Goal: Communication & Community: Answer question/provide support

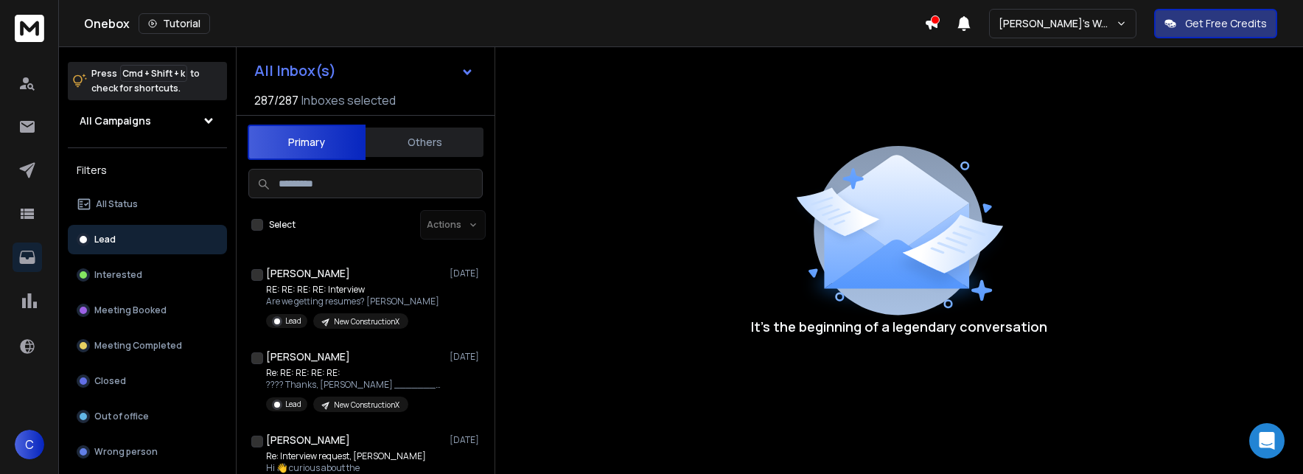
drag, startPoint x: 142, startPoint y: 200, endPoint x: 138, endPoint y: 212, distance: 13.3
click at [142, 200] on button "All Status" at bounding box center [147, 203] width 159 height 29
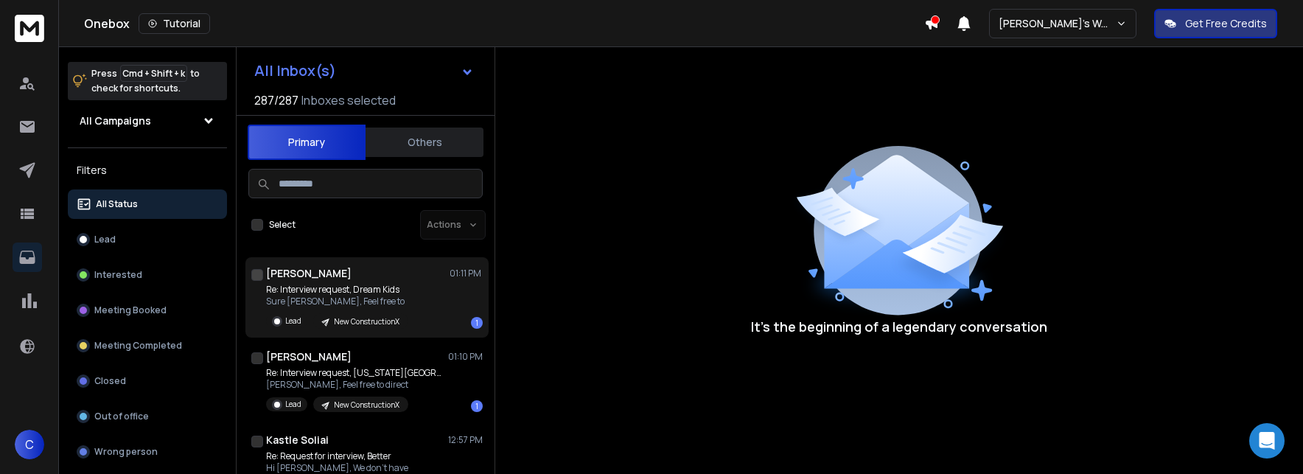
click at [379, 330] on div "[PERSON_NAME] 01:11 PM Re: Interview request, Dream Kids Sure [PERSON_NAME], Fe…" at bounding box center [366, 297] width 243 height 80
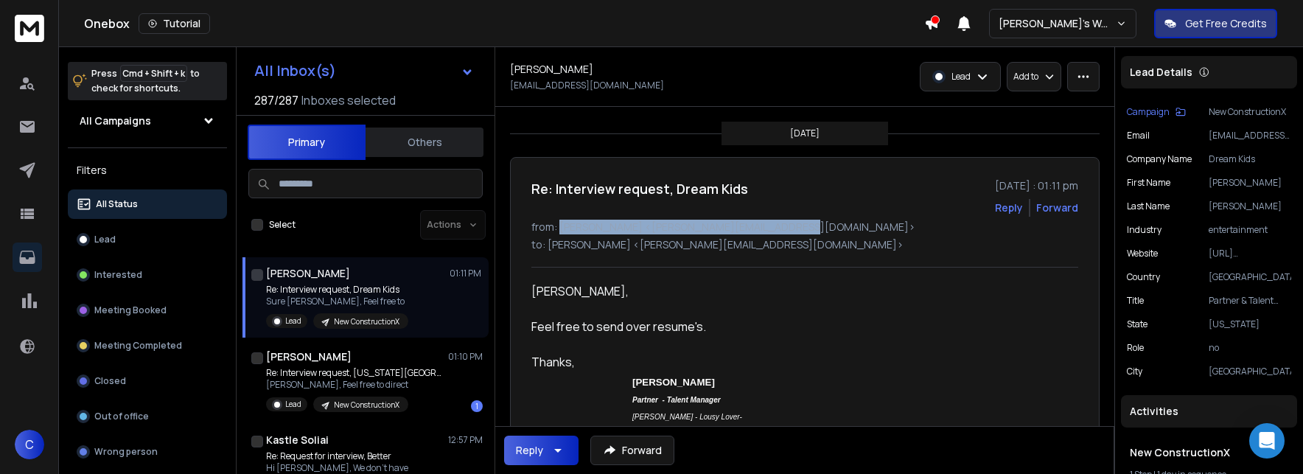
drag, startPoint x: 796, startPoint y: 225, endPoint x: 560, endPoint y: 228, distance: 236.7
click at [560, 228] on p "from: [PERSON_NAME] <[EMAIL_ADDRESS][DOMAIN_NAME]>" at bounding box center [805, 227] width 547 height 15
copy p "[PERSON_NAME] <[EMAIL_ADDRESS][DOMAIN_NAME]"
click at [747, 189] on div "Re: Interview request, Dream Kids [DATE] : 01:11 pm Reply Forward" at bounding box center [805, 197] width 547 height 38
drag, startPoint x: 798, startPoint y: 231, endPoint x: 695, endPoint y: 234, distance: 103.2
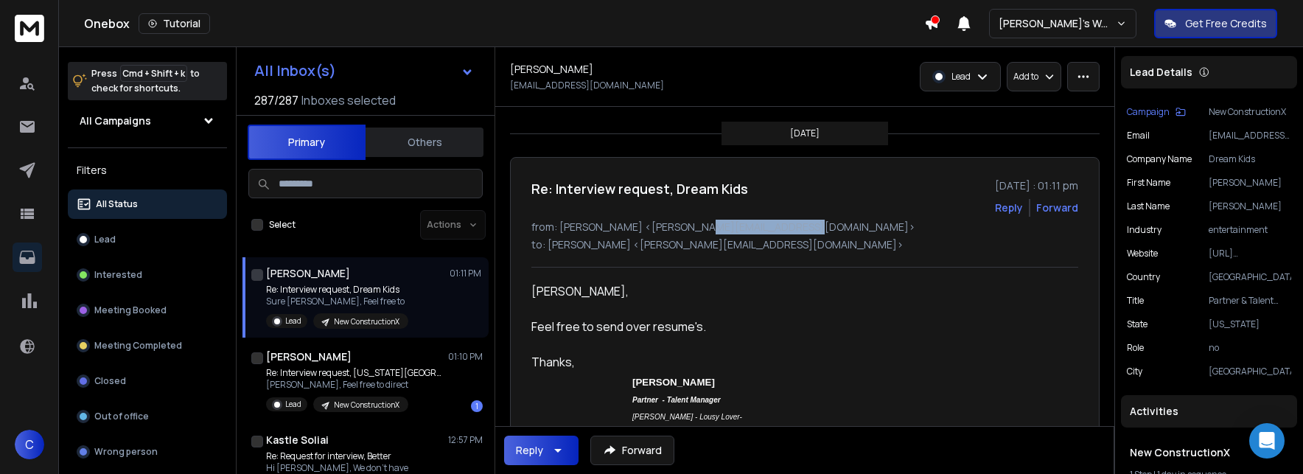
click at [695, 234] on p "from: [PERSON_NAME] <[EMAIL_ADDRESS][DOMAIN_NAME]>" at bounding box center [805, 227] width 547 height 15
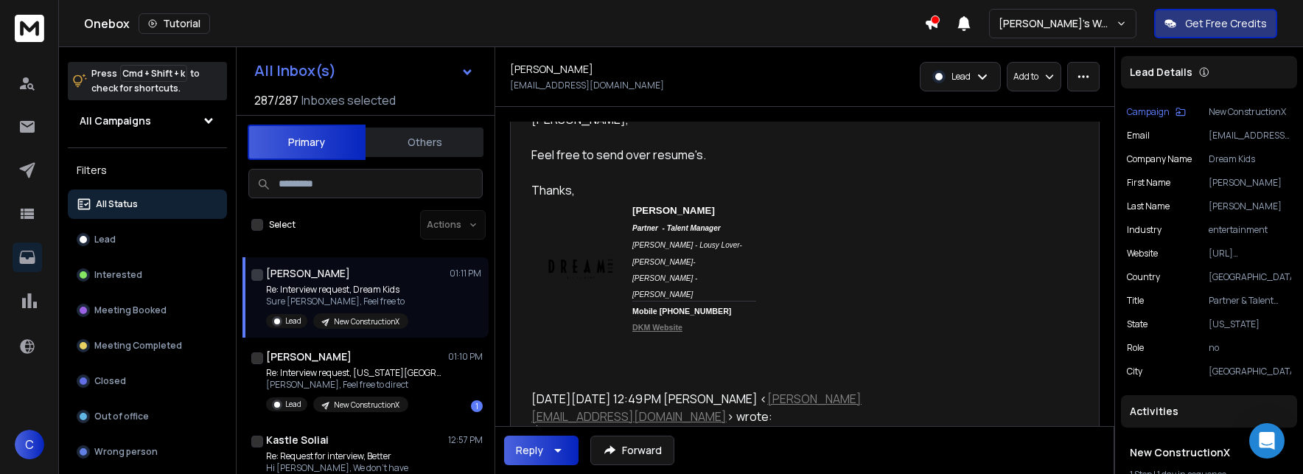
scroll to position [189, 0]
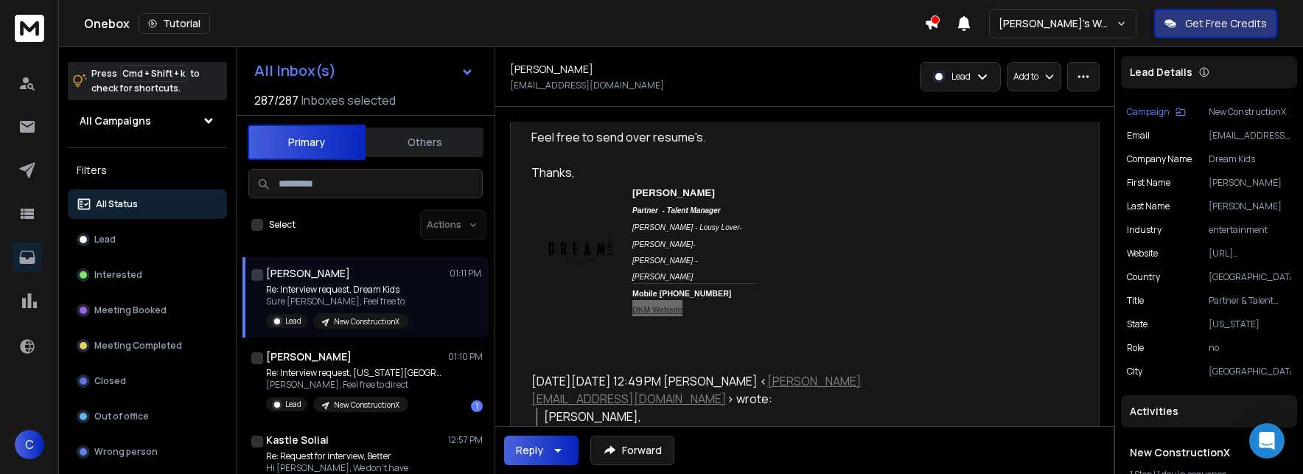
drag, startPoint x: 656, startPoint y: 292, endPoint x: 1275, endPoint y: 80, distance: 654.6
click at [0, 0] on div "C Onebox Tutorial [PERSON_NAME]'s Workspace Get Free Credits Press Cmd + Shift …" at bounding box center [651, 260] width 1303 height 521
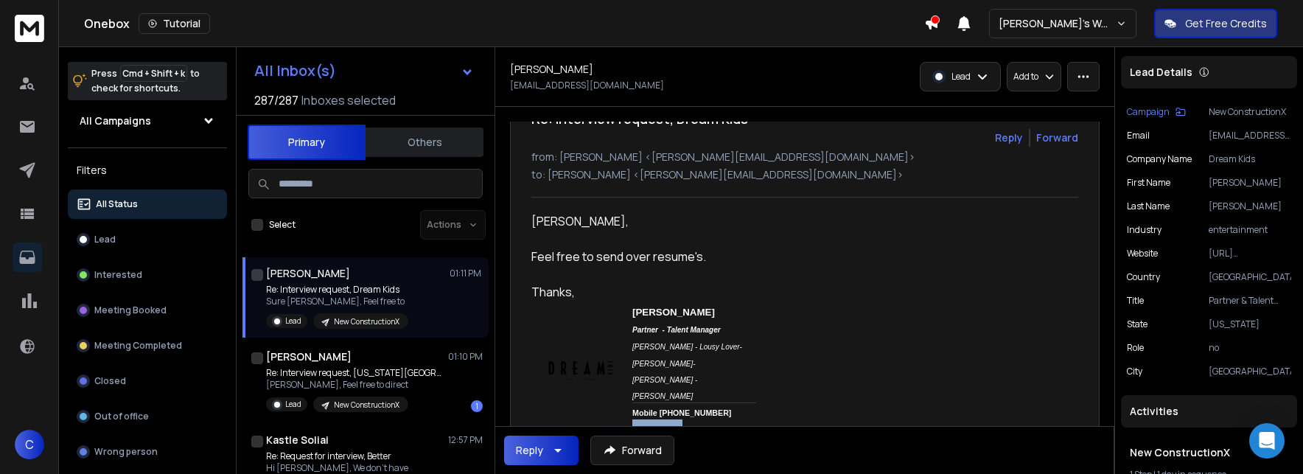
scroll to position [0, 0]
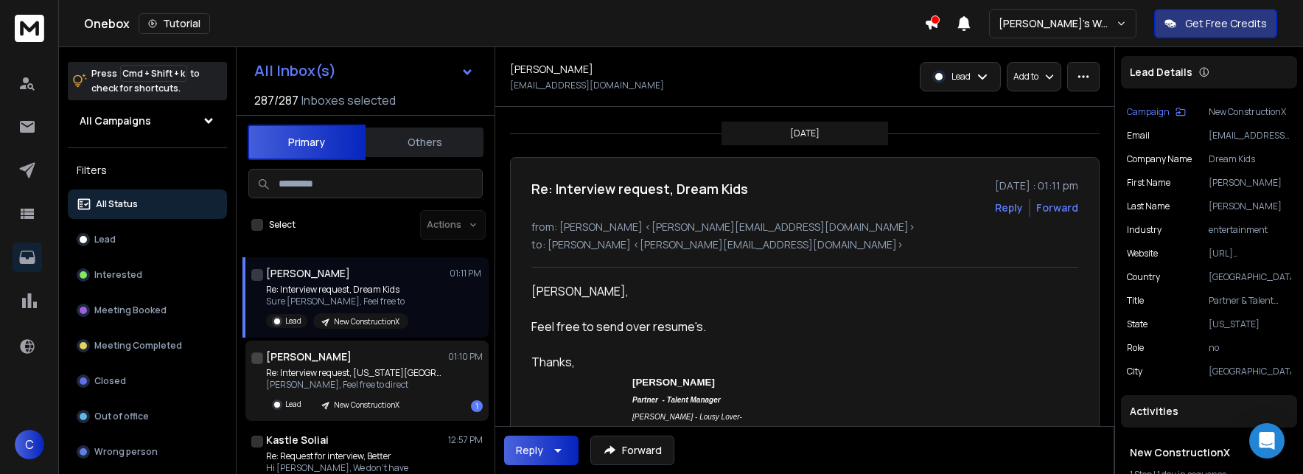
click at [388, 378] on p "Re: Interview request, [US_STATE][GEOGRAPHIC_DATA]" at bounding box center [354, 373] width 177 height 12
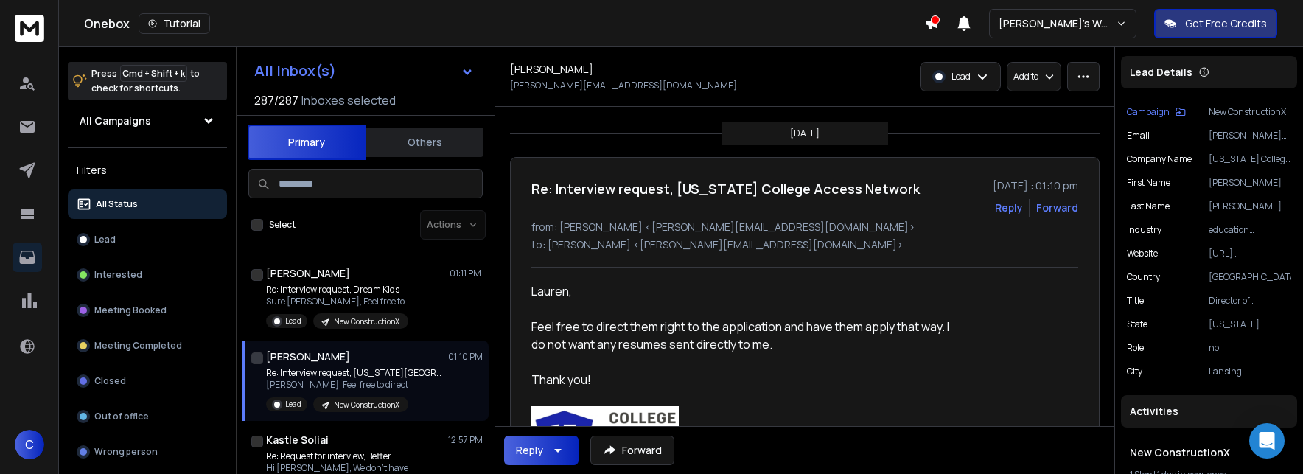
click at [1015, 211] on button "Reply" at bounding box center [1009, 208] width 28 height 15
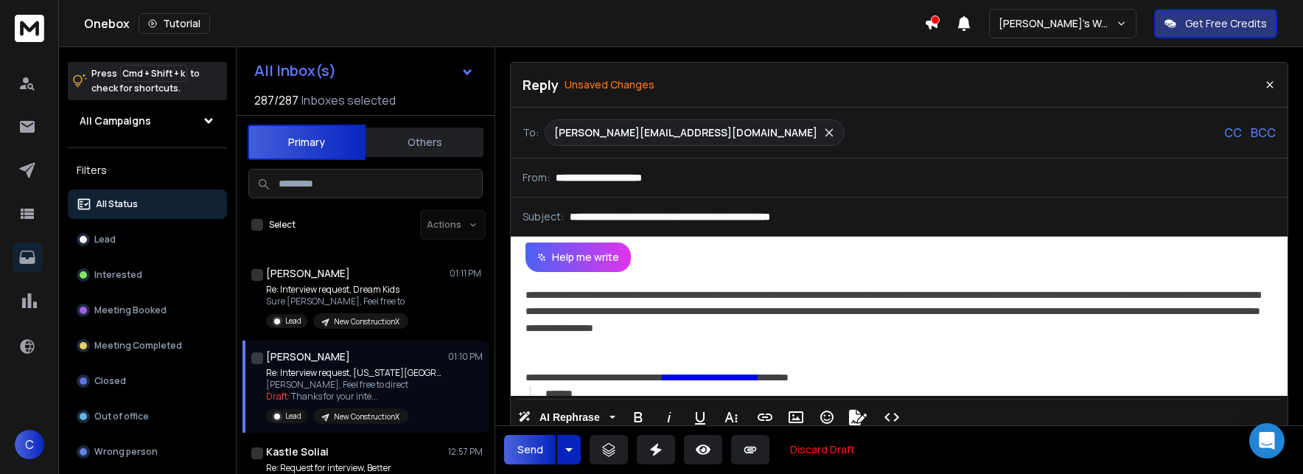
click at [523, 447] on button "Send" at bounding box center [530, 449] width 52 height 29
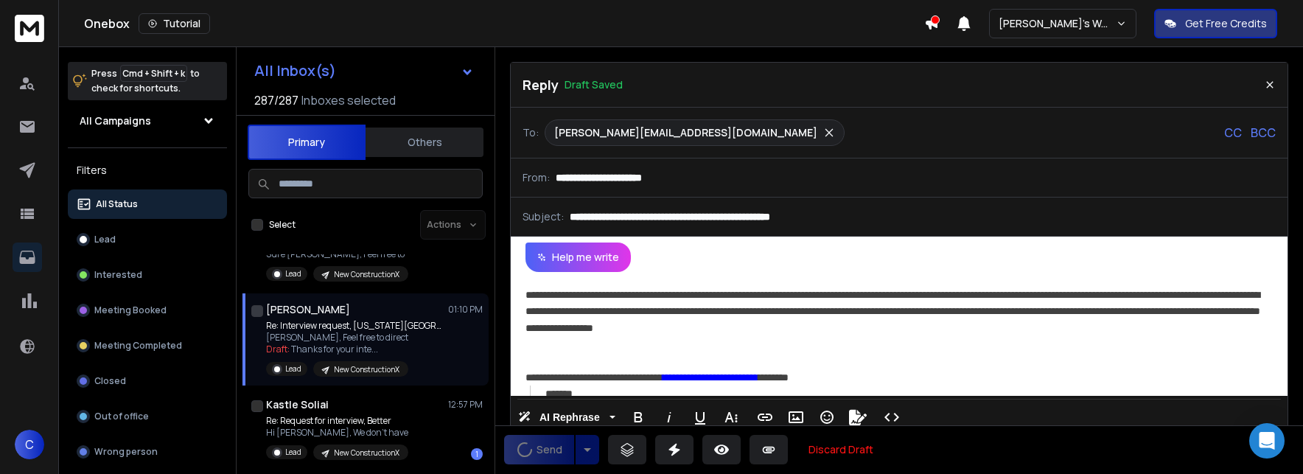
scroll to position [55, 0]
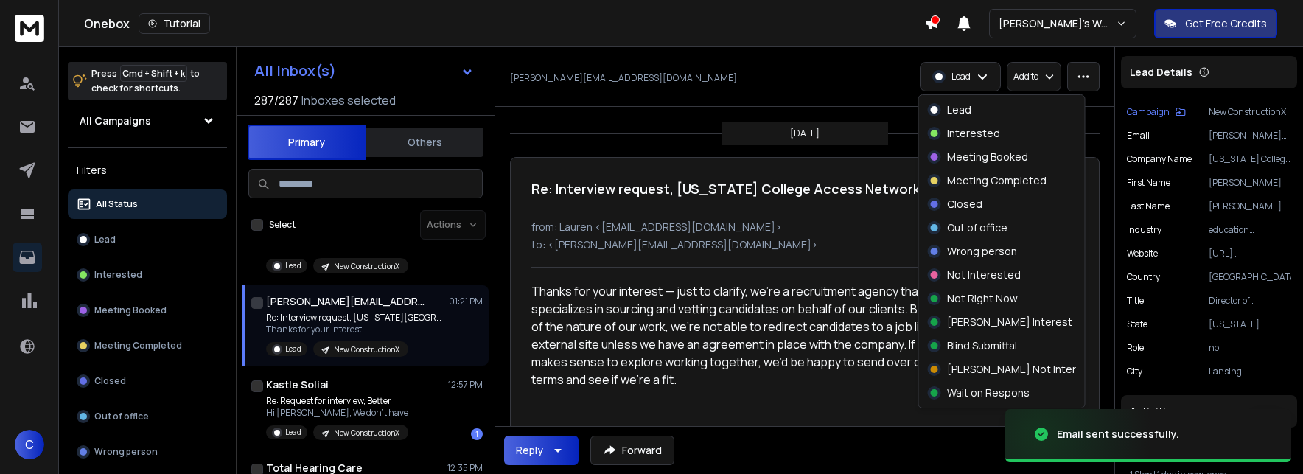
click at [944, 88] on div "Lead" at bounding box center [961, 77] width 80 height 28
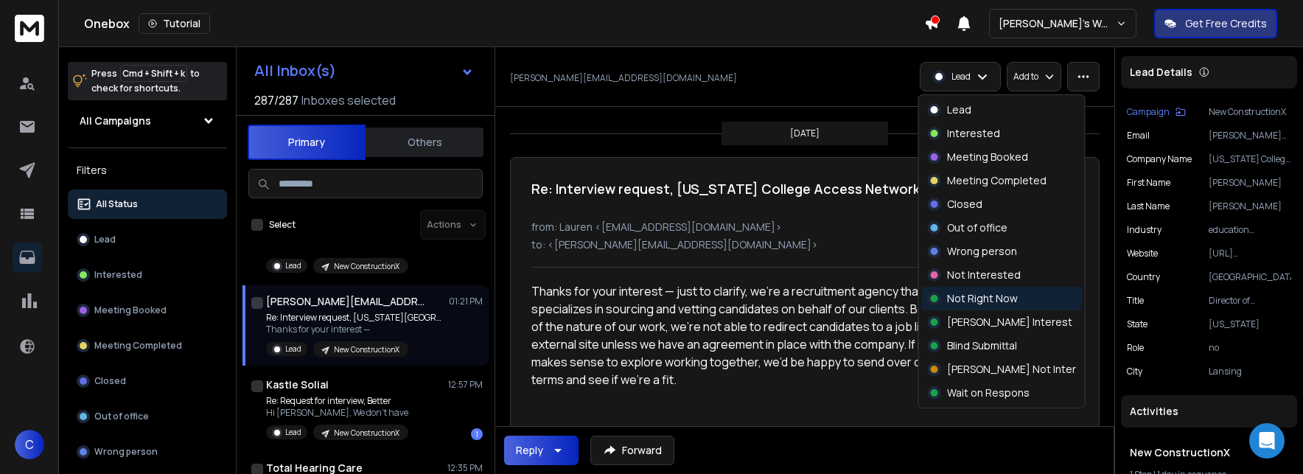
click at [953, 297] on p "Not Right Now" at bounding box center [982, 298] width 71 height 15
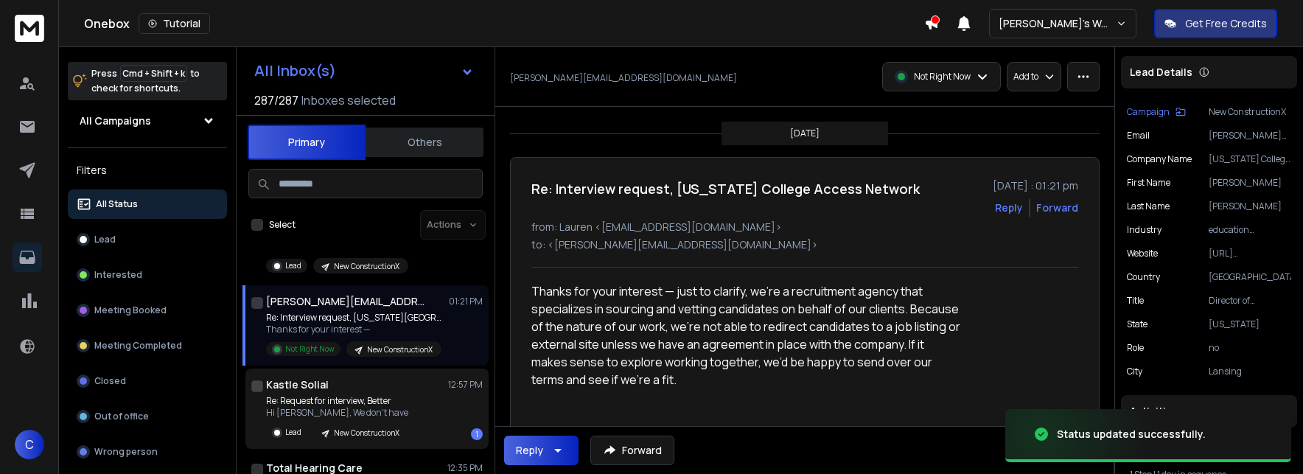
click at [314, 413] on p "Hi [PERSON_NAME], We don't have" at bounding box center [337, 413] width 142 height 12
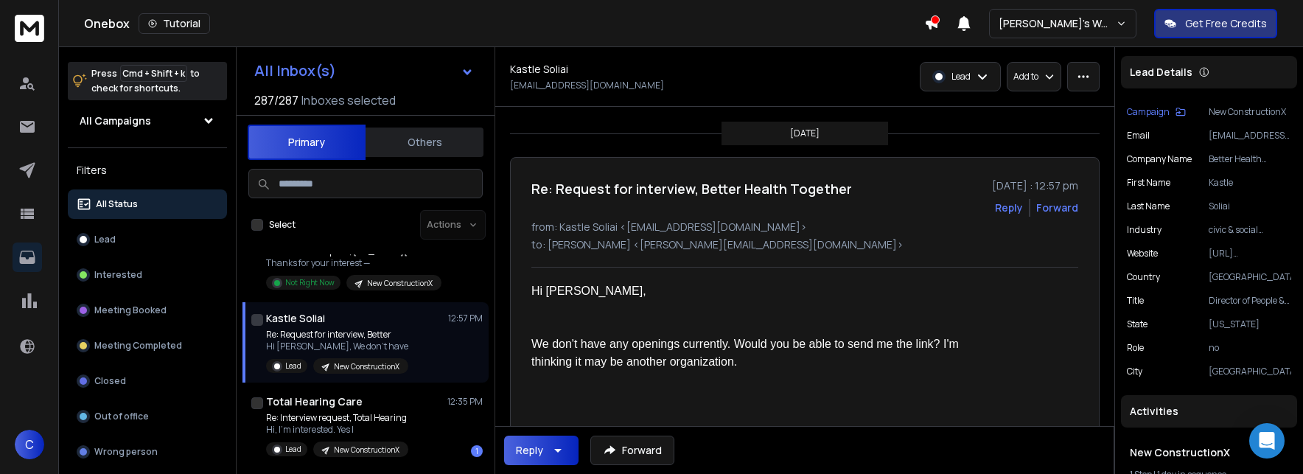
scroll to position [133, 0]
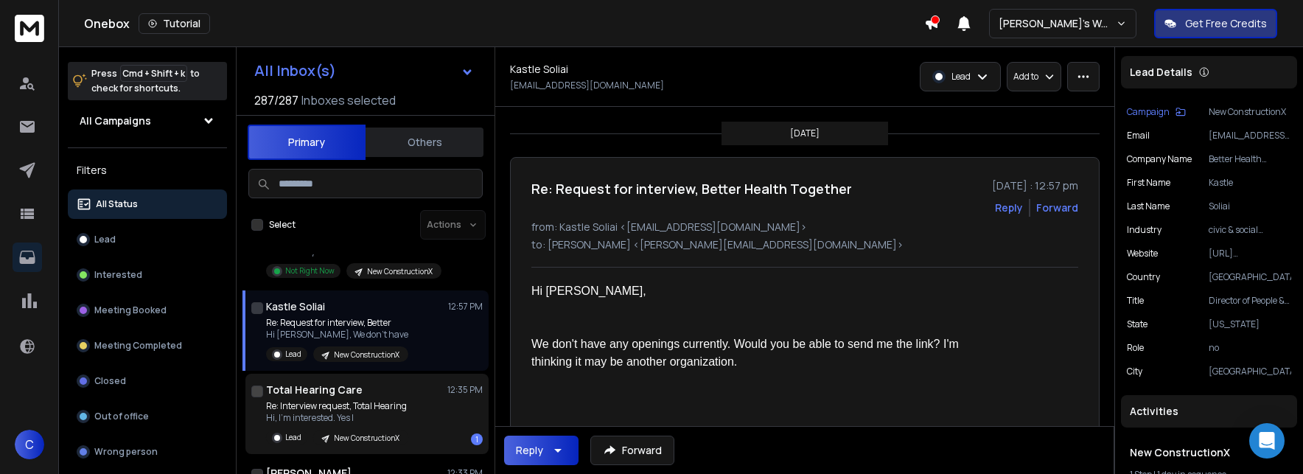
click at [343, 410] on p "Re: Interview request, Total Hearing" at bounding box center [337, 406] width 142 height 12
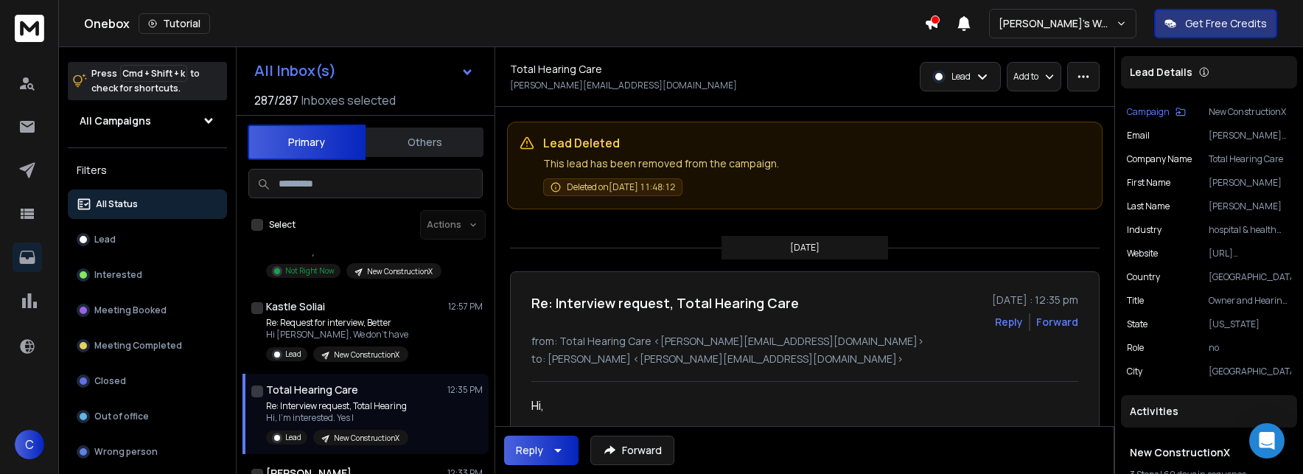
click at [366, 387] on div "Total Hearing Care 12:35 PM" at bounding box center [374, 390] width 217 height 15
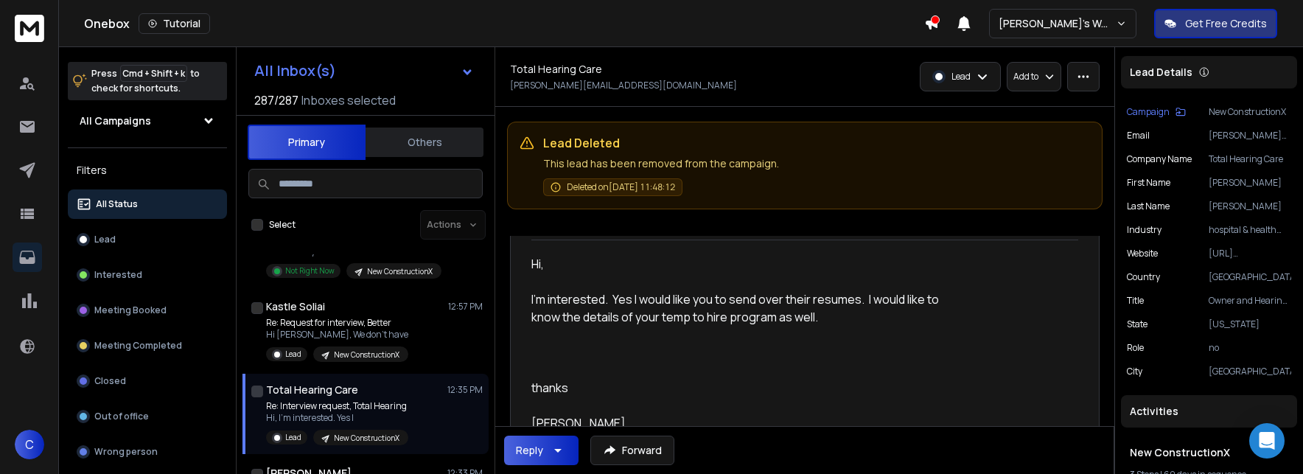
scroll to position [0, 0]
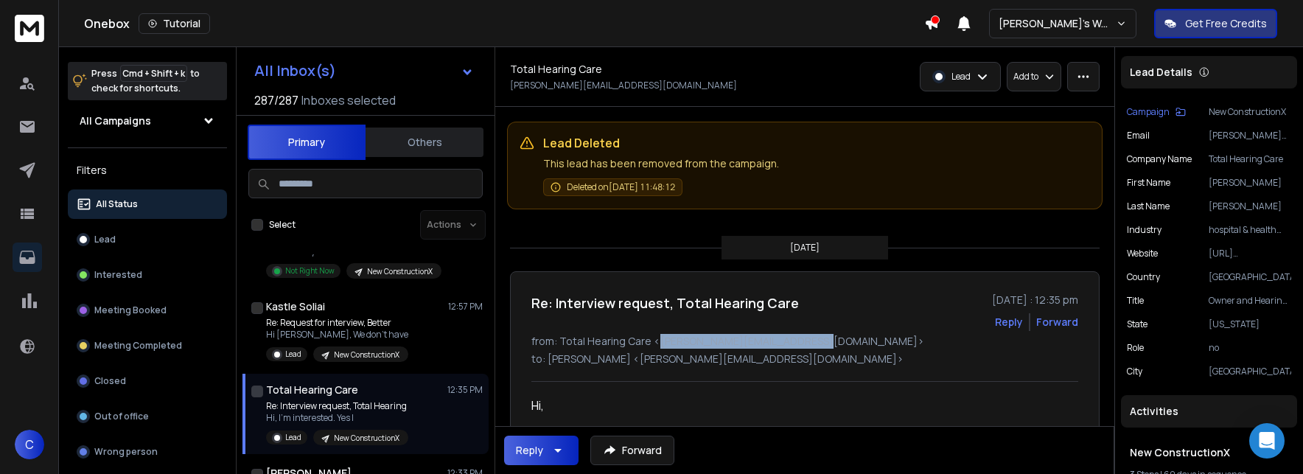
drag, startPoint x: 798, startPoint y: 343, endPoint x: 654, endPoint y: 343, distance: 143.7
click at [654, 343] on p "from: Total Hearing Care <[PERSON_NAME][EMAIL_ADDRESS][DOMAIN_NAME]>" at bounding box center [805, 341] width 547 height 15
copy p "[PERSON_NAME][EMAIL_ADDRESS][DOMAIN_NAME]"
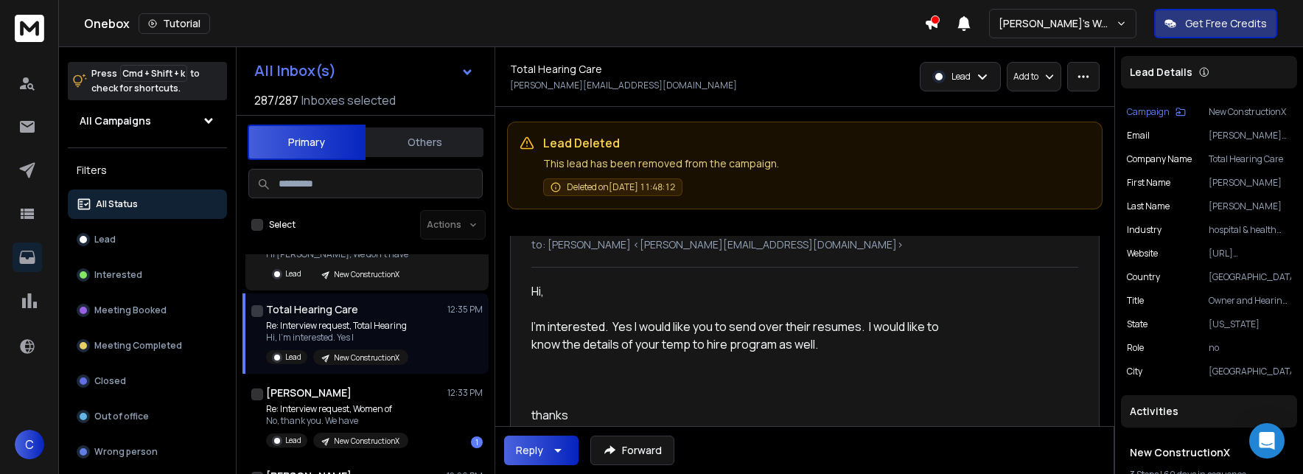
scroll to position [226, 0]
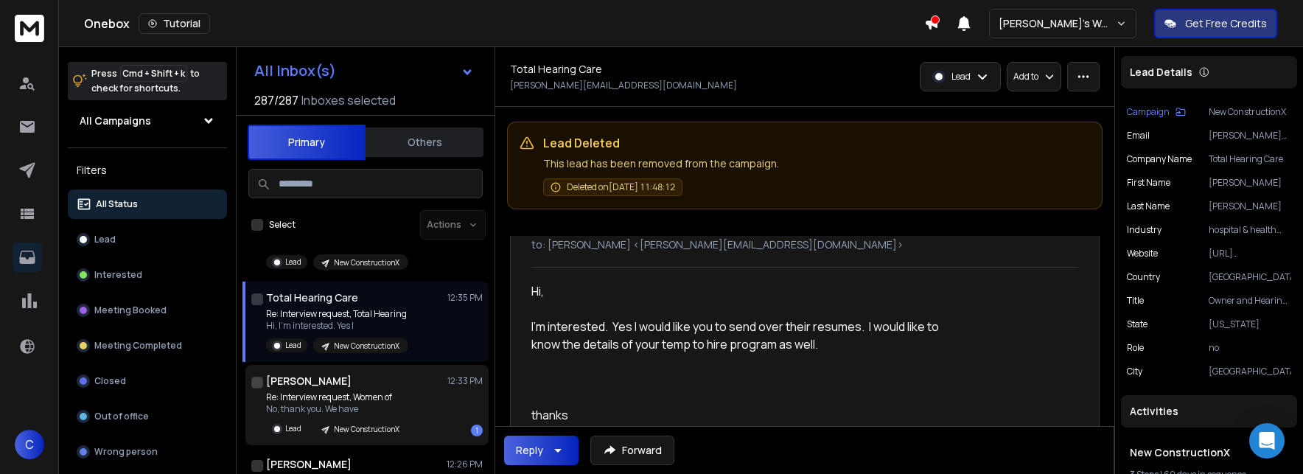
click at [397, 397] on p "Re: Interview request, Women of" at bounding box center [337, 397] width 142 height 12
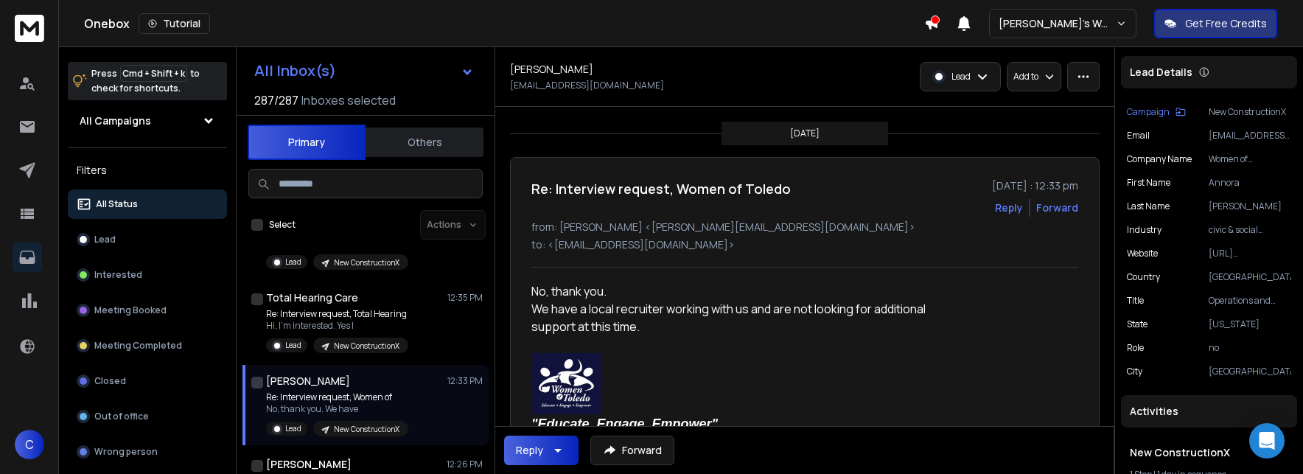
click at [1000, 203] on button "Reply" at bounding box center [1009, 208] width 28 height 15
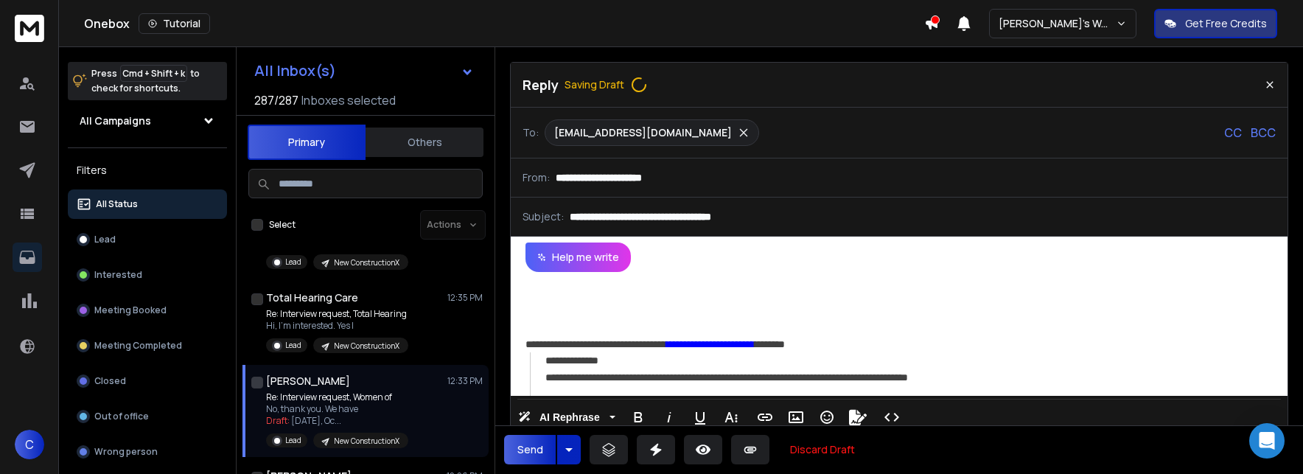
click at [669, 283] on div "**********" at bounding box center [899, 334] width 777 height 124
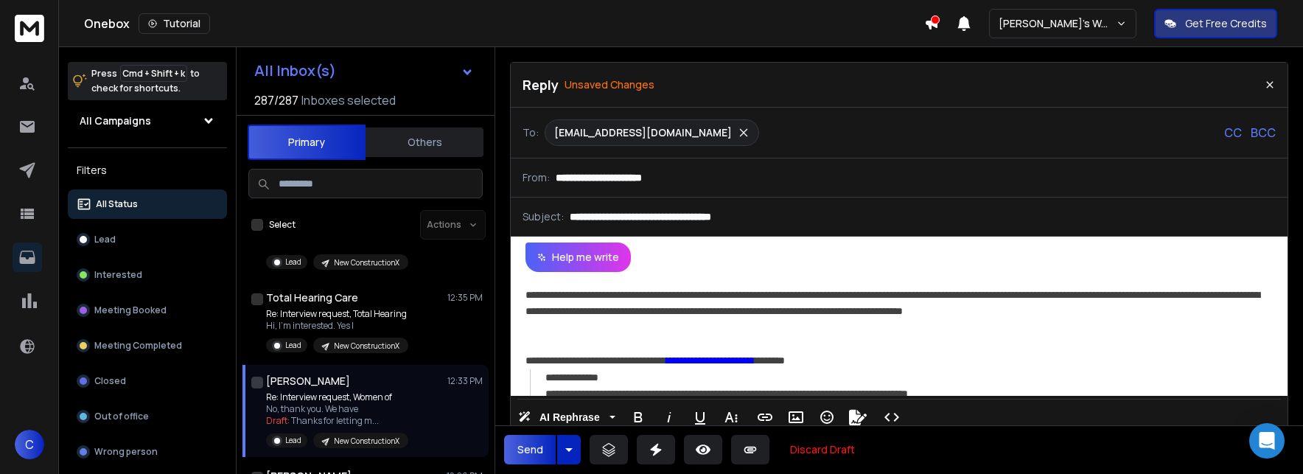
click at [528, 450] on button "Send" at bounding box center [530, 449] width 52 height 29
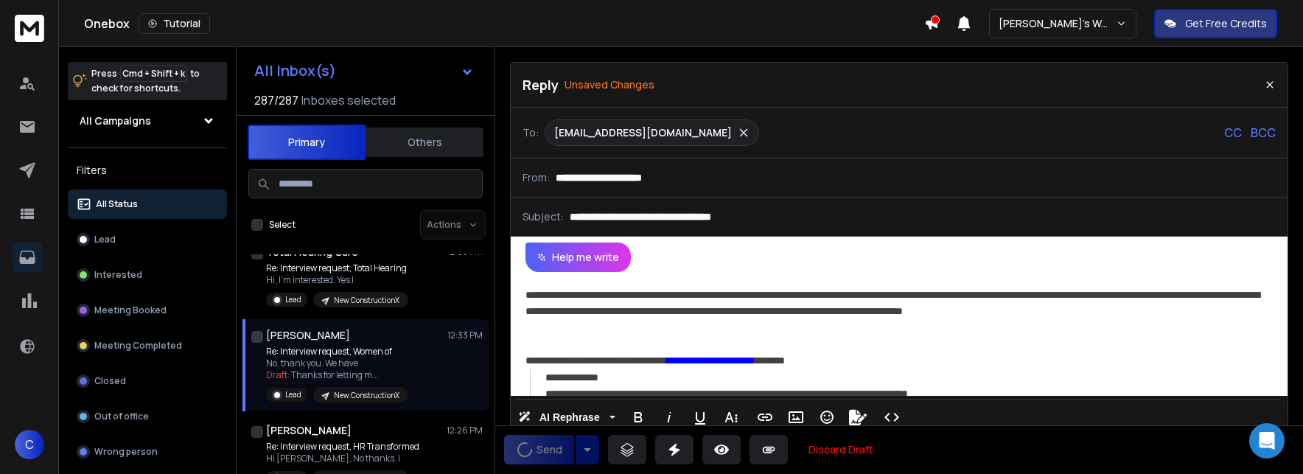
scroll to position [289, 0]
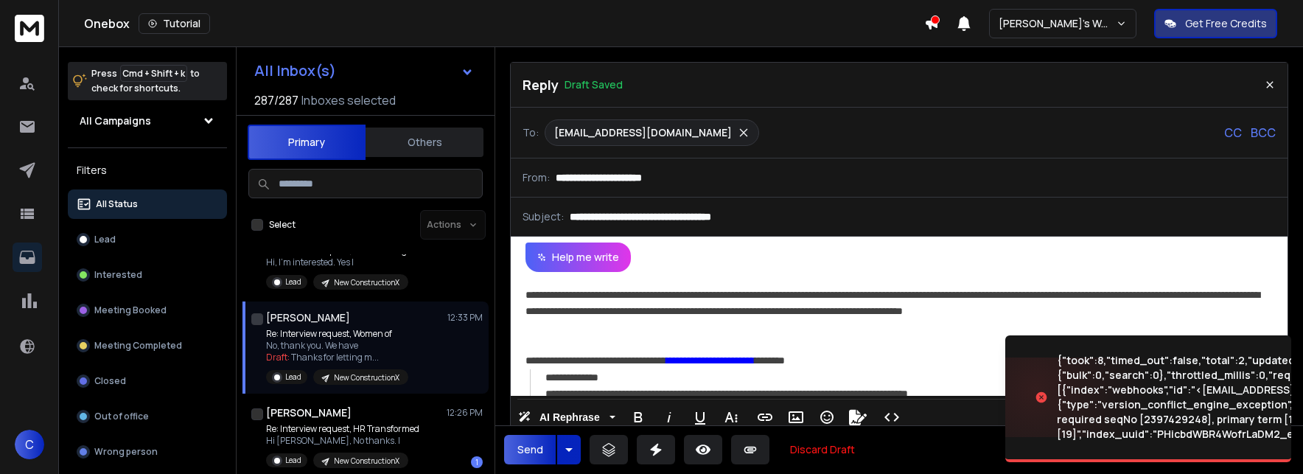
click at [549, 451] on button "Send" at bounding box center [530, 449] width 52 height 29
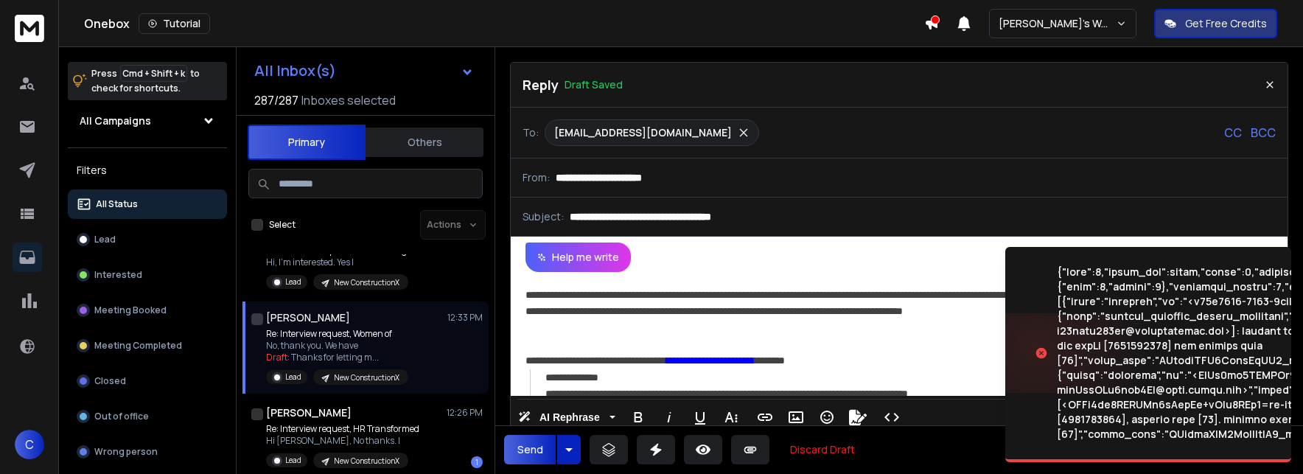
click at [530, 450] on button "Send" at bounding box center [530, 449] width 52 height 29
click at [529, 450] on button "Send" at bounding box center [530, 449] width 52 height 29
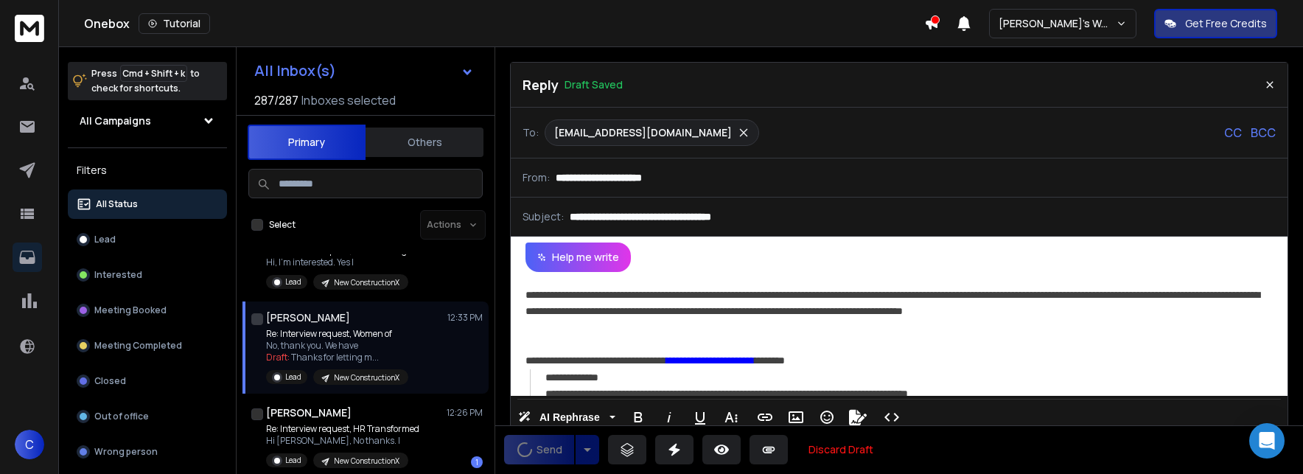
scroll to position [4, 0]
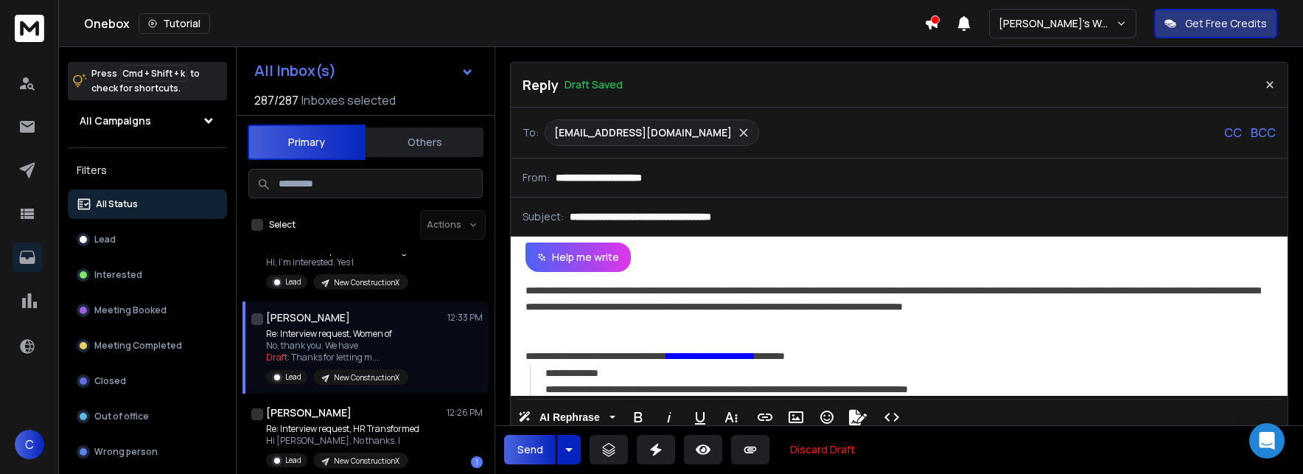
click at [523, 452] on button "Send" at bounding box center [530, 449] width 52 height 29
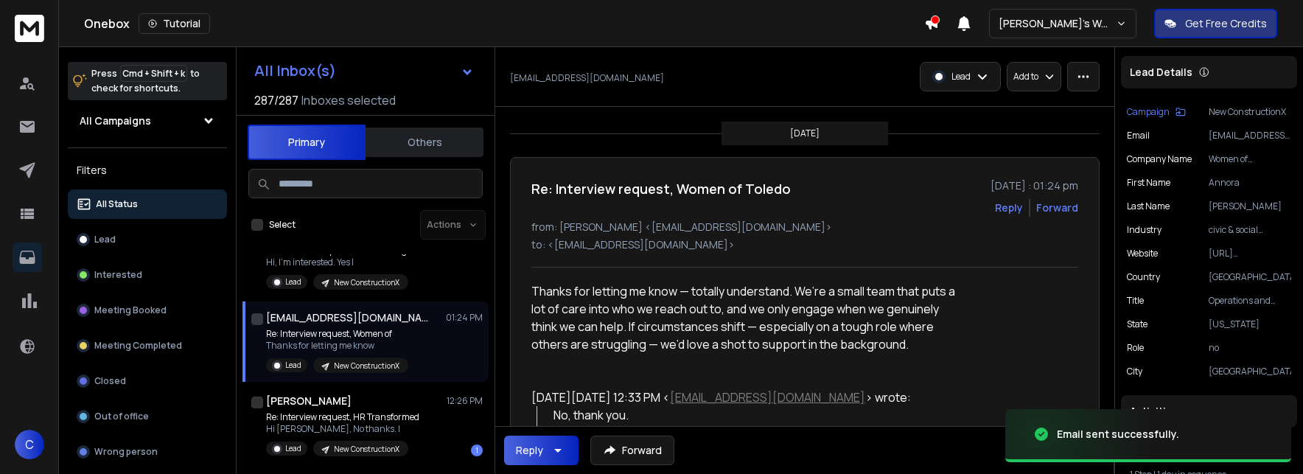
click at [957, 93] on div "[EMAIL_ADDRESS][DOMAIN_NAME] Lead Add to Lead Add to" at bounding box center [804, 77] width 619 height 60
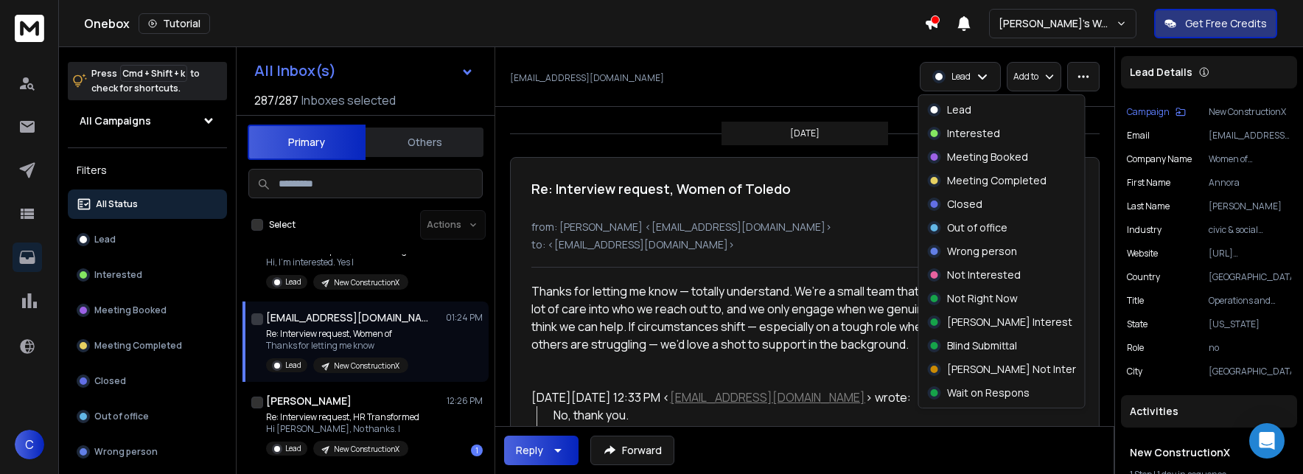
click at [934, 75] on div at bounding box center [939, 76] width 13 height 13
click at [941, 295] on div "Not Right Now" at bounding box center [973, 298] width 90 height 15
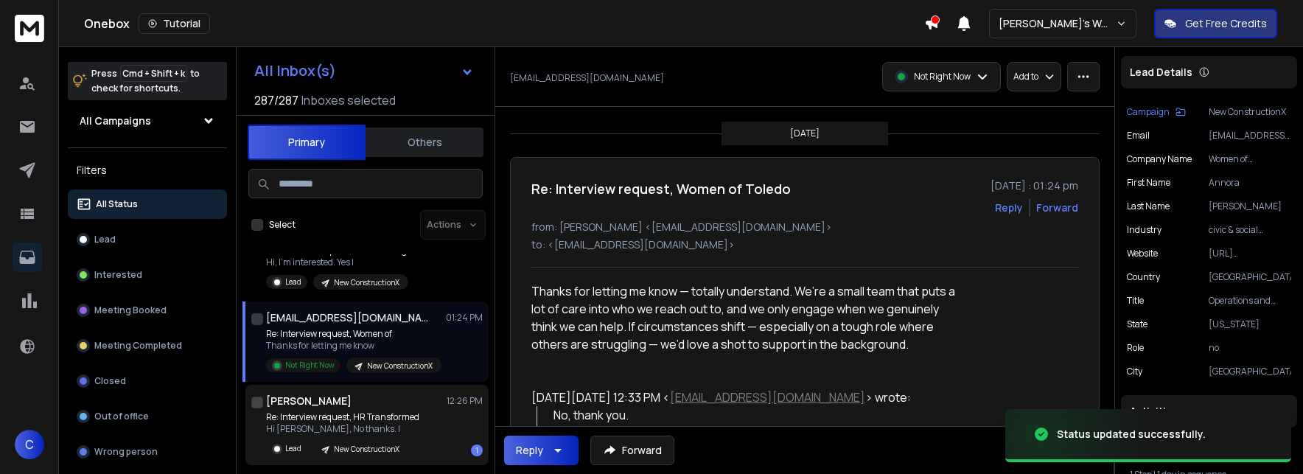
drag, startPoint x: 383, startPoint y: 422, endPoint x: 412, endPoint y: 438, distance: 33.7
click at [383, 422] on p "Re: Interview request, HR Transformed" at bounding box center [342, 417] width 153 height 12
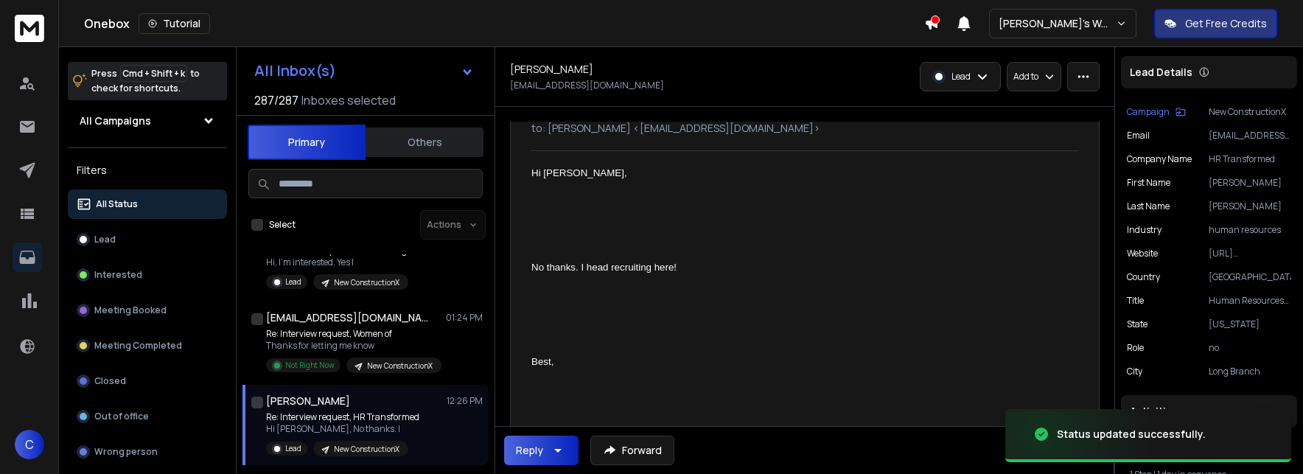
scroll to position [0, 0]
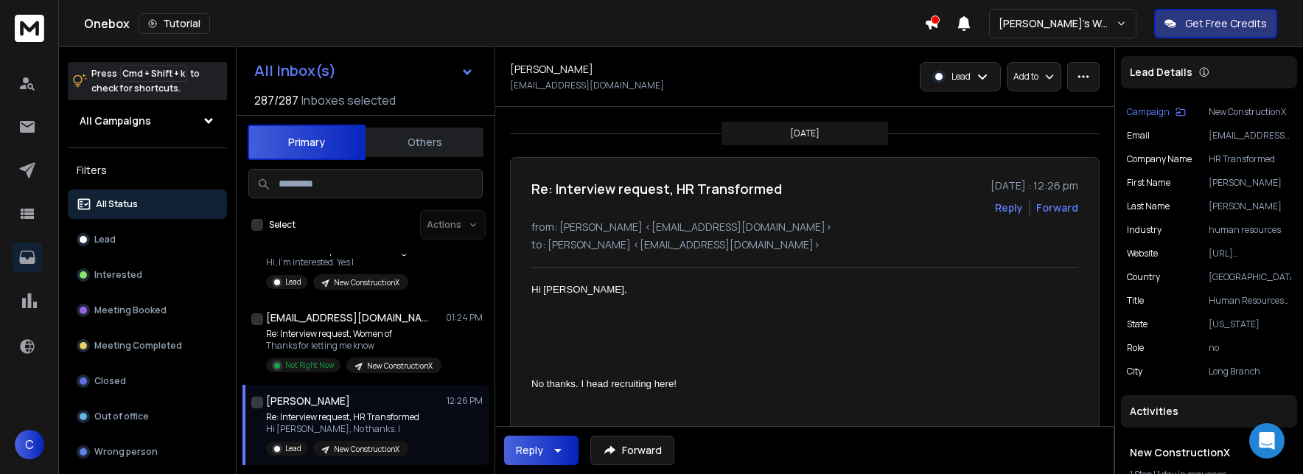
click at [1008, 207] on button "Reply" at bounding box center [1009, 208] width 28 height 15
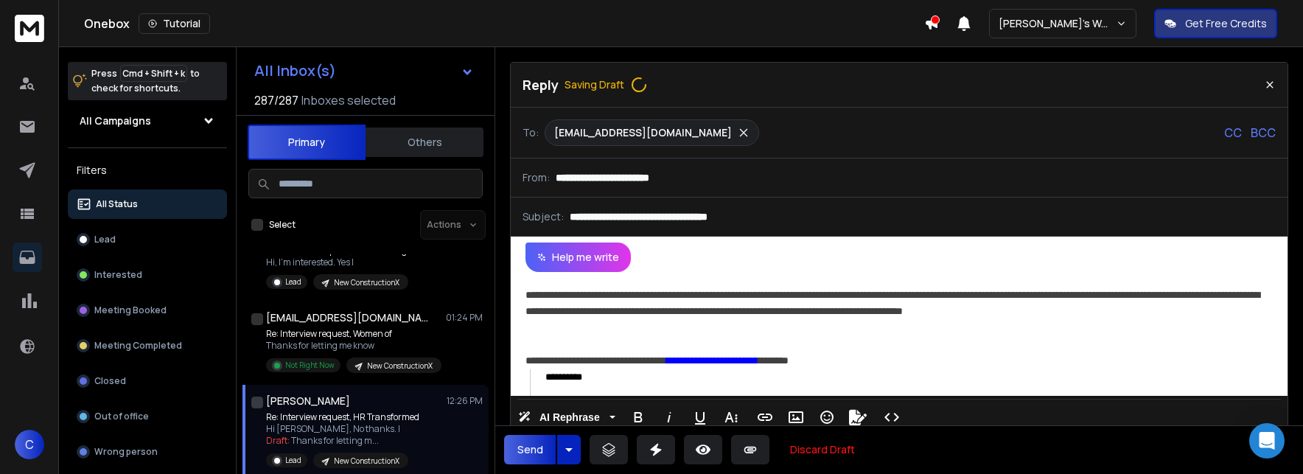
click at [529, 448] on button "Send" at bounding box center [530, 449] width 52 height 29
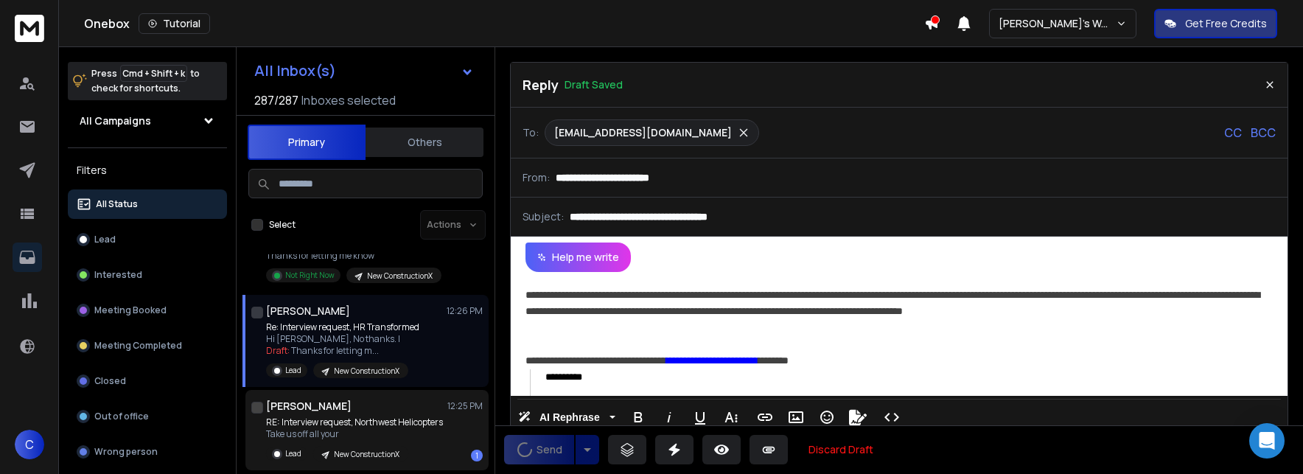
scroll to position [398, 0]
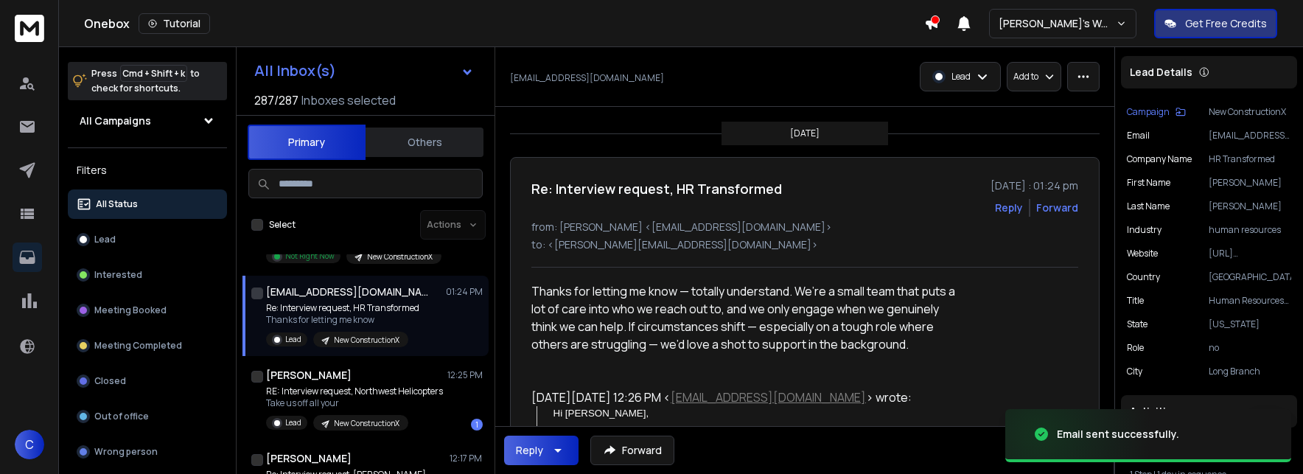
click at [961, 77] on p "Lead" at bounding box center [961, 77] width 19 height 12
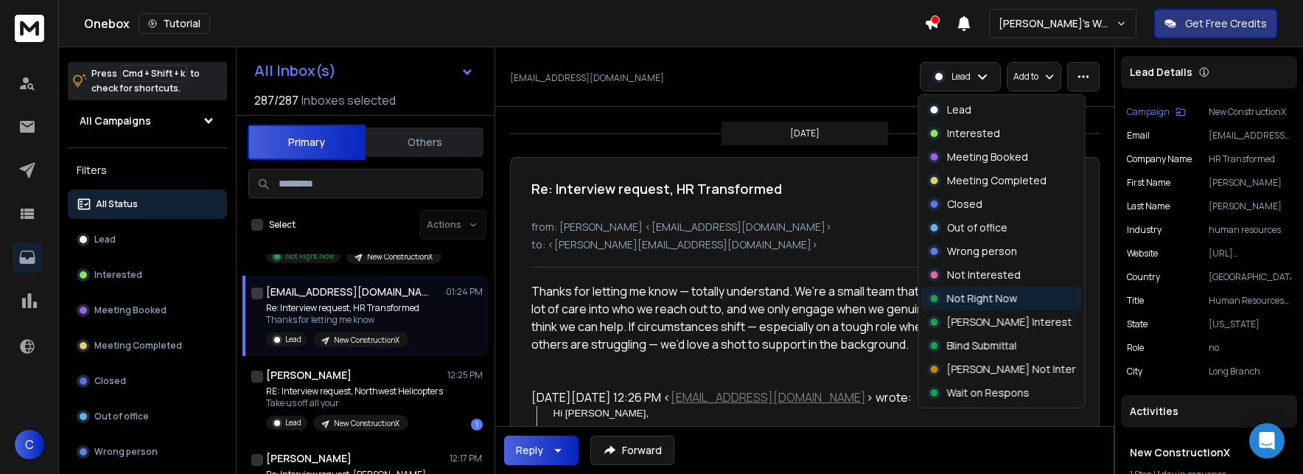
click at [949, 293] on p "Not Right Now" at bounding box center [982, 298] width 71 height 15
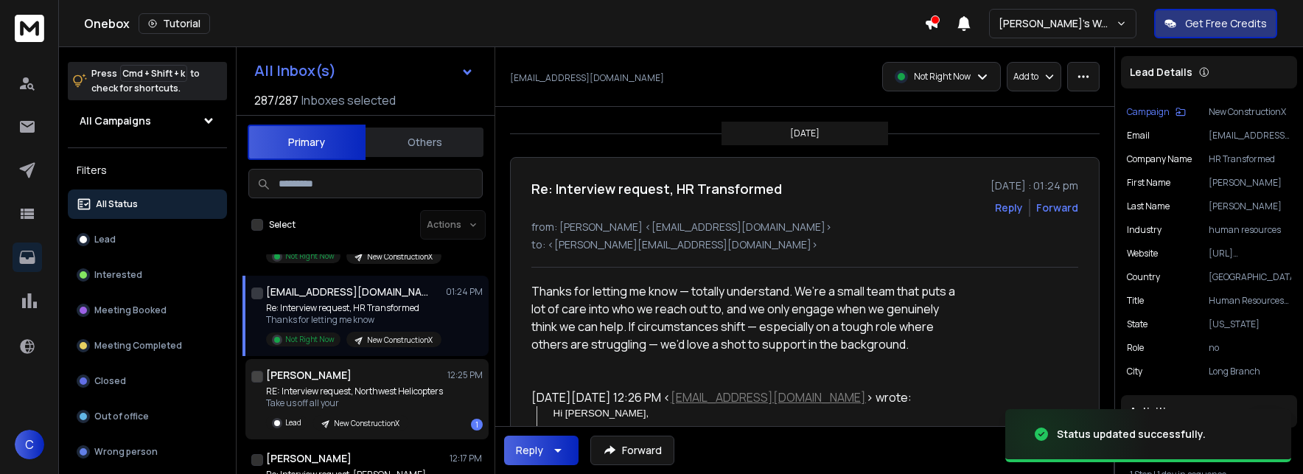
click at [410, 409] on div "RE: Interview request, Northwest Helicopters Take us off all your Lead New Cons…" at bounding box center [354, 408] width 177 height 45
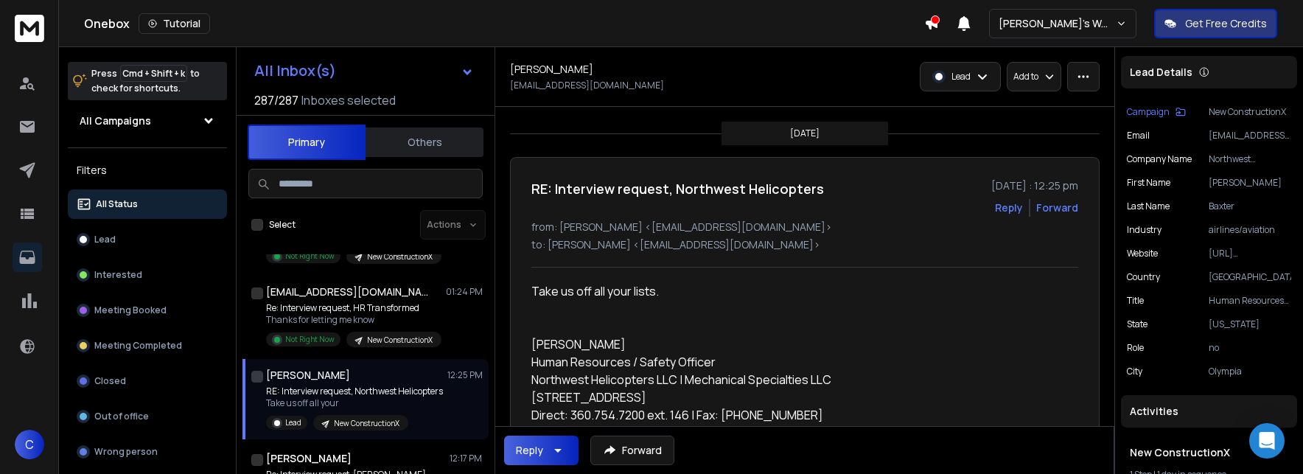
click at [1004, 210] on button "Reply" at bounding box center [1009, 208] width 28 height 15
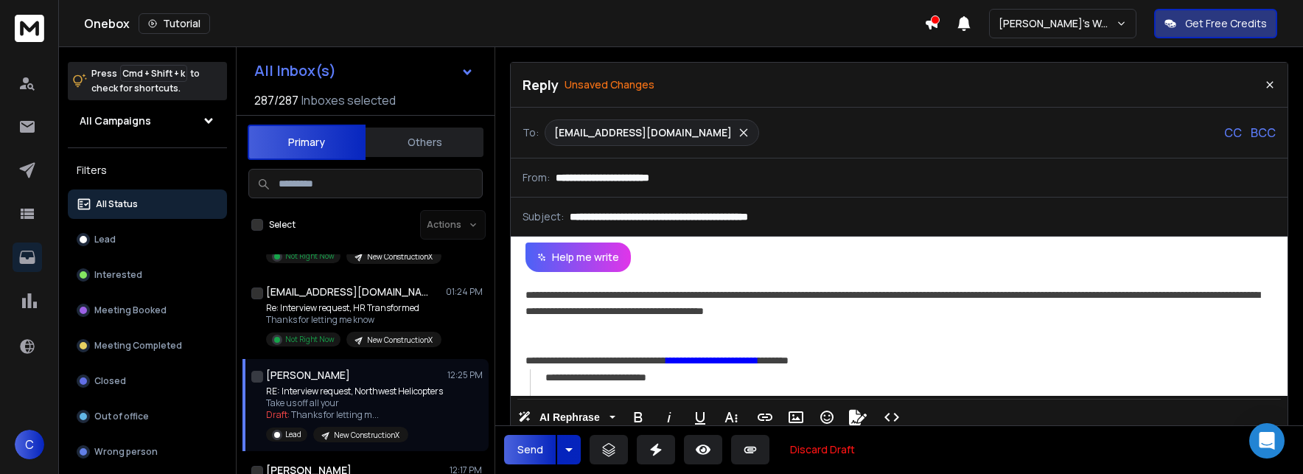
click at [536, 452] on button "Send" at bounding box center [530, 449] width 52 height 29
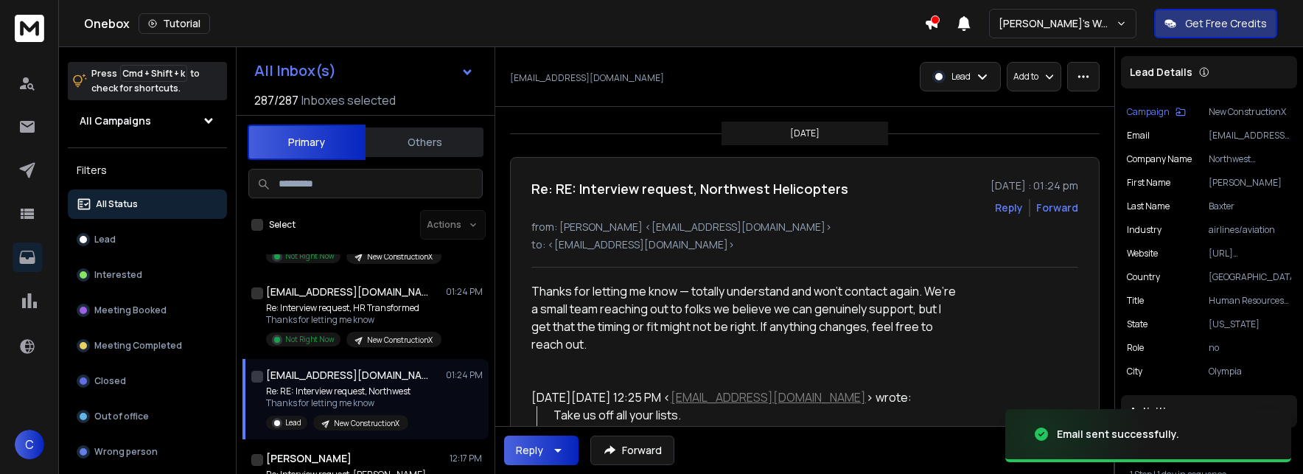
click at [958, 77] on p "Lead" at bounding box center [961, 77] width 19 height 12
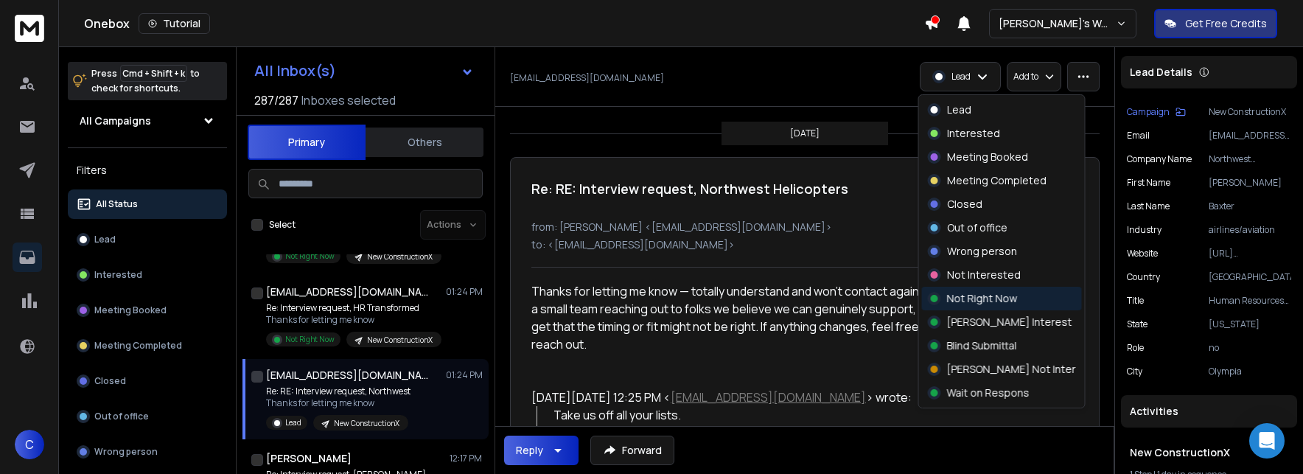
click at [961, 296] on p "Not Right Now" at bounding box center [982, 298] width 71 height 15
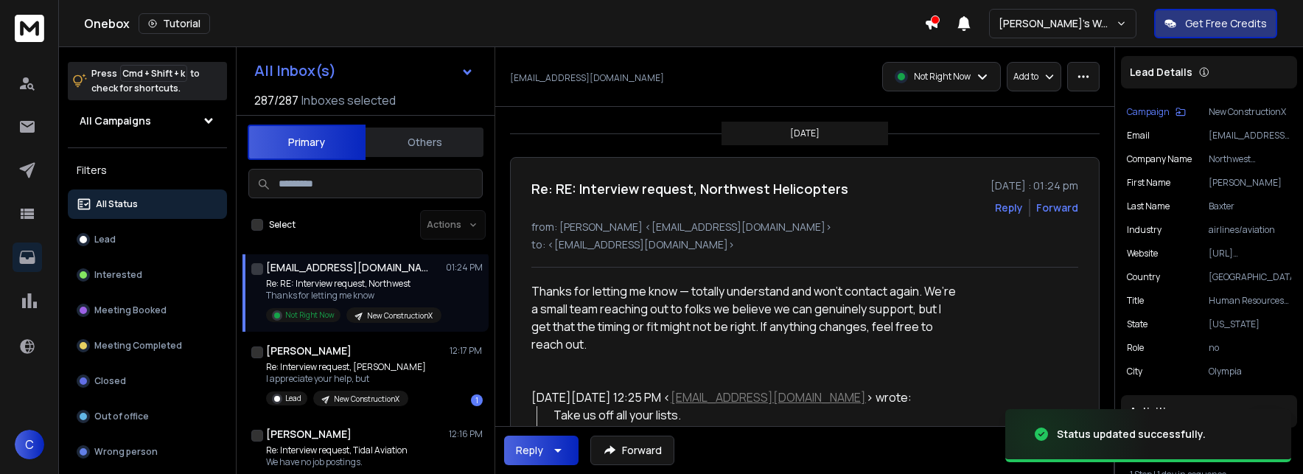
scroll to position [516, 0]
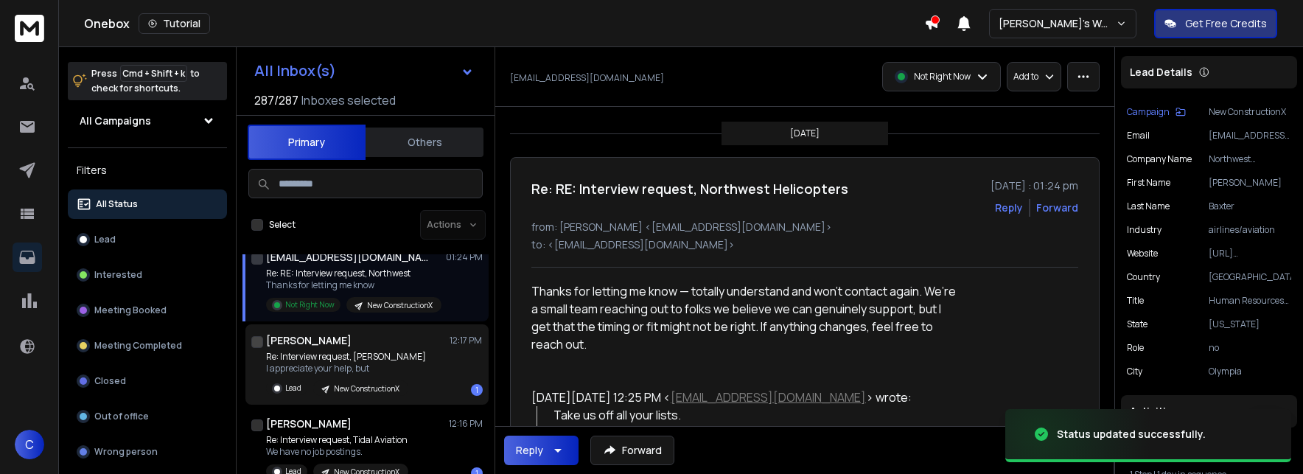
drag, startPoint x: 358, startPoint y: 366, endPoint x: 461, endPoint y: 368, distance: 103.2
click at [358, 366] on p "I appreciate your help, but" at bounding box center [346, 369] width 160 height 12
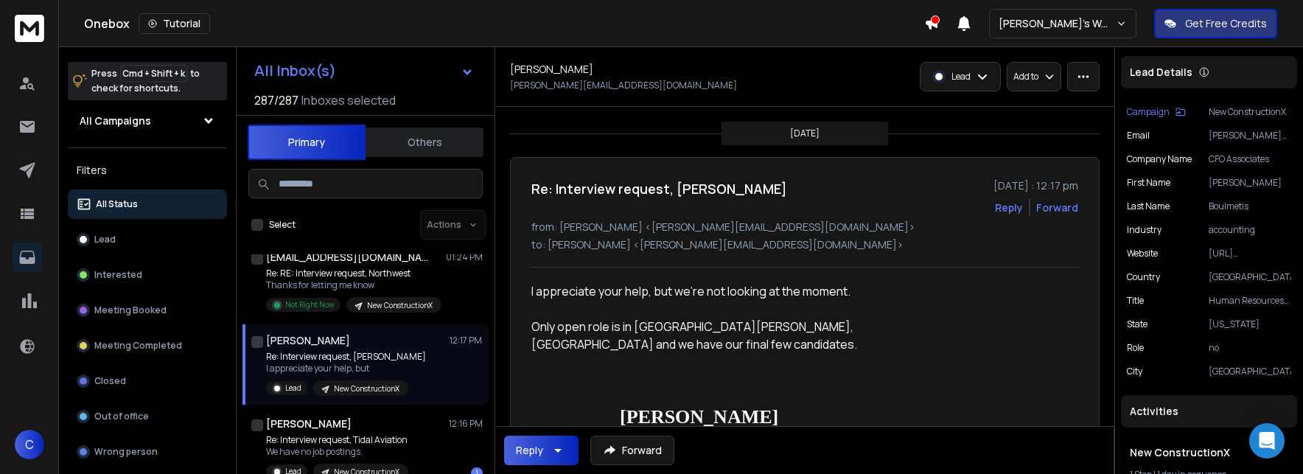
click at [1006, 209] on button "Reply" at bounding box center [1009, 208] width 28 height 15
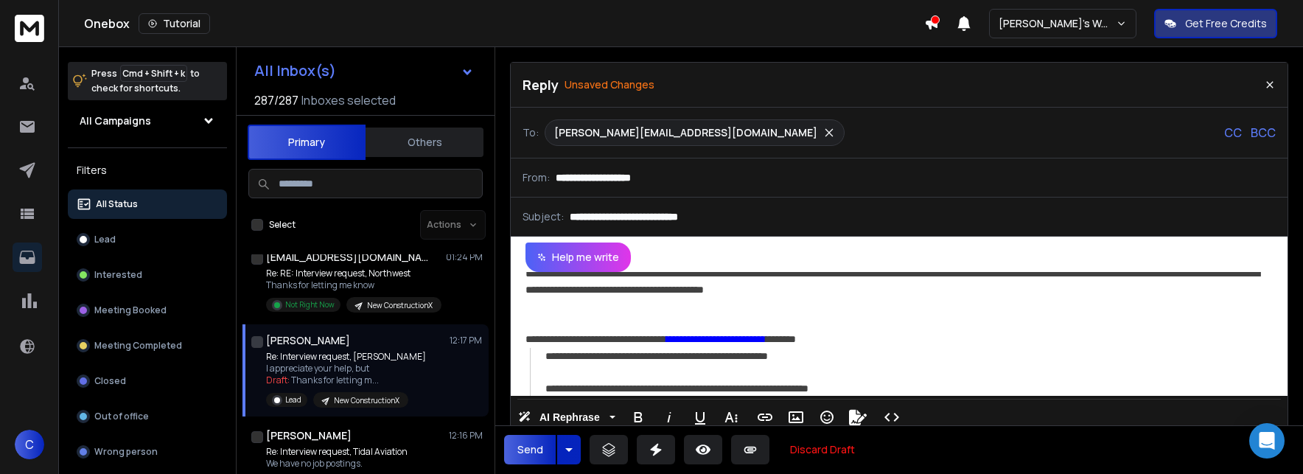
scroll to position [35, 0]
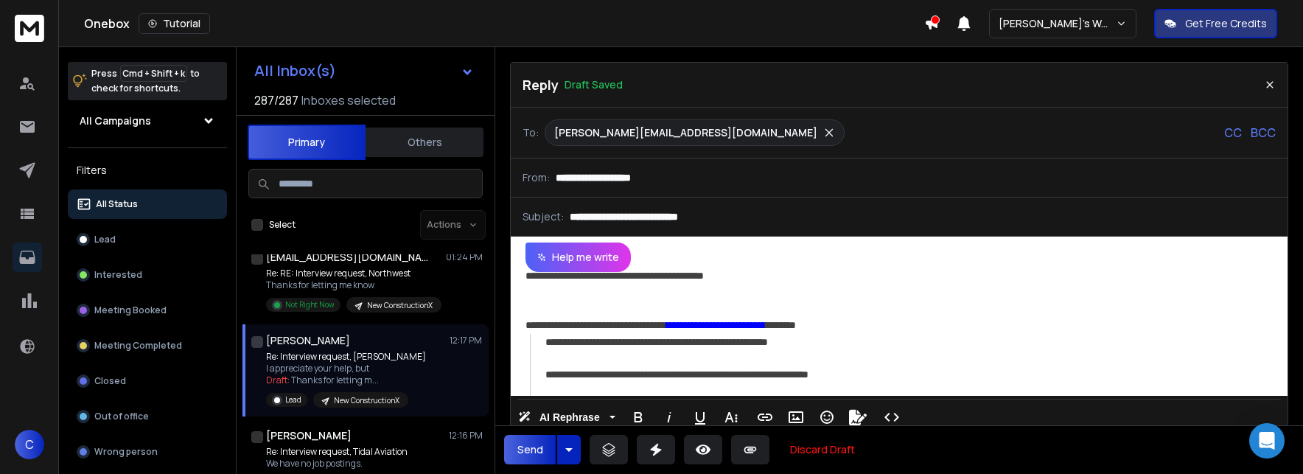
click at [517, 453] on button "Send" at bounding box center [530, 449] width 52 height 29
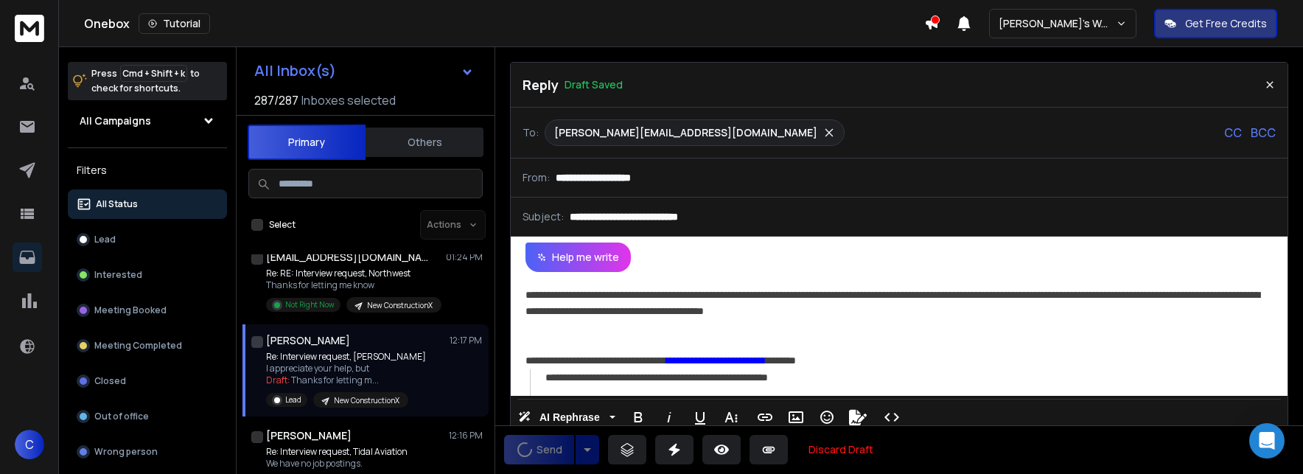
scroll to position [3, 0]
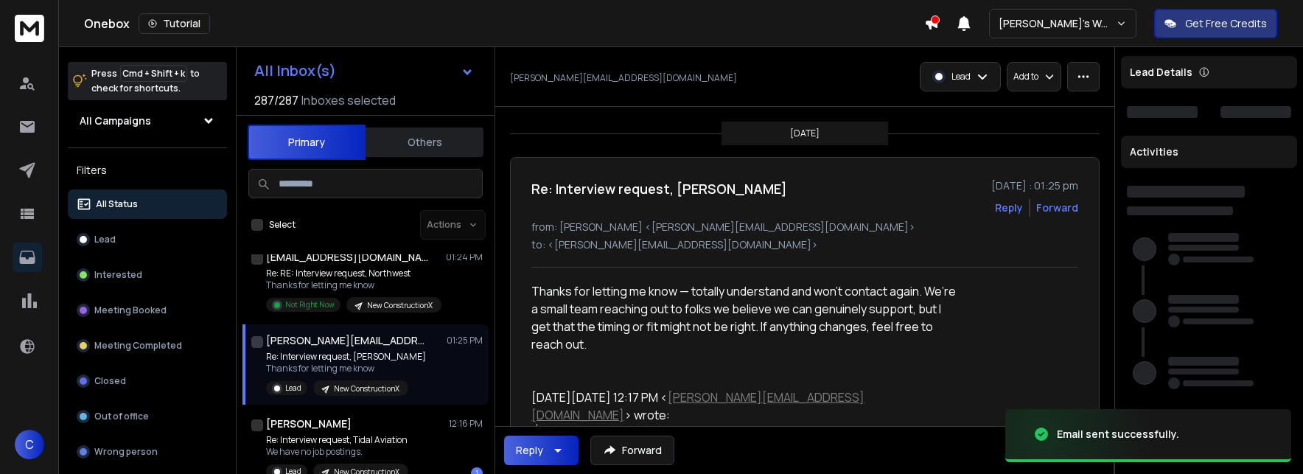
click at [946, 72] on div "Lead" at bounding box center [961, 77] width 80 height 28
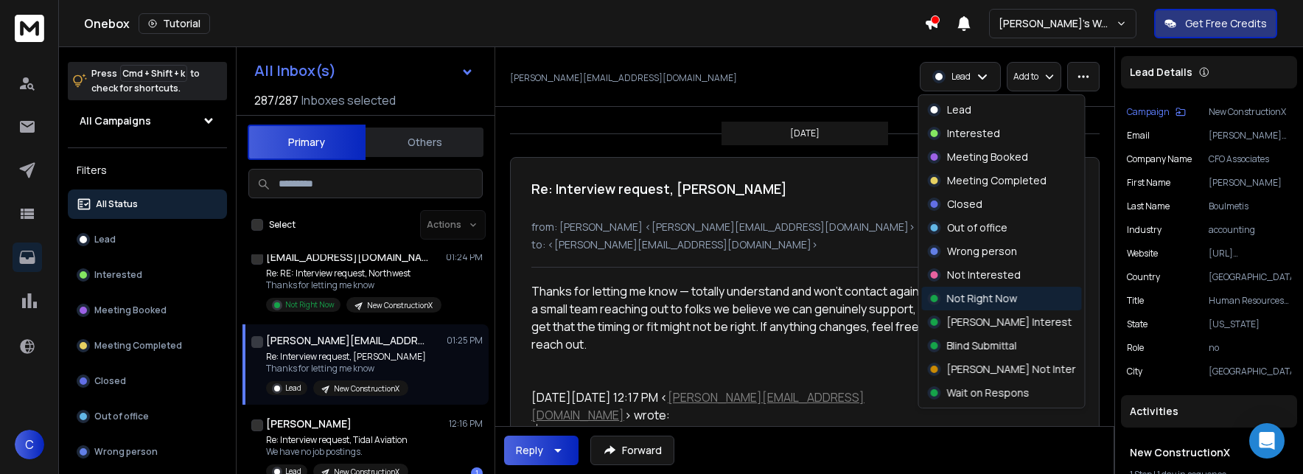
drag, startPoint x: 951, startPoint y: 299, endPoint x: 1029, endPoint y: 233, distance: 102.5
click at [951, 299] on p "Not Right Now" at bounding box center [982, 298] width 71 height 15
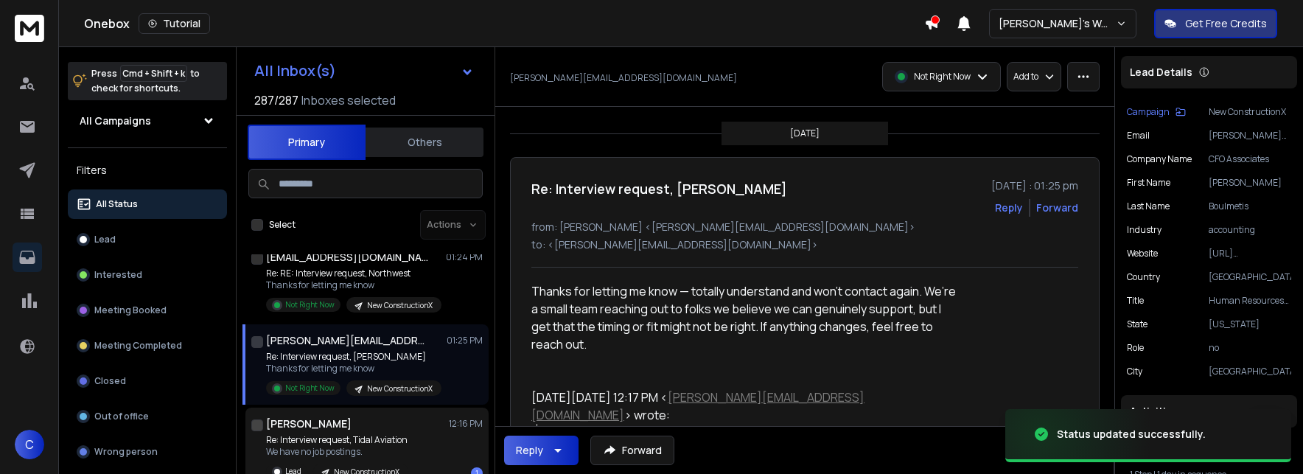
drag, startPoint x: 322, startPoint y: 439, endPoint x: 324, endPoint y: 419, distance: 20.8
click at [322, 439] on p "Re: Interview request, Tidal Aviation" at bounding box center [337, 440] width 142 height 12
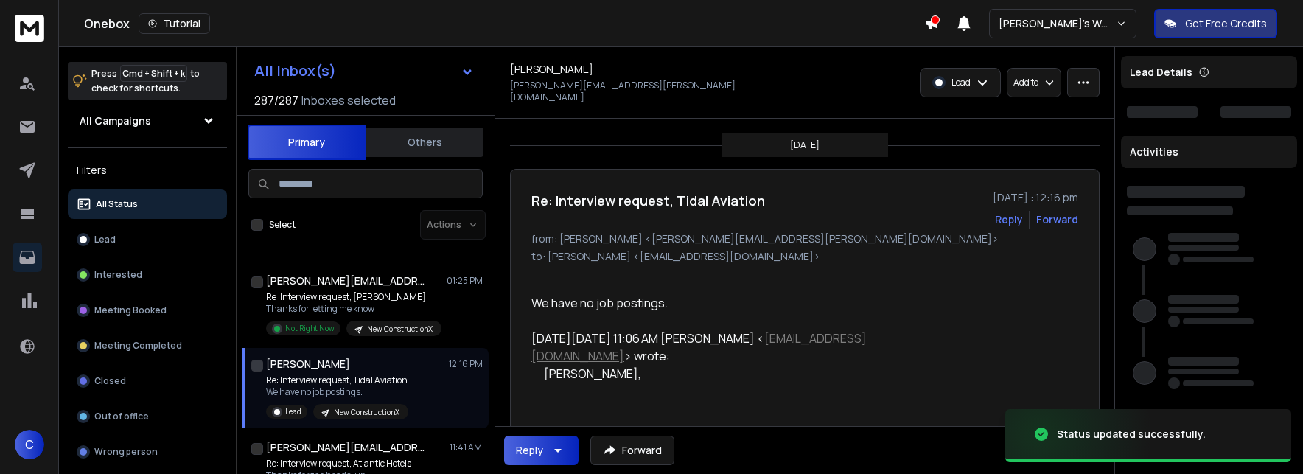
scroll to position [577, 0]
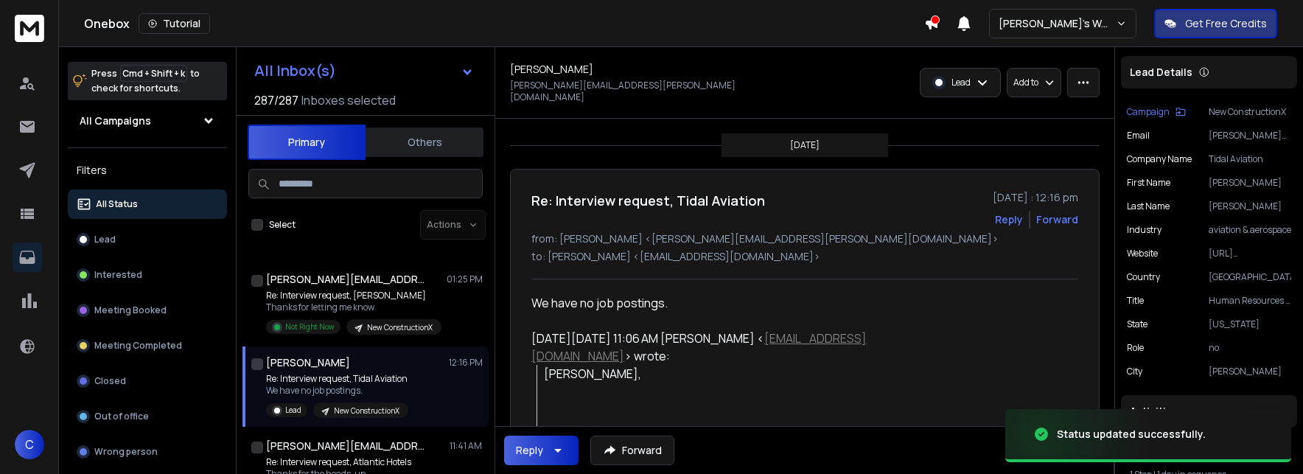
click at [1008, 215] on div "Reply Forward" at bounding box center [1036, 220] width 86 height 18
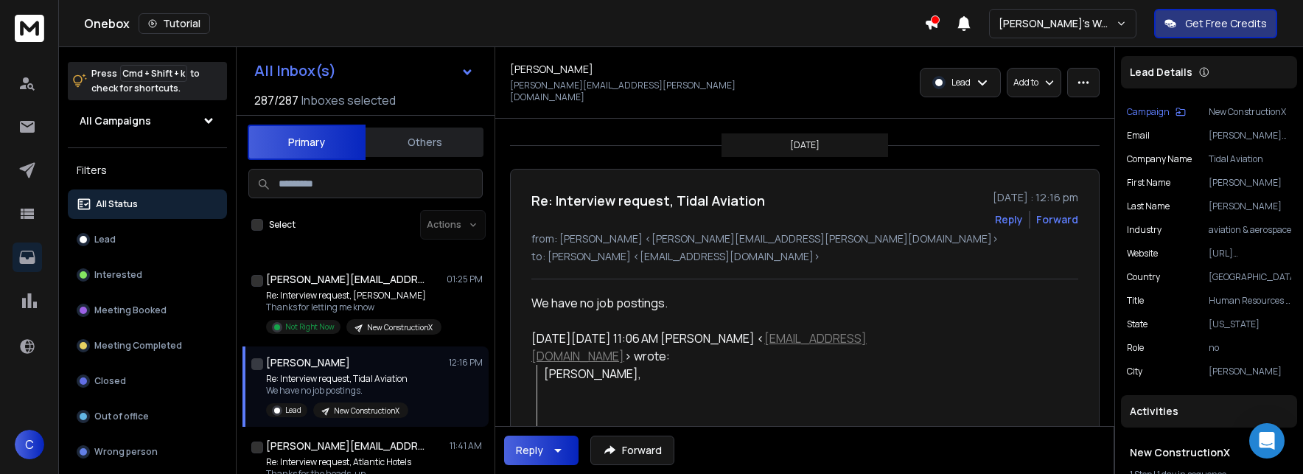
click at [1007, 212] on button "Reply" at bounding box center [1009, 219] width 28 height 15
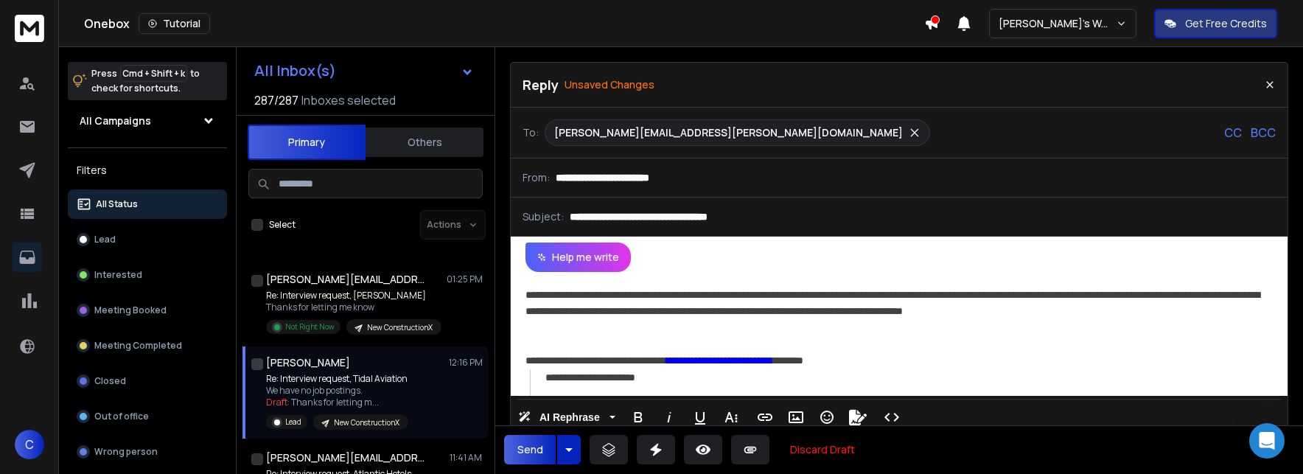
click at [529, 453] on button "Send" at bounding box center [530, 449] width 52 height 29
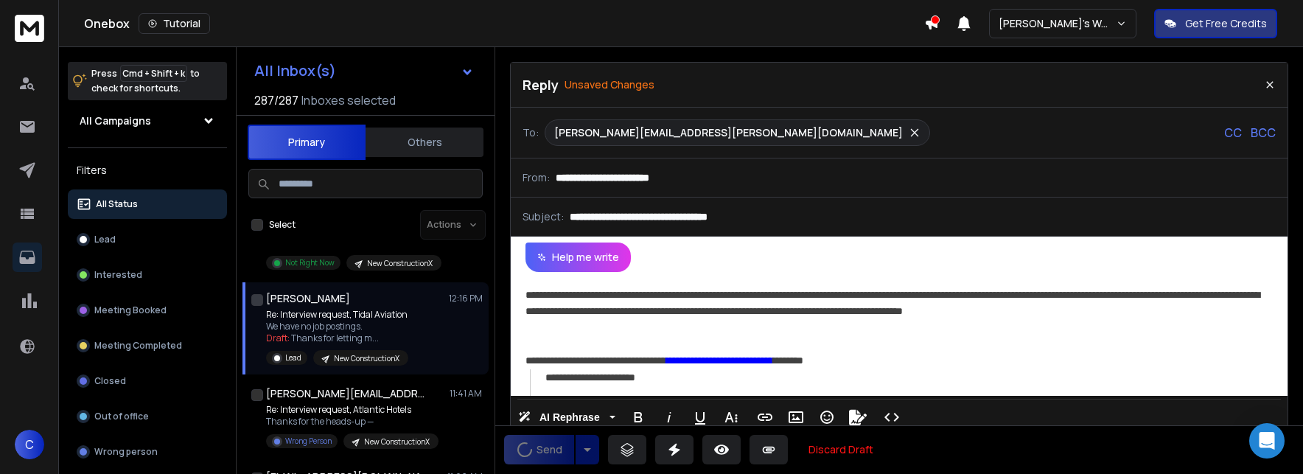
scroll to position [649, 0]
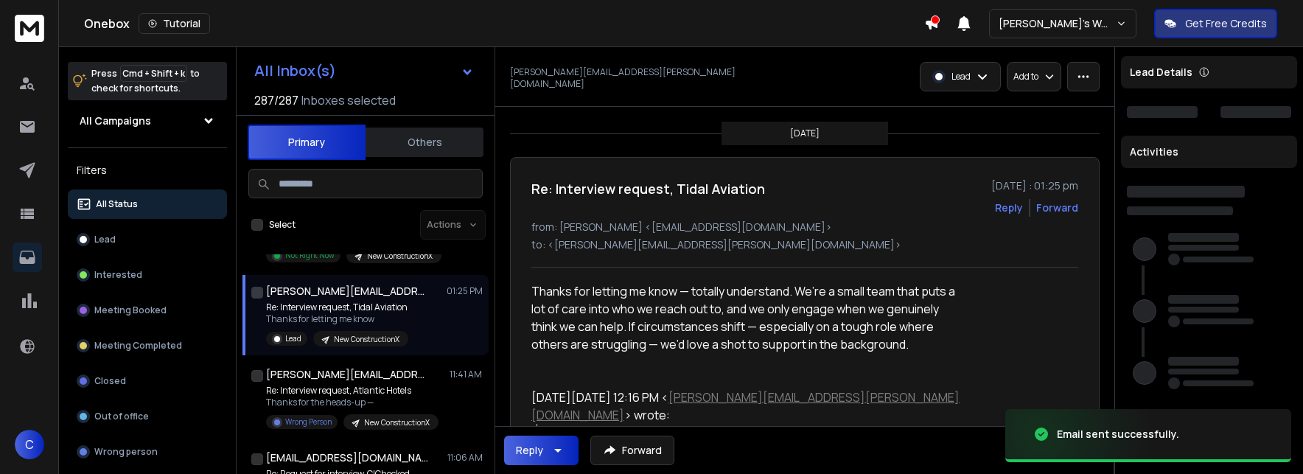
click at [925, 80] on div "Lead" at bounding box center [961, 77] width 80 height 28
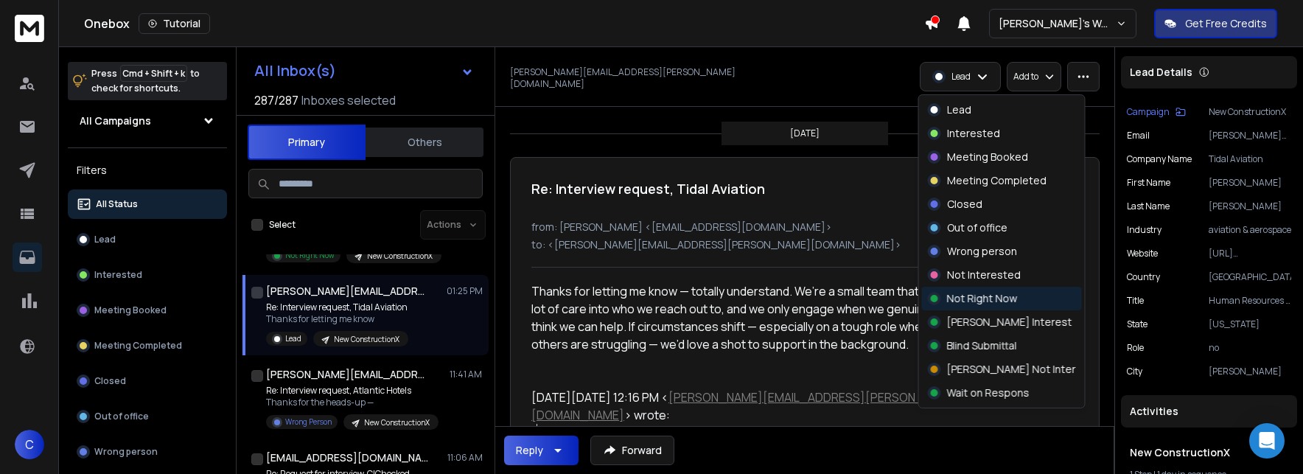
click at [971, 307] on div "Not Right Now" at bounding box center [1002, 299] width 160 height 24
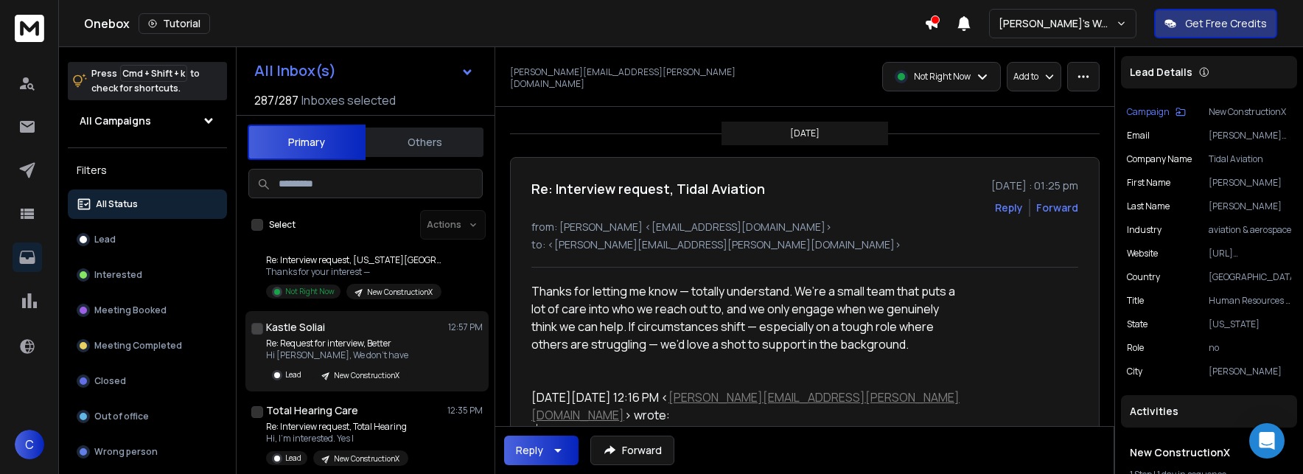
scroll to position [111, 0]
click at [392, 351] on p "Hi [PERSON_NAME], We don't have" at bounding box center [337, 356] width 142 height 12
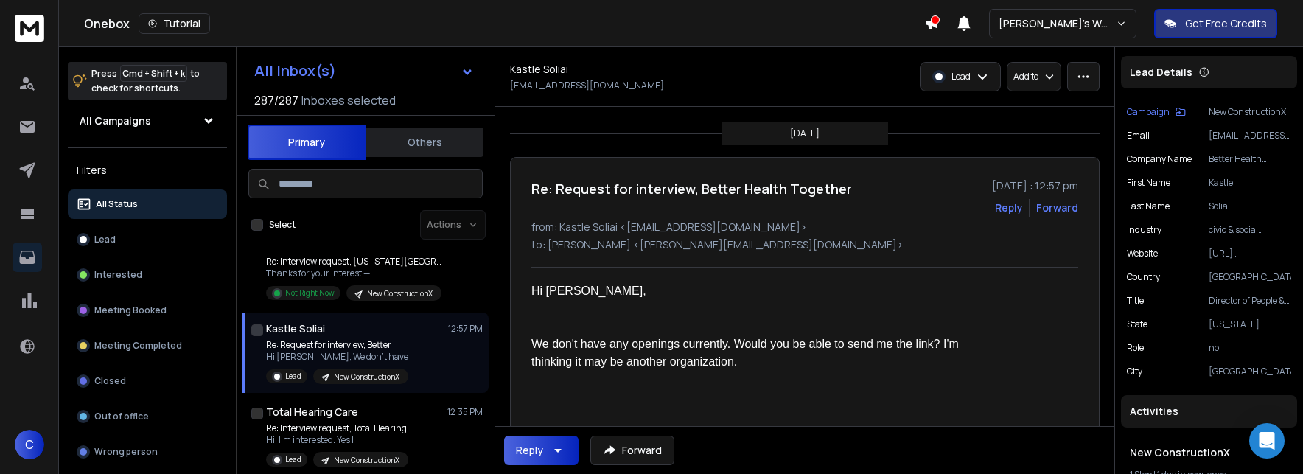
scroll to position [168, 0]
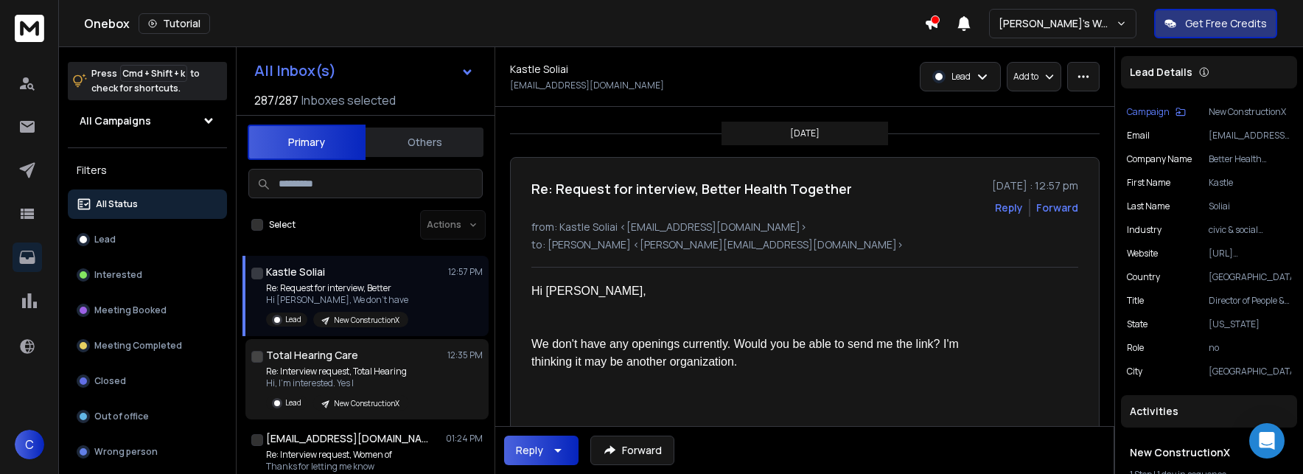
click at [369, 383] on p "Hi, I'm interested. Yes I" at bounding box center [337, 383] width 142 height 12
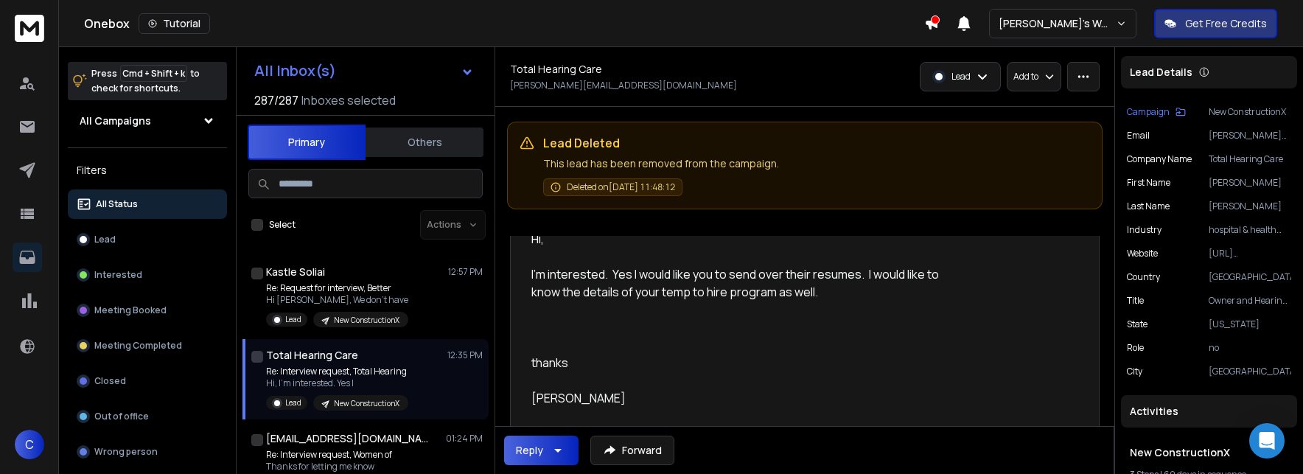
scroll to position [170, 0]
click at [540, 456] on div "Reply" at bounding box center [529, 450] width 27 height 15
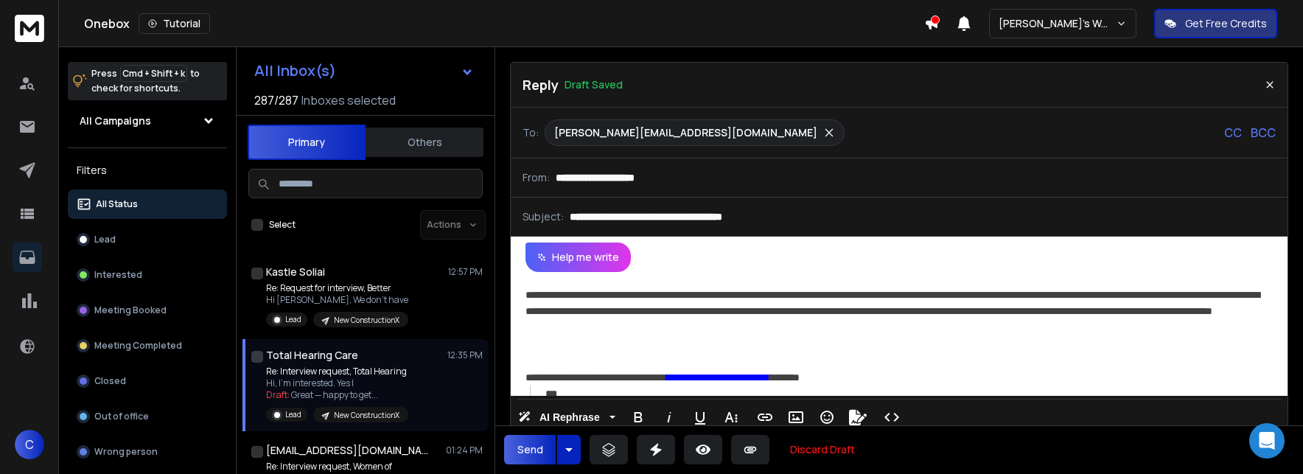
drag, startPoint x: 620, startPoint y: 292, endPoint x: 750, endPoint y: 2, distance: 317.7
click at [0, 0] on div "C Onebox Tutorial [PERSON_NAME]'s Workspace Get Free Credits Press Cmd + Shift …" at bounding box center [651, 260] width 1303 height 521
click at [822, 446] on button "Discard Draft" at bounding box center [822, 449] width 88 height 29
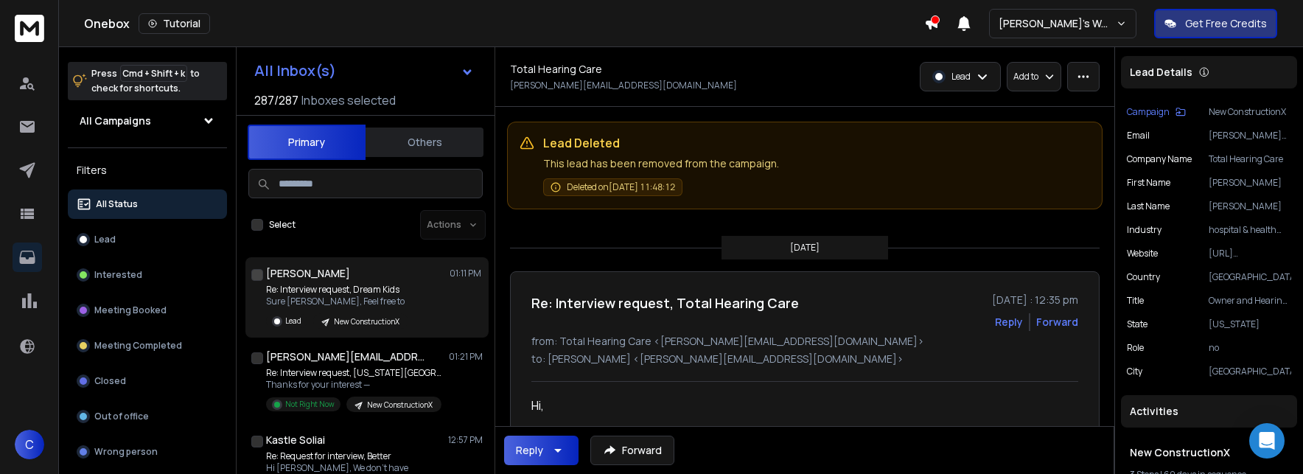
click at [390, 296] on p "Sure [PERSON_NAME], Feel free to" at bounding box center [337, 302] width 142 height 12
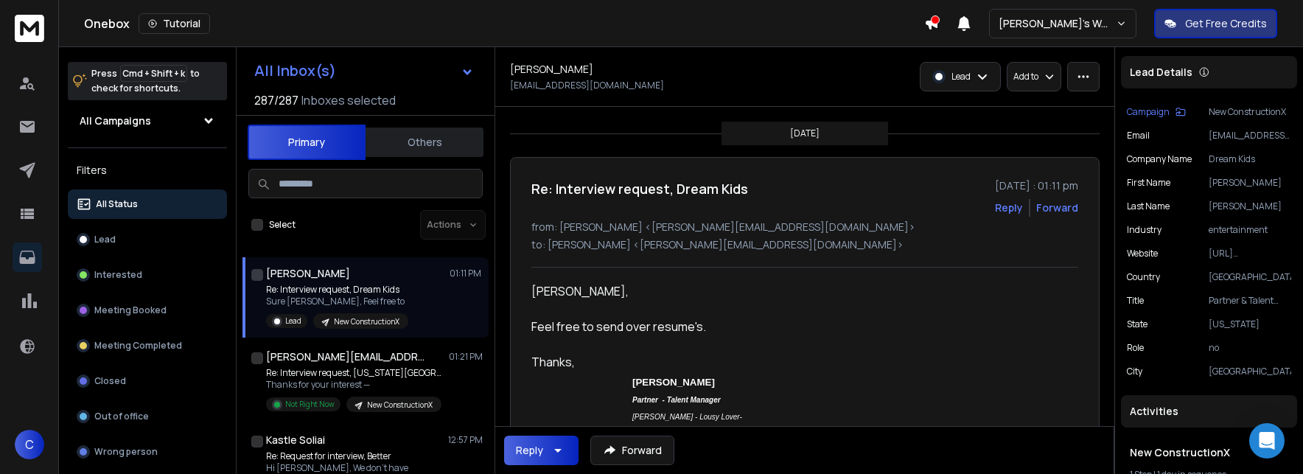
click at [1003, 205] on button "Reply" at bounding box center [1009, 208] width 28 height 15
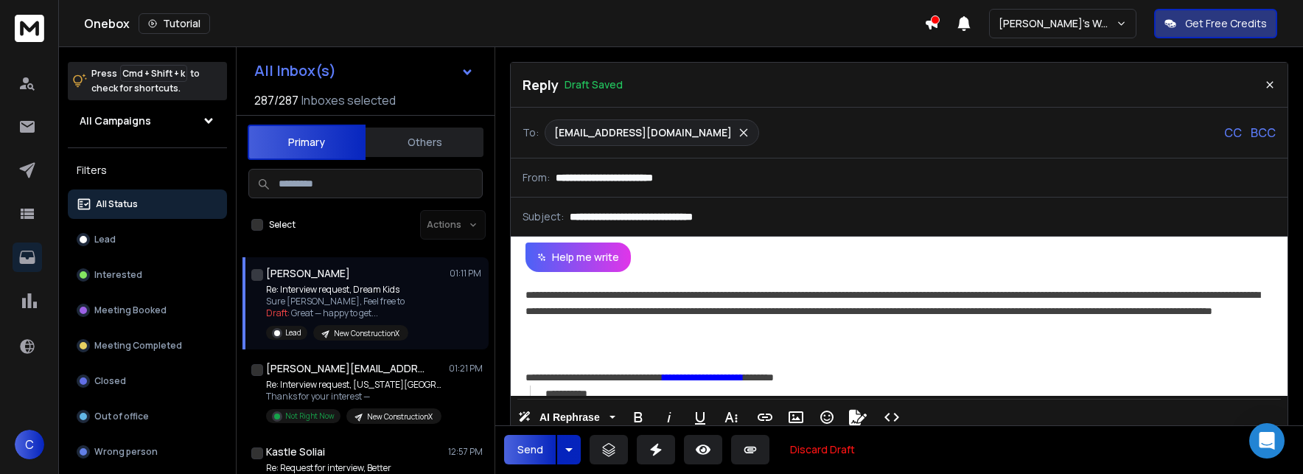
drag, startPoint x: 684, startPoint y: 287, endPoint x: 567, endPoint y: 72, distance: 244.5
click at [0, 0] on div "C Onebox Tutorial [PERSON_NAME]'s Workspace Get Free Credits Press Cmd + Shift …" at bounding box center [651, 260] width 1303 height 521
drag, startPoint x: 581, startPoint y: 327, endPoint x: 559, endPoint y: 327, distance: 22.1
click at [559, 327] on div "**********" at bounding box center [897, 311] width 743 height 49
drag, startPoint x: 562, startPoint y: 327, endPoint x: 647, endPoint y: 10, distance: 328.1
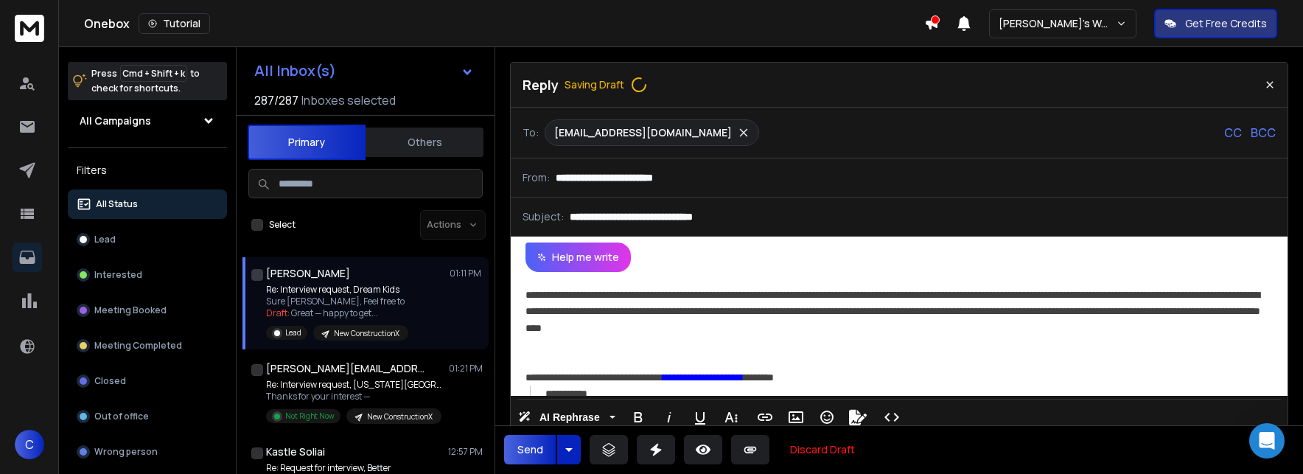
click at [0, 0] on div "C Onebox Tutorial [PERSON_NAME]'s Workspace Get Free Credits Press Cmd + Shift …" at bounding box center [651, 260] width 1303 height 521
drag, startPoint x: 739, startPoint y: 330, endPoint x: 721, endPoint y: 330, distance: 17.7
click at [718, 330] on div "**********" at bounding box center [897, 311] width 743 height 49
drag, startPoint x: 920, startPoint y: 330, endPoint x: 851, endPoint y: 331, distance: 68.6
click at [848, 330] on div "**********" at bounding box center [897, 311] width 743 height 49
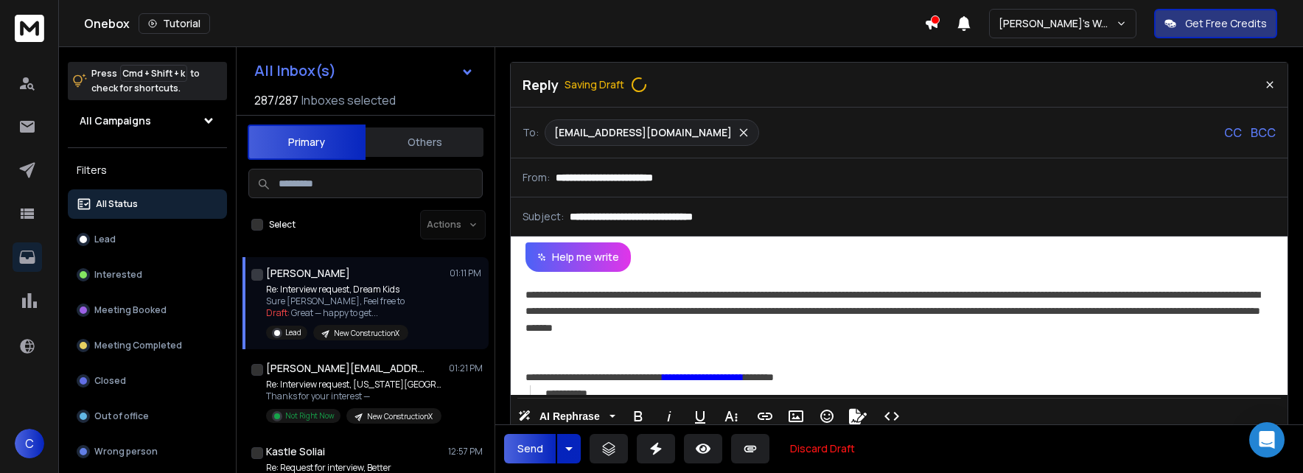
click at [520, 445] on button "Send" at bounding box center [530, 448] width 52 height 29
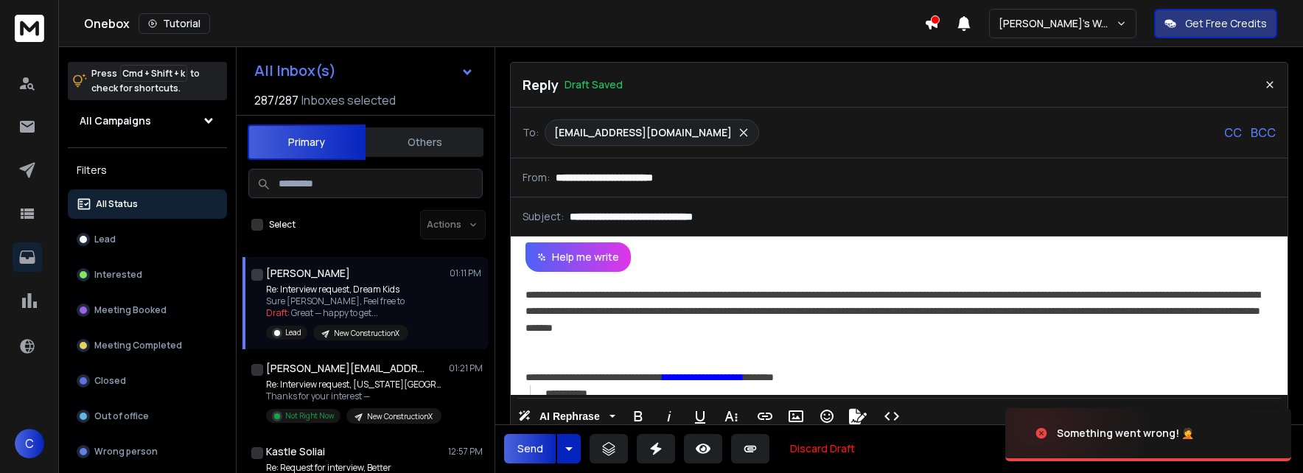
click at [520, 454] on button "Send" at bounding box center [530, 448] width 52 height 29
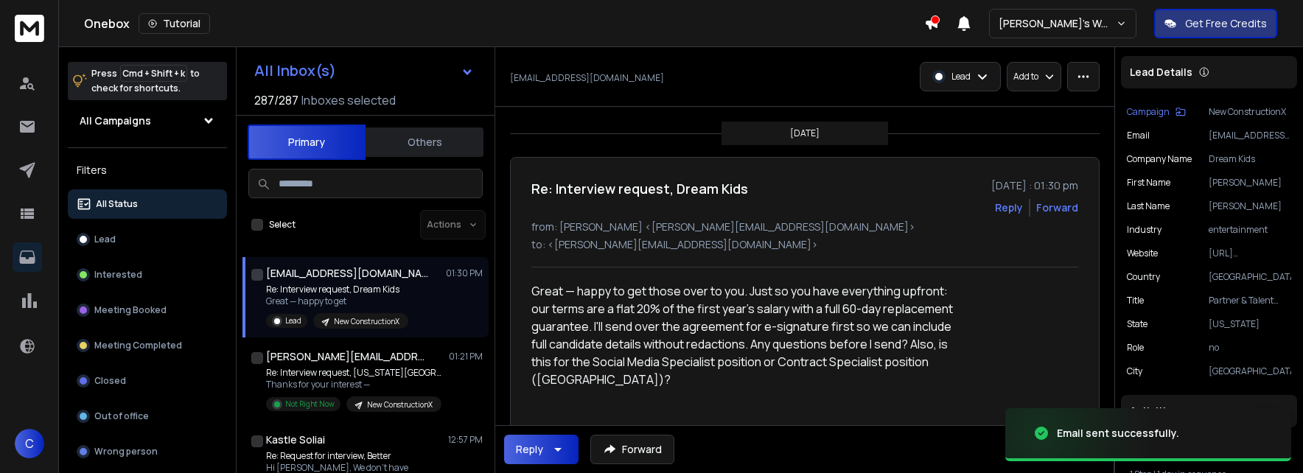
click at [952, 81] on p "Lead" at bounding box center [961, 77] width 19 height 12
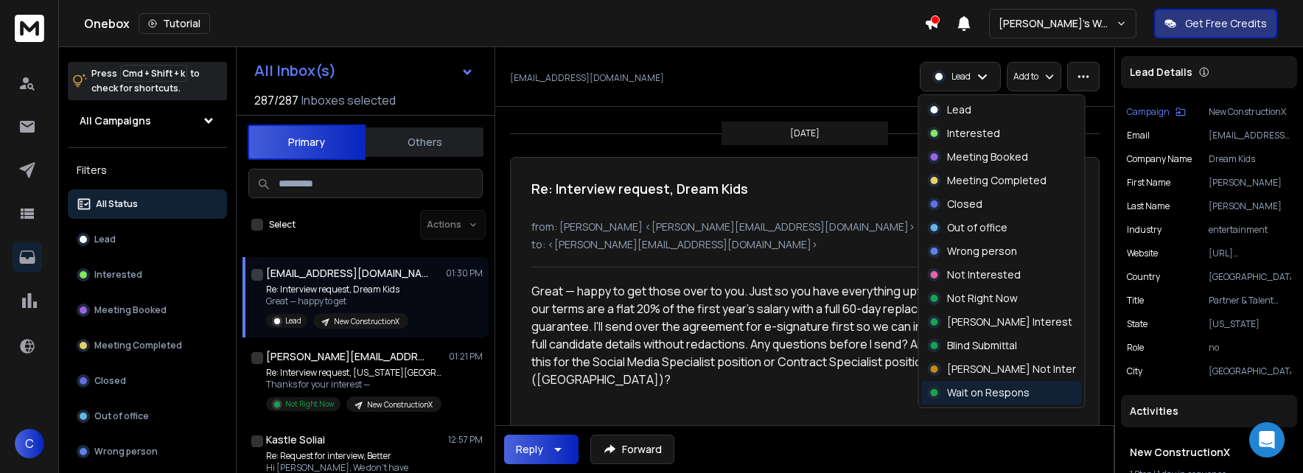
click at [943, 391] on div "Wait on Respons" at bounding box center [979, 393] width 102 height 15
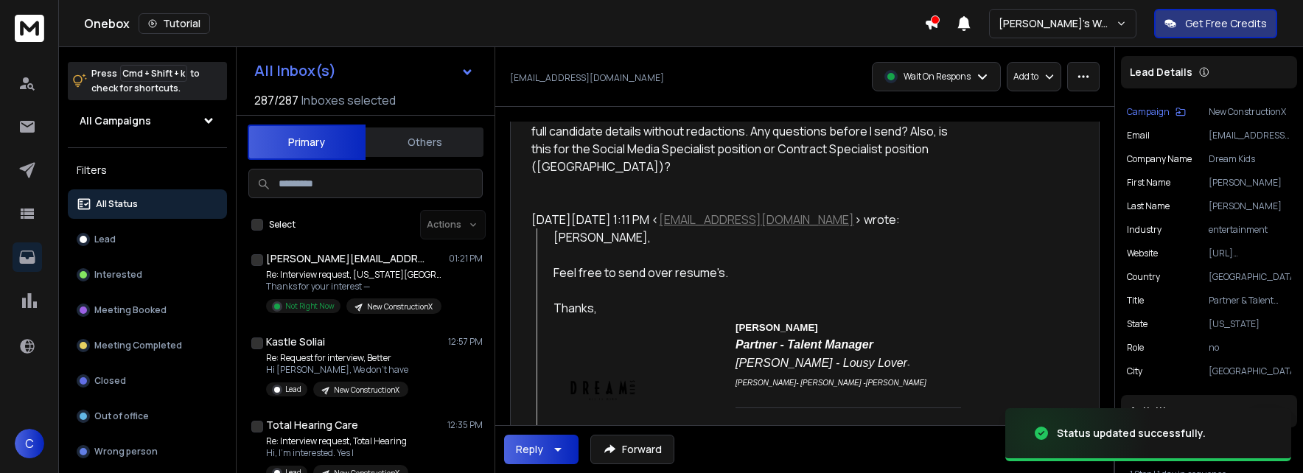
scroll to position [115, 0]
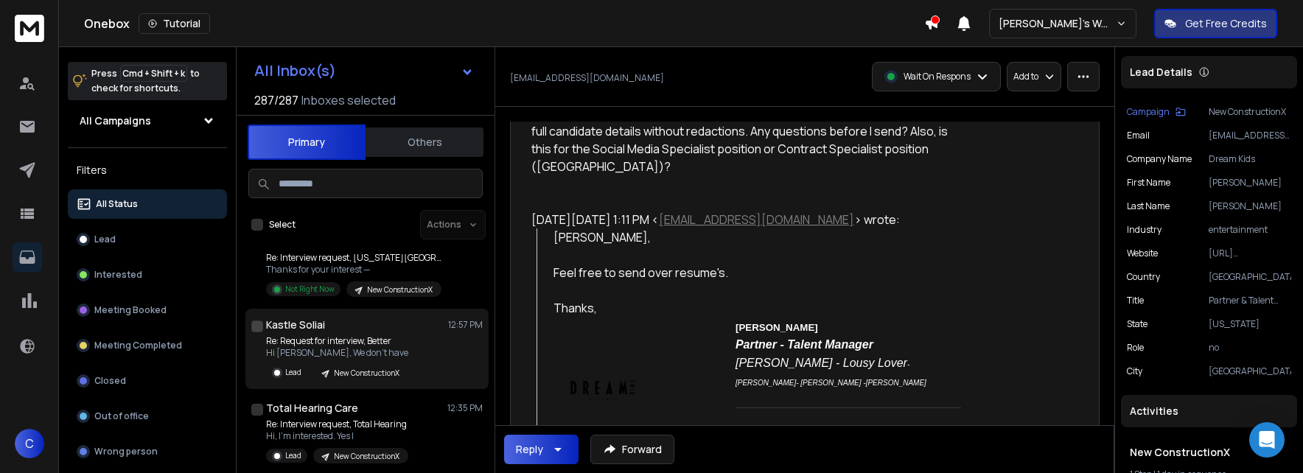
drag, startPoint x: 349, startPoint y: 355, endPoint x: 451, endPoint y: 370, distance: 103.6
click at [349, 355] on p "Hi [PERSON_NAME], We don't have" at bounding box center [337, 353] width 142 height 12
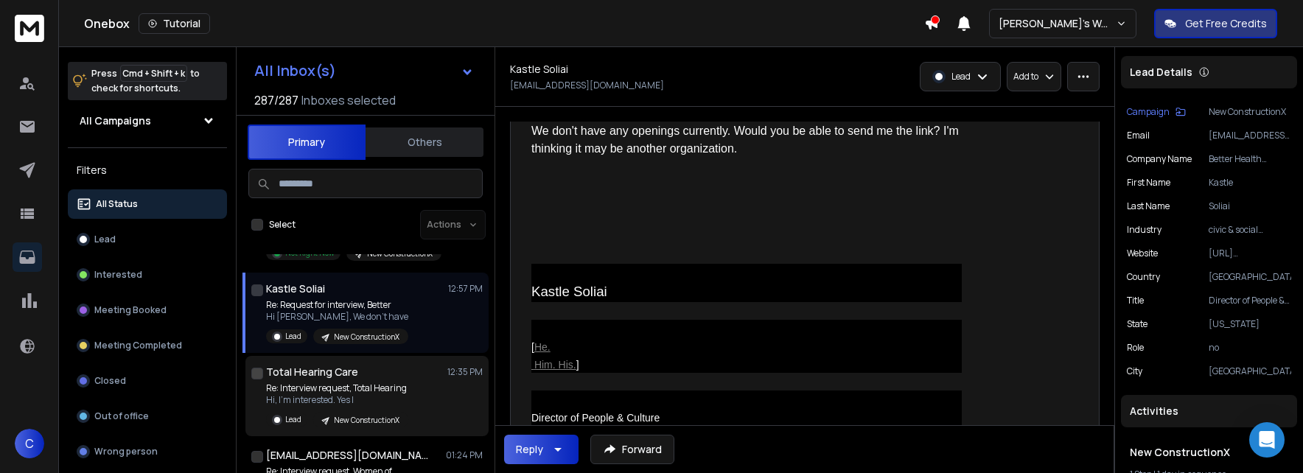
scroll to position [178, 0]
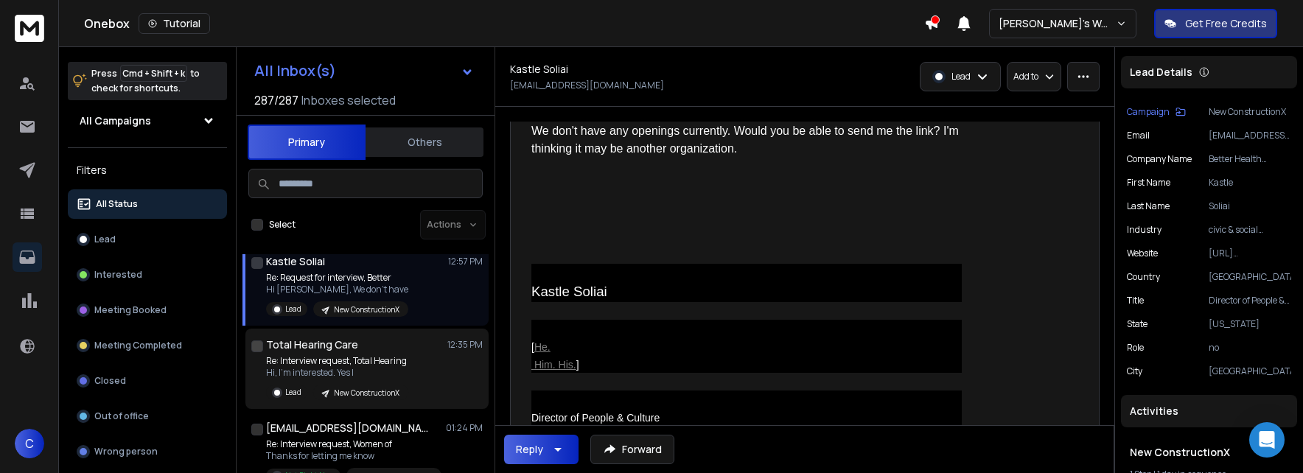
click at [382, 371] on p "Hi, I'm interested. Yes I" at bounding box center [337, 373] width 142 height 12
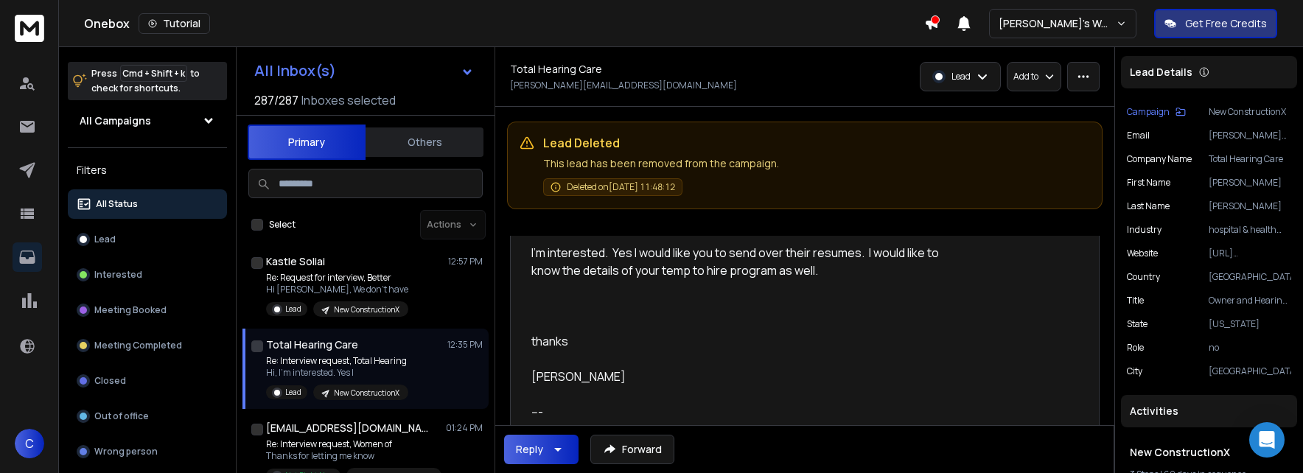
scroll to position [183, 0]
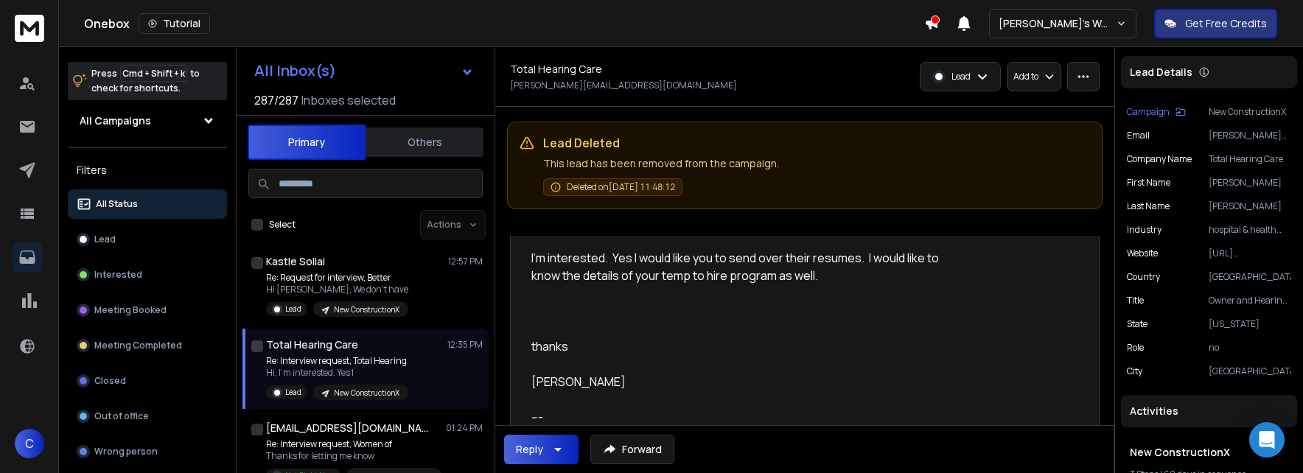
click at [532, 451] on div "Reply" at bounding box center [529, 449] width 27 height 15
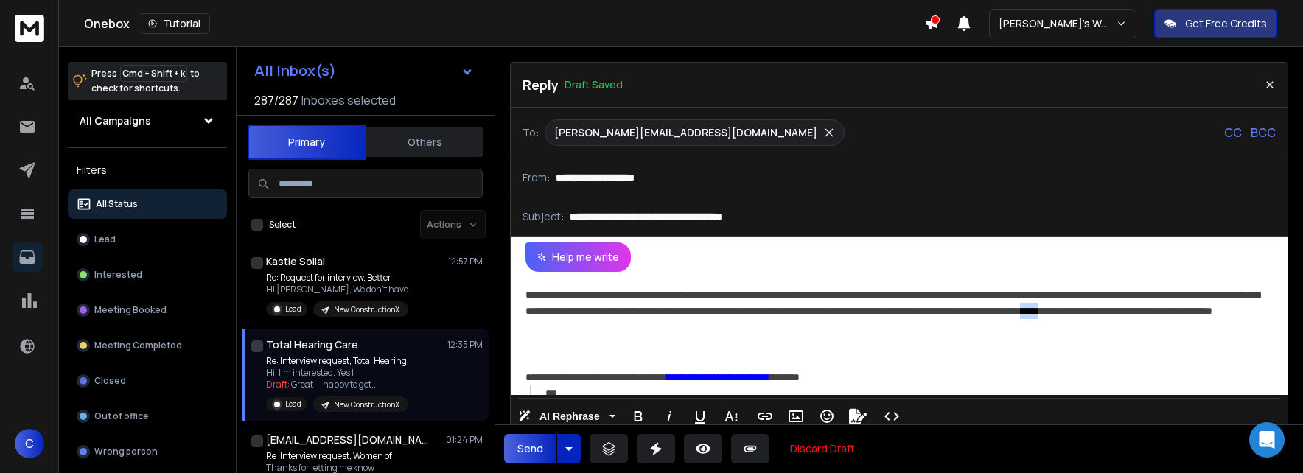
drag, startPoint x: 579, startPoint y: 331, endPoint x: 560, endPoint y: 332, distance: 19.2
click at [560, 332] on div "**********" at bounding box center [897, 311] width 743 height 49
drag, startPoint x: 685, startPoint y: 328, endPoint x: 669, endPoint y: 332, distance: 16.1
click at [662, 331] on div "**********" at bounding box center [897, 311] width 743 height 49
drag, startPoint x: 878, startPoint y: 328, endPoint x: 823, endPoint y: 329, distance: 55.3
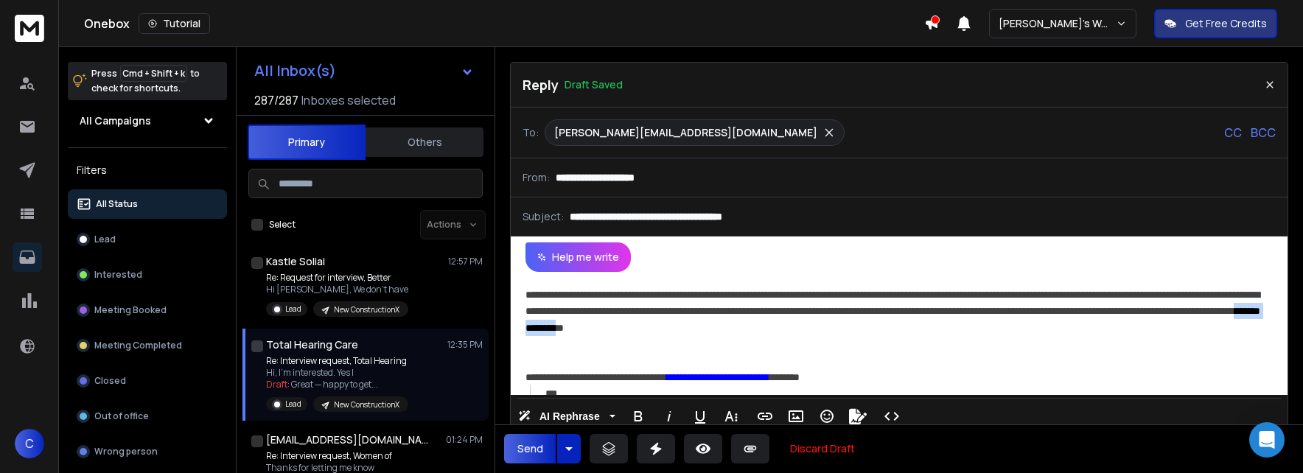
click at [813, 330] on div "**********" at bounding box center [897, 311] width 743 height 49
click at [527, 449] on button "Send" at bounding box center [530, 448] width 52 height 29
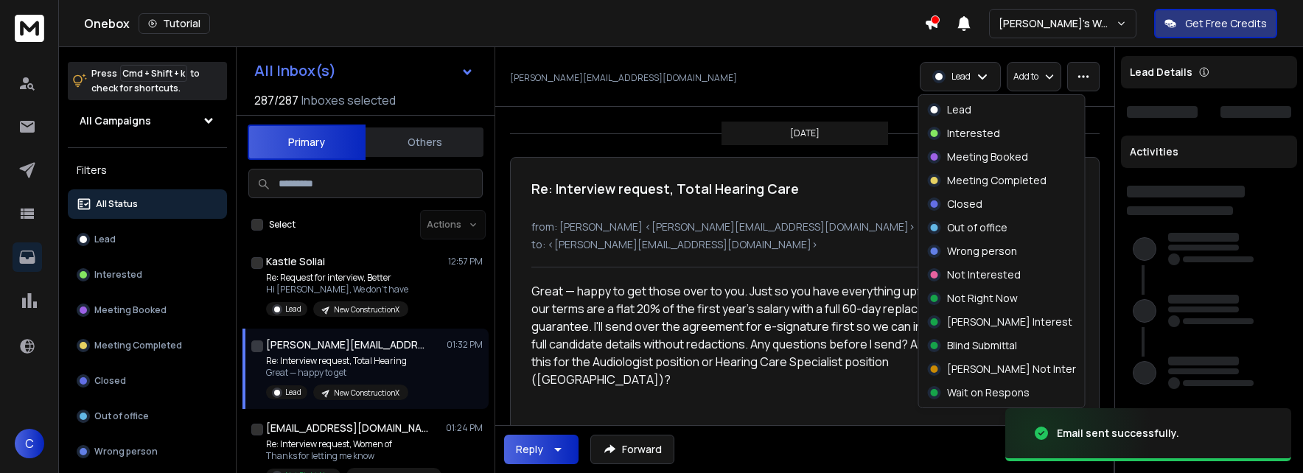
click at [952, 78] on p "Lead" at bounding box center [961, 77] width 19 height 12
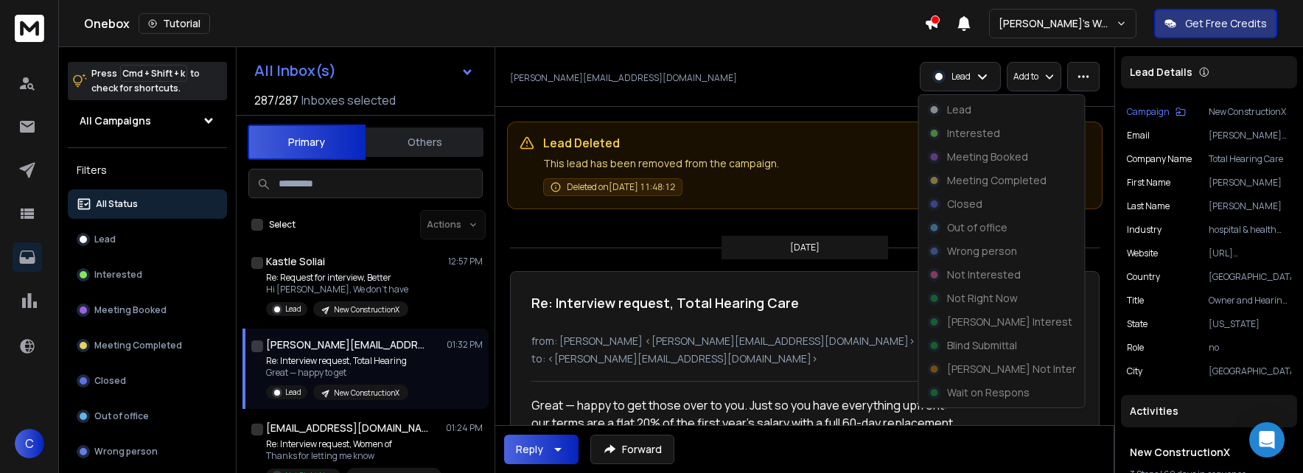
drag, startPoint x: 967, startPoint y: 394, endPoint x: 985, endPoint y: 384, distance: 20.5
click at [967, 394] on div "Lead Interested Meeting Booked Meeting Completed Closed Out of office Wrong per…" at bounding box center [1002, 251] width 167 height 314
drag, startPoint x: 961, startPoint y: 395, endPoint x: 906, endPoint y: 388, distance: 55.0
click at [961, 395] on div "Lead Interested Meeting Booked Meeting Completed Closed Out of office Wrong per…" at bounding box center [1002, 251] width 167 height 314
click at [753, 341] on p "from: [PERSON_NAME] <[PERSON_NAME][EMAIL_ADDRESS][DOMAIN_NAME]>" at bounding box center [805, 341] width 547 height 15
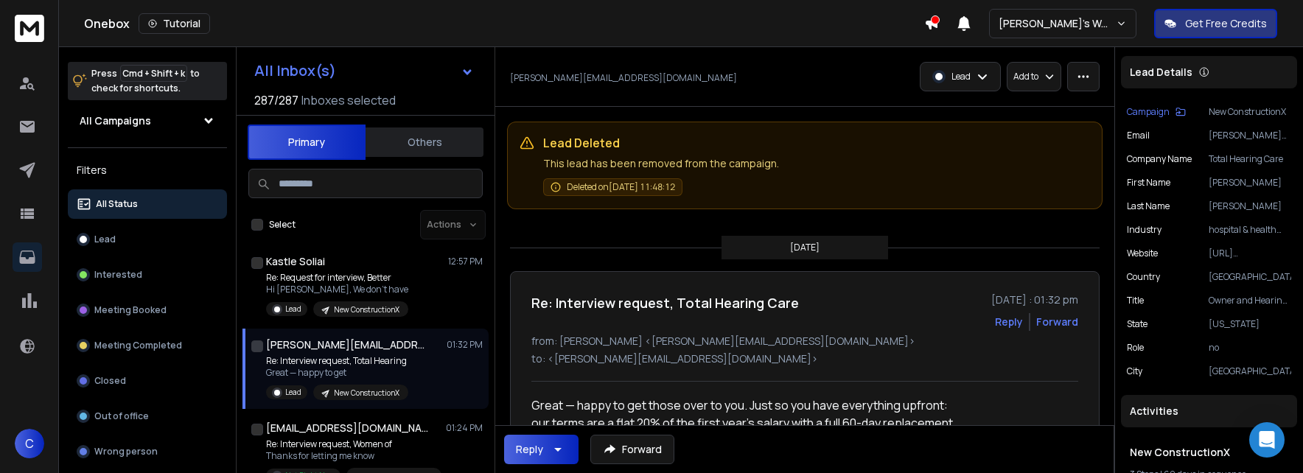
click at [961, 79] on p "Lead" at bounding box center [961, 77] width 19 height 12
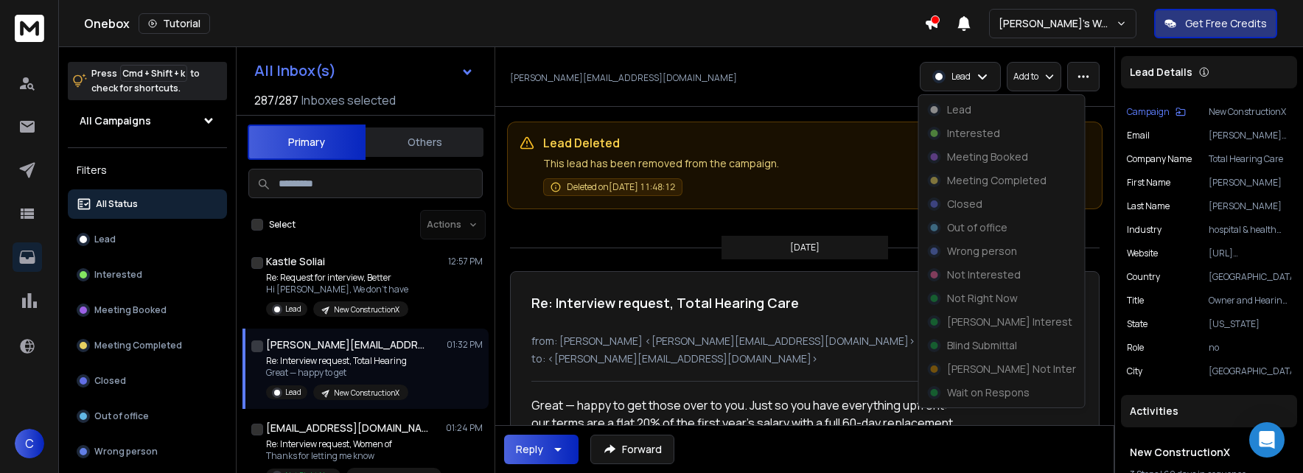
drag, startPoint x: 961, startPoint y: 390, endPoint x: 1020, endPoint y: 350, distance: 71.8
click at [961, 390] on div "Lead Interested Meeting Booked Meeting Completed Closed Out of office Wrong per…" at bounding box center [1002, 251] width 167 height 314
click at [438, 388] on div "Re: Interview request, Total Hearing Great — happy to get Lead New ConstructionX" at bounding box center [374, 377] width 217 height 45
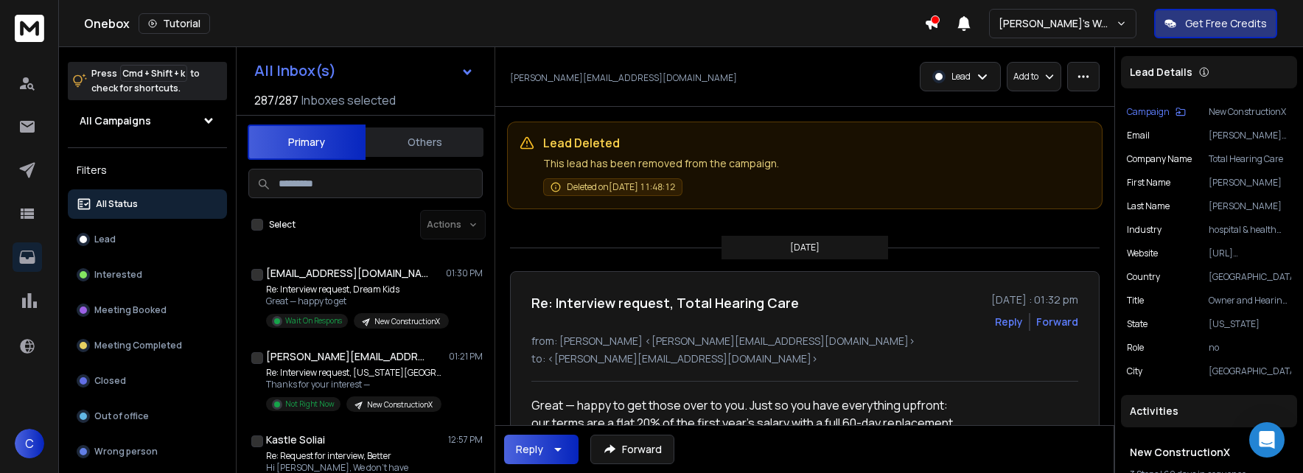
scroll to position [69, 0]
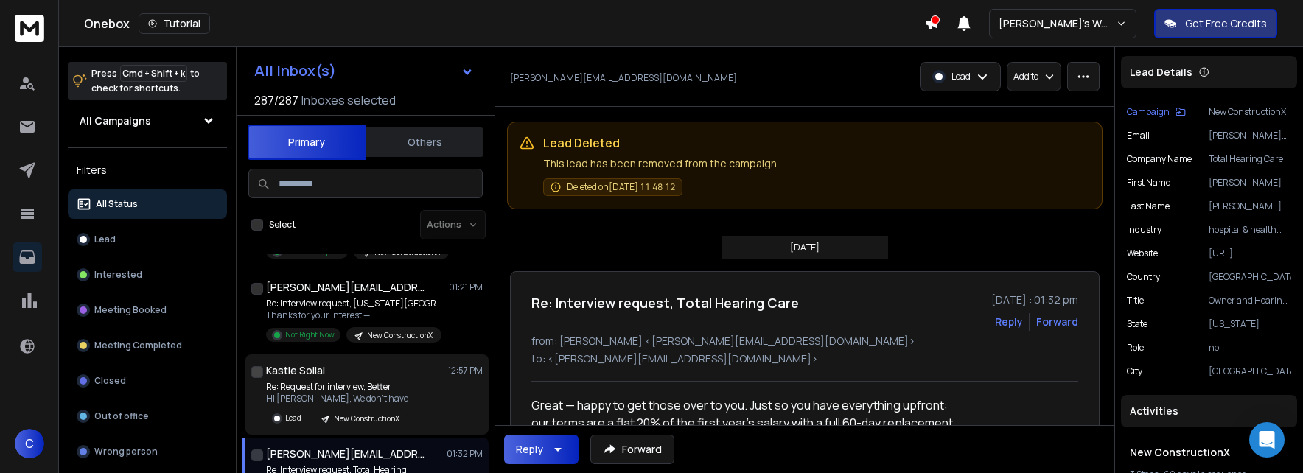
click at [402, 396] on p "Hi [PERSON_NAME], We don't have" at bounding box center [337, 399] width 142 height 12
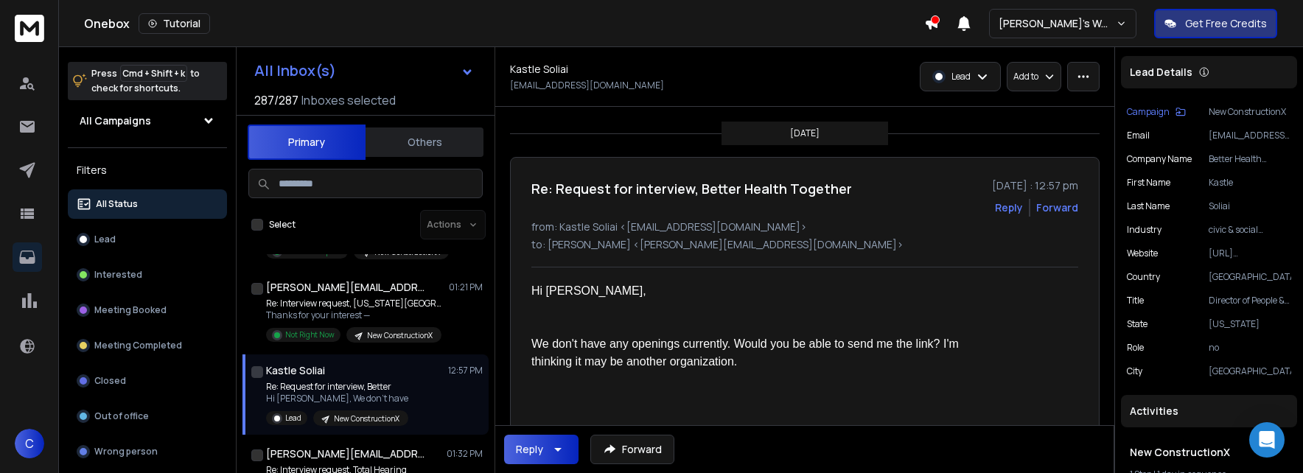
drag, startPoint x: 809, startPoint y: 227, endPoint x: 693, endPoint y: 230, distance: 115.8
click at [691, 231] on p "from: Kastle Soliai <[EMAIL_ADDRESS][DOMAIN_NAME]>" at bounding box center [805, 227] width 547 height 15
copy p "[DOMAIN_NAME]"
click at [1003, 208] on button "Reply" at bounding box center [1009, 208] width 28 height 15
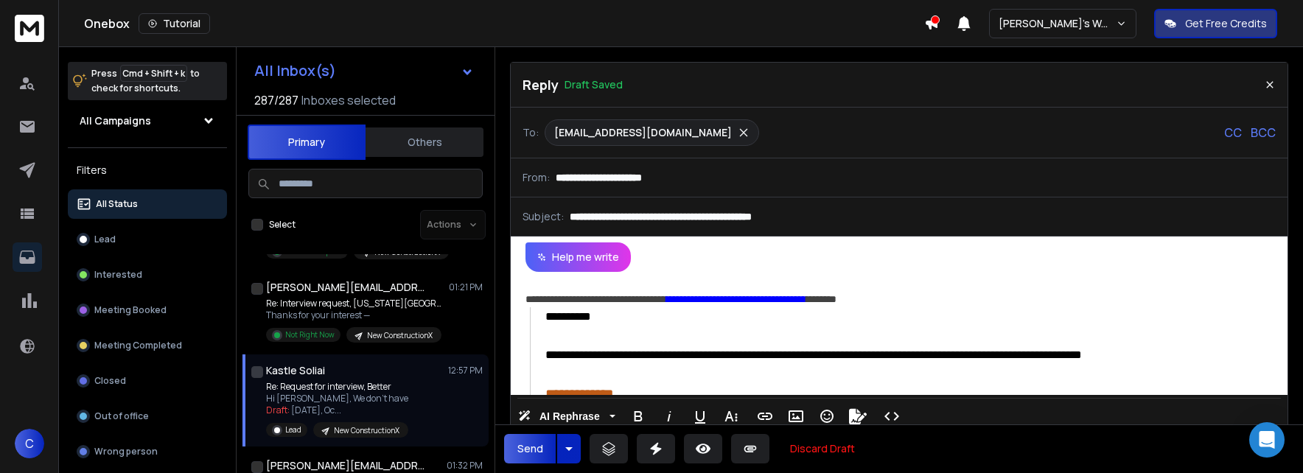
scroll to position [63, 0]
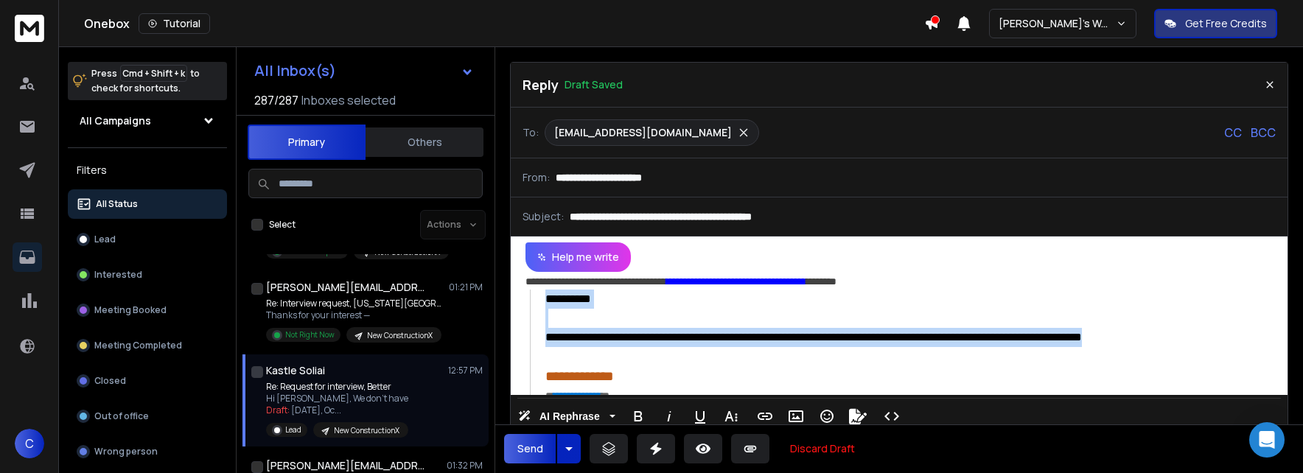
drag, startPoint x: 1214, startPoint y: 338, endPoint x: 540, endPoint y: 321, distance: 674.0
copy div "**********"
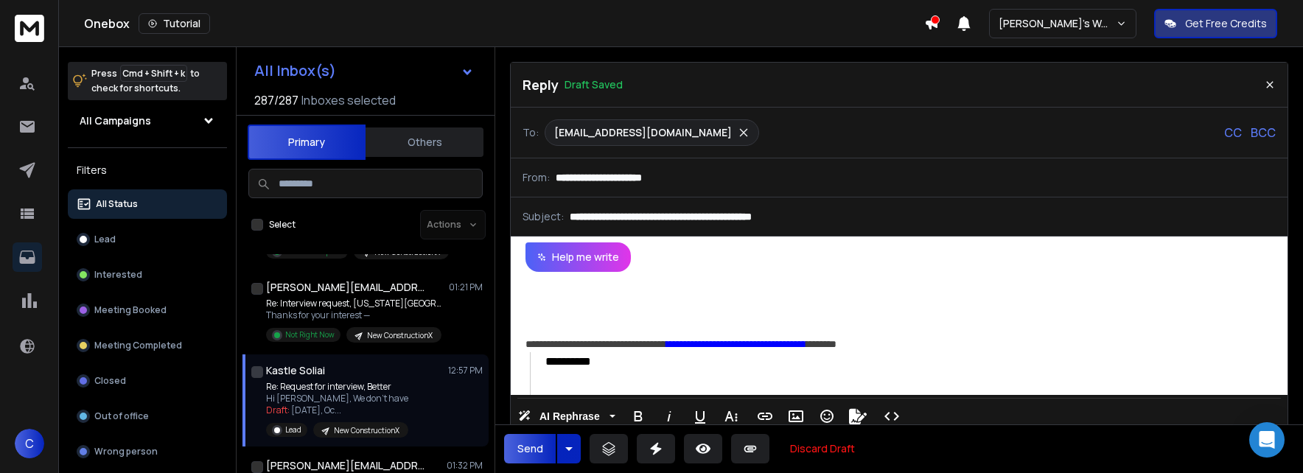
click at [613, 286] on div "**********" at bounding box center [897, 333] width 773 height 123
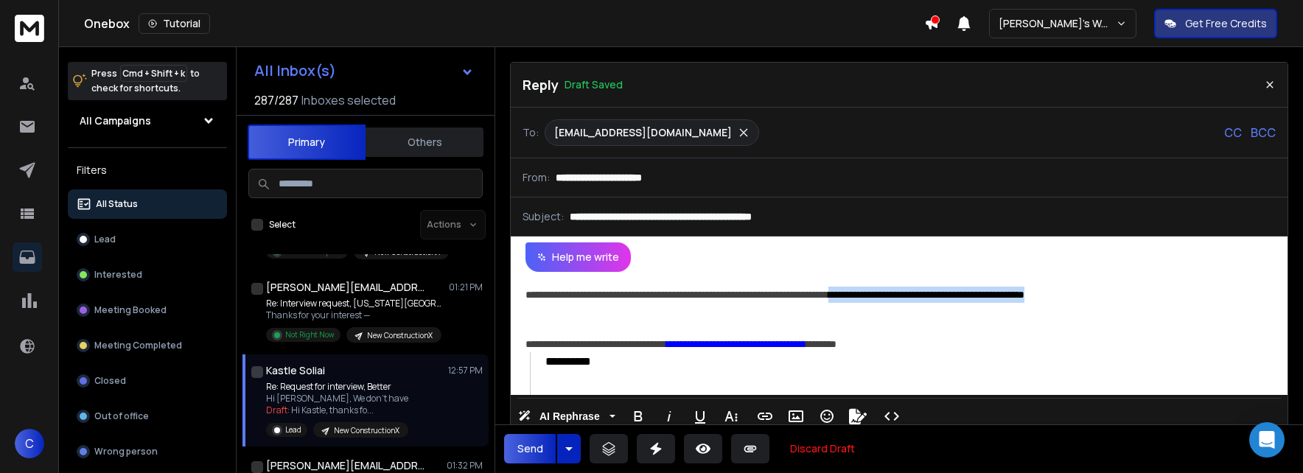
drag, startPoint x: 1148, startPoint y: 293, endPoint x: 893, endPoint y: 300, distance: 255.1
click at [893, 300] on div "**********" at bounding box center [897, 295] width 743 height 16
click at [537, 443] on button "Send" at bounding box center [530, 448] width 52 height 29
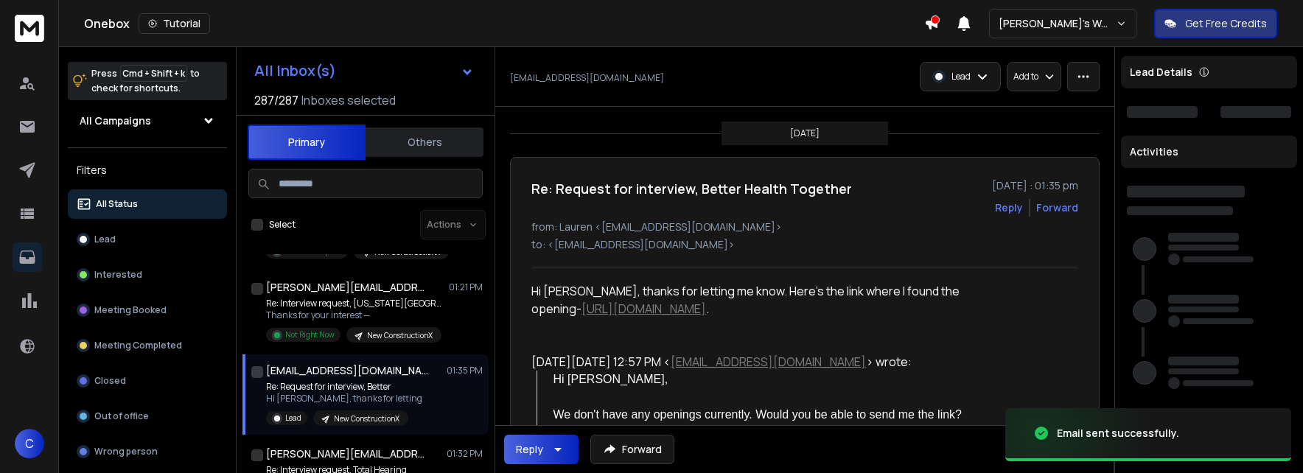
click at [944, 85] on div "Lead" at bounding box center [961, 77] width 80 height 28
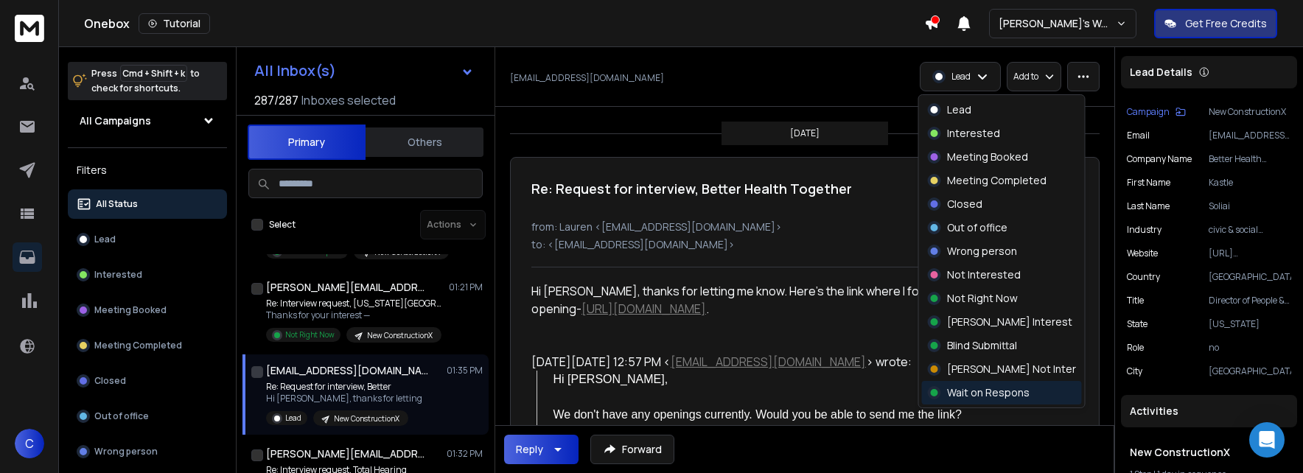
click at [950, 391] on p "Wait on Respons" at bounding box center [988, 393] width 83 height 15
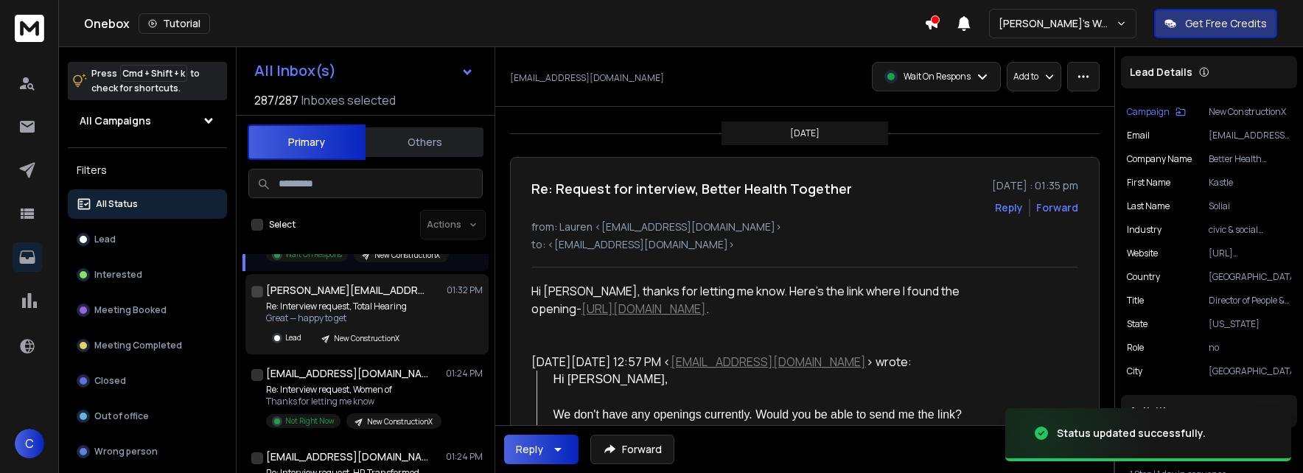
scroll to position [234, 0]
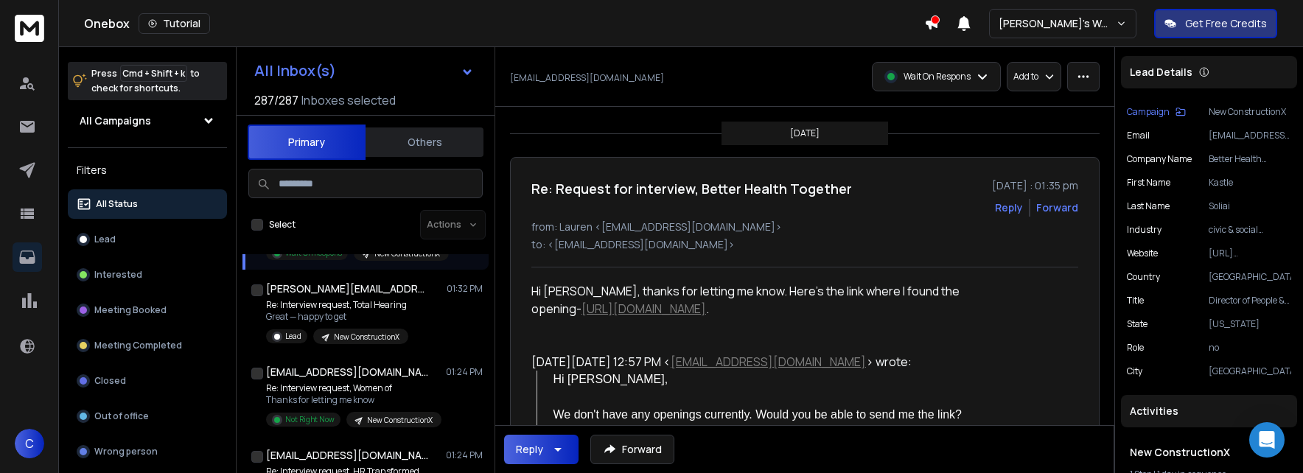
click at [112, 244] on p "Lead" at bounding box center [104, 240] width 21 height 12
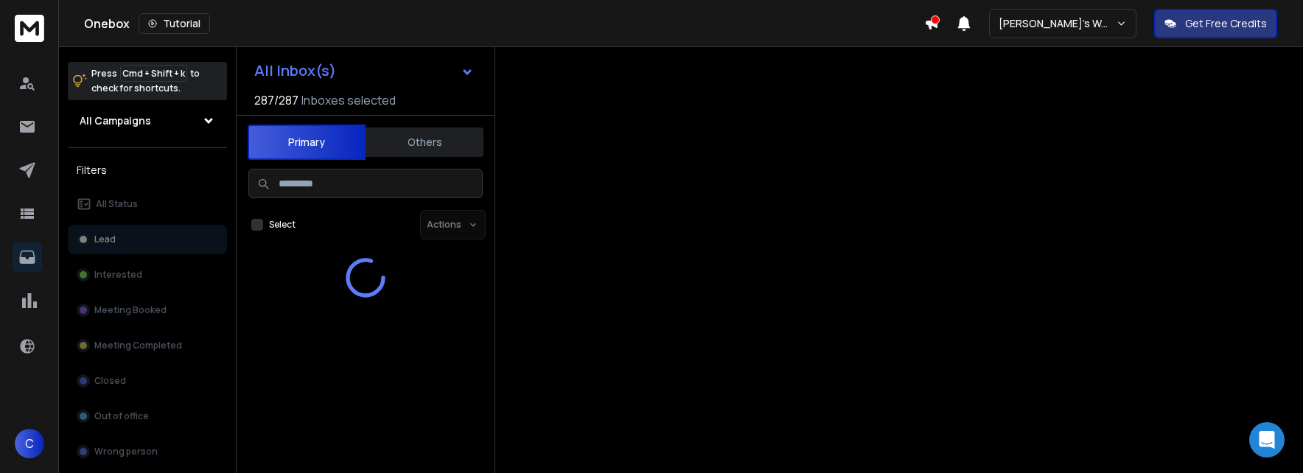
scroll to position [0, 0]
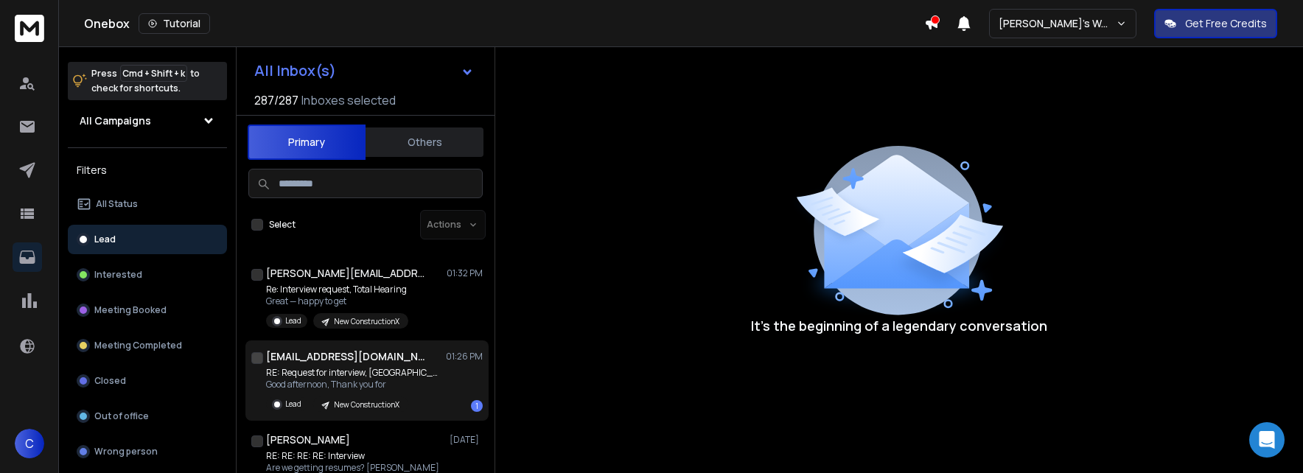
click at [388, 386] on p "Good afternoon, Thank you for" at bounding box center [354, 385] width 177 height 12
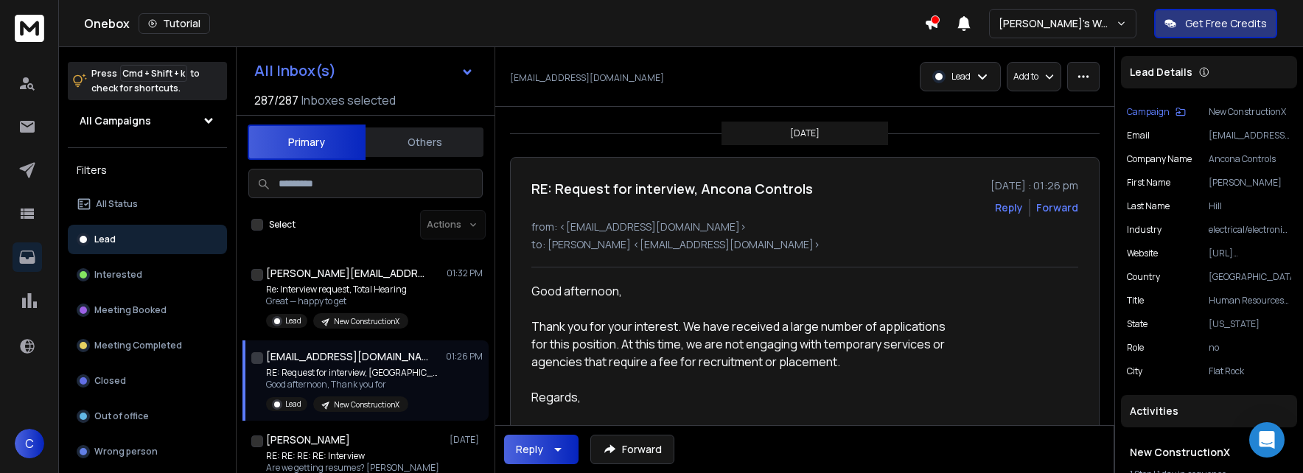
click at [1014, 207] on button "Reply" at bounding box center [1009, 208] width 28 height 15
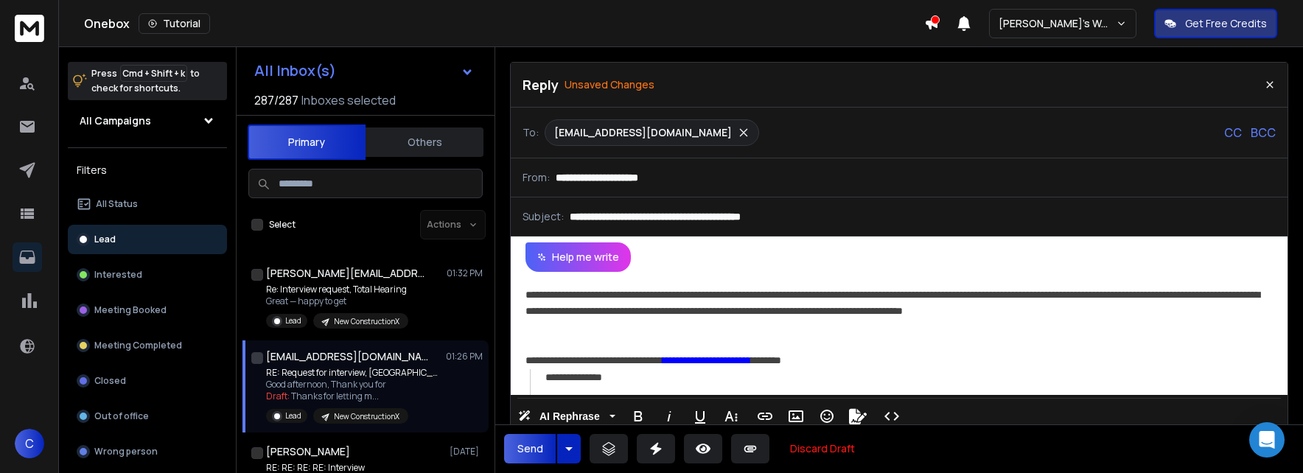
click at [526, 449] on button "Send" at bounding box center [530, 448] width 52 height 29
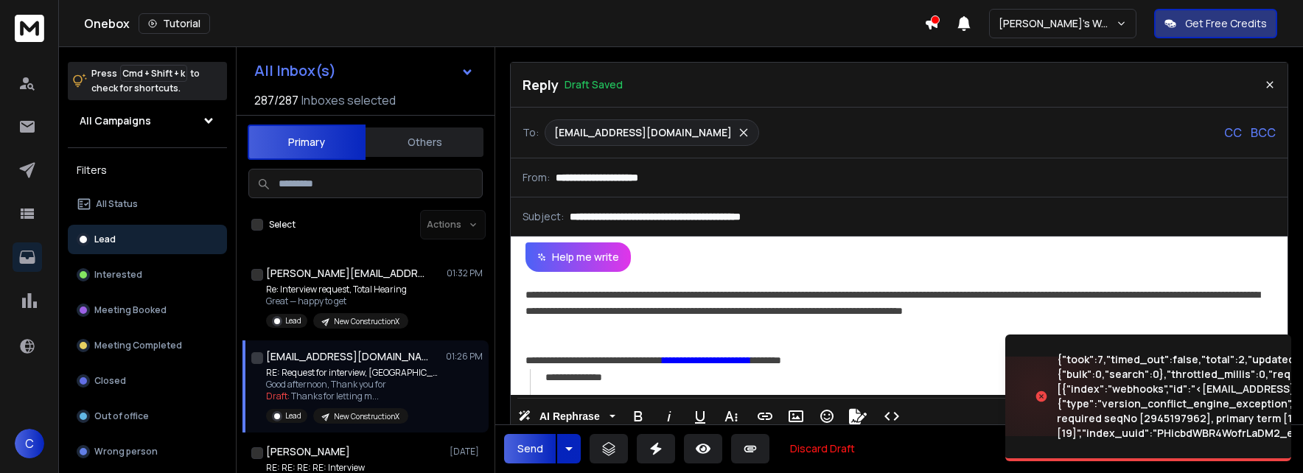
click at [518, 450] on button "Send" at bounding box center [530, 448] width 52 height 29
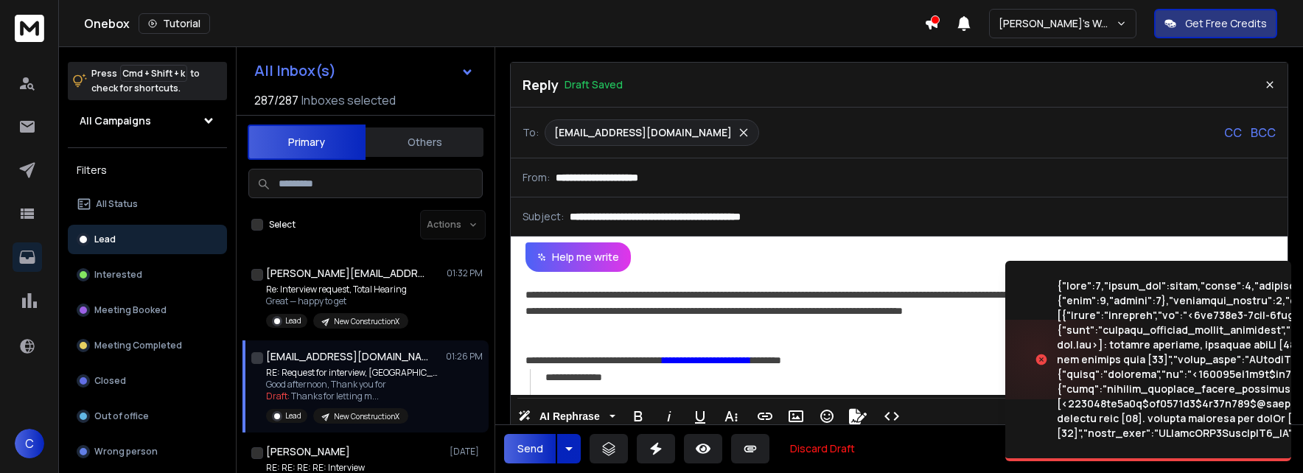
click at [534, 450] on button "Send" at bounding box center [530, 448] width 52 height 29
click at [532, 455] on button "Send" at bounding box center [530, 448] width 52 height 29
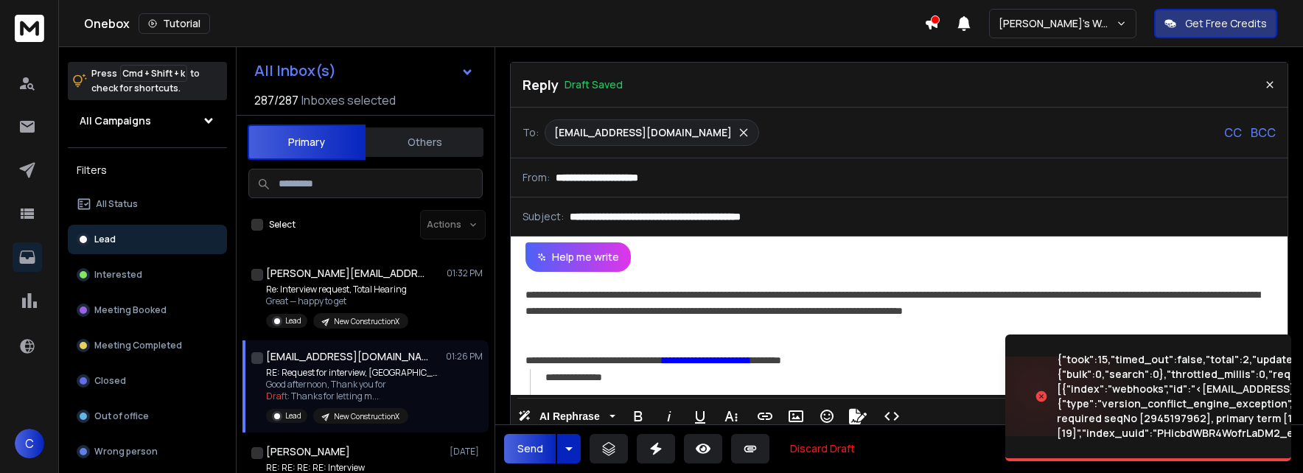
click at [519, 456] on button "Send" at bounding box center [530, 448] width 52 height 29
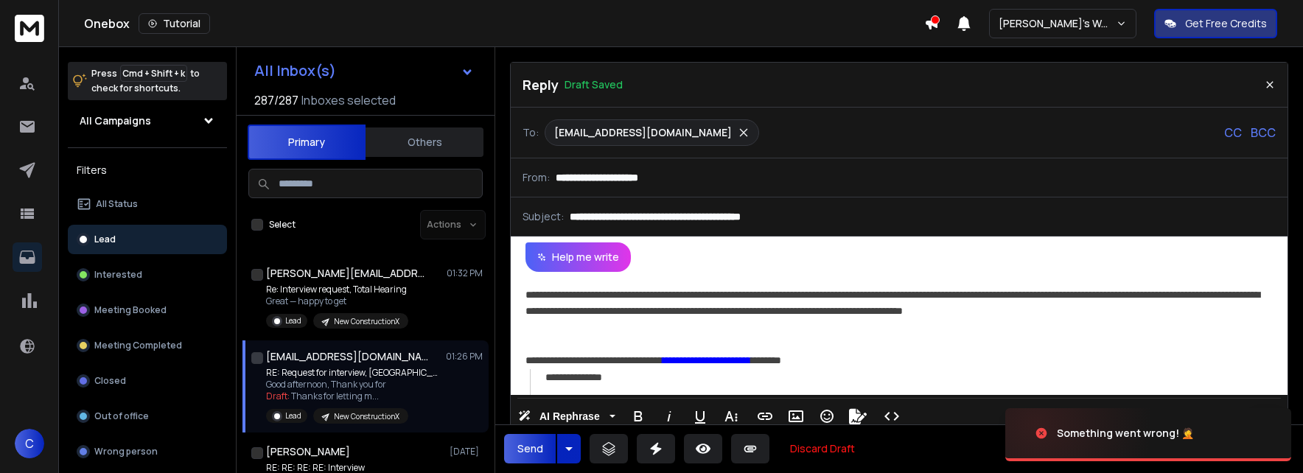
click at [519, 456] on button "Send" at bounding box center [530, 448] width 52 height 29
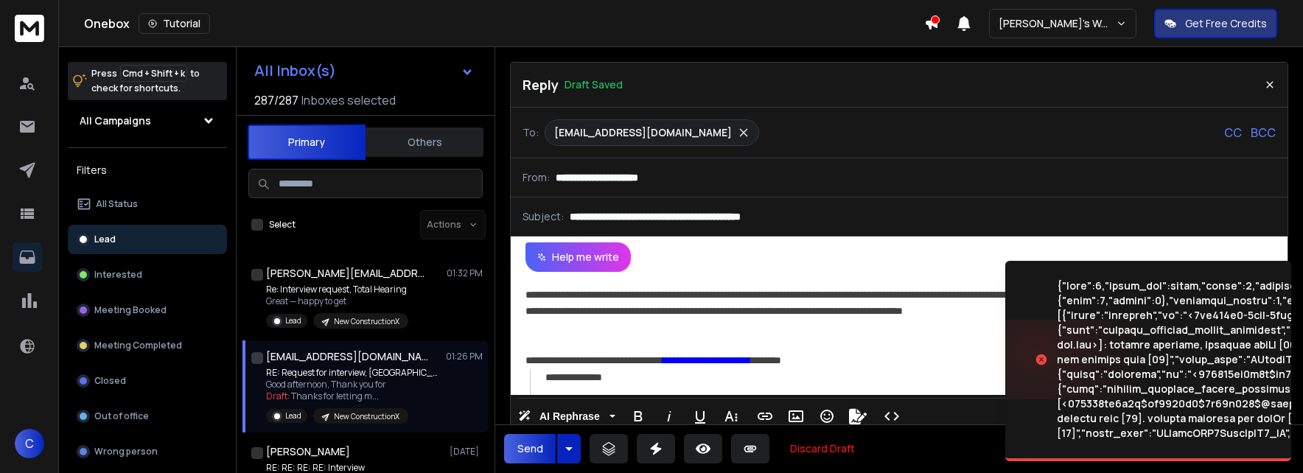
click at [526, 453] on button "Send" at bounding box center [530, 448] width 52 height 29
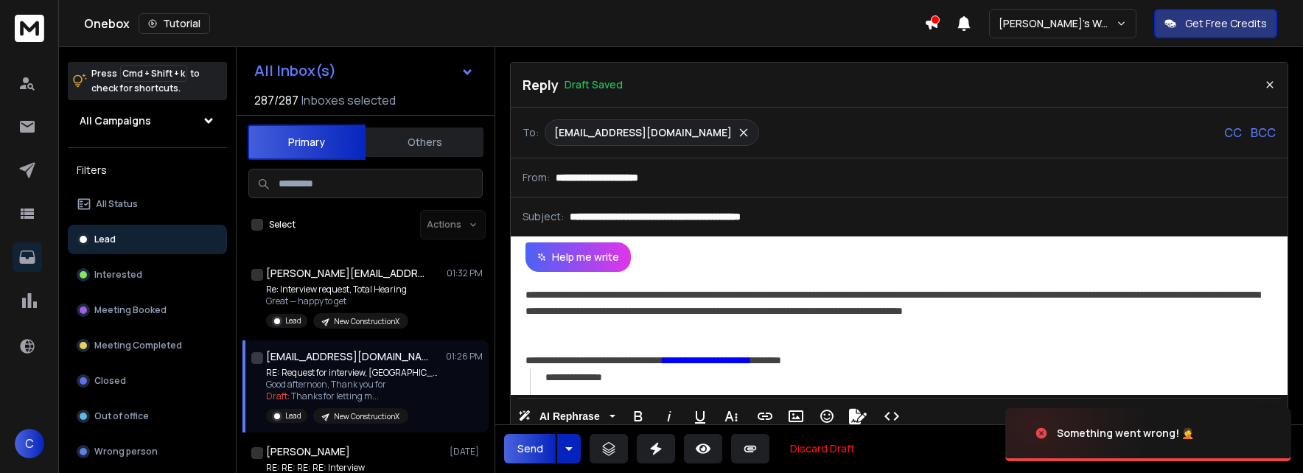
click at [526, 453] on button "Send" at bounding box center [530, 448] width 52 height 29
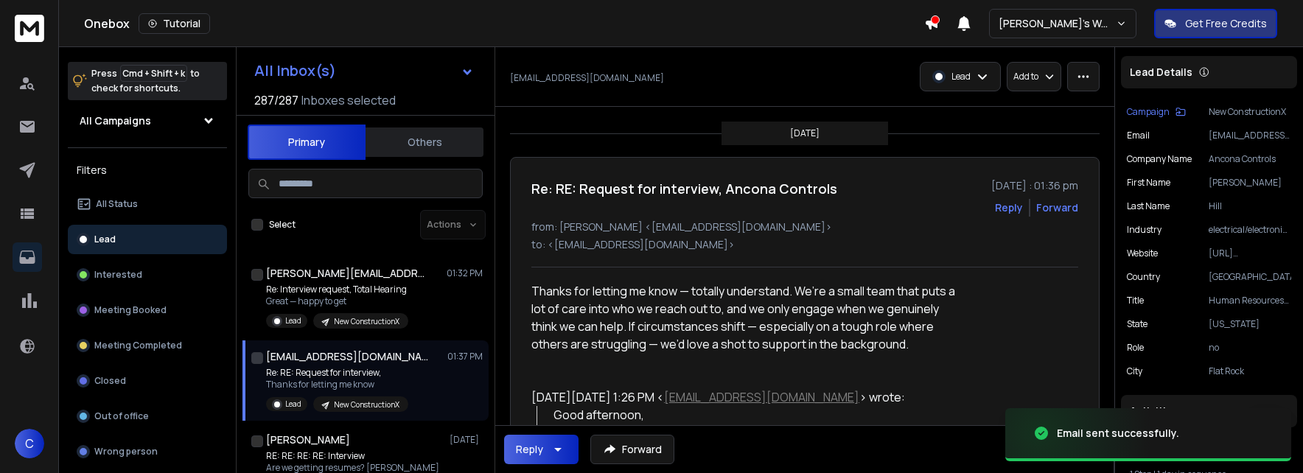
click at [980, 83] on div "Lead" at bounding box center [961, 77] width 80 height 28
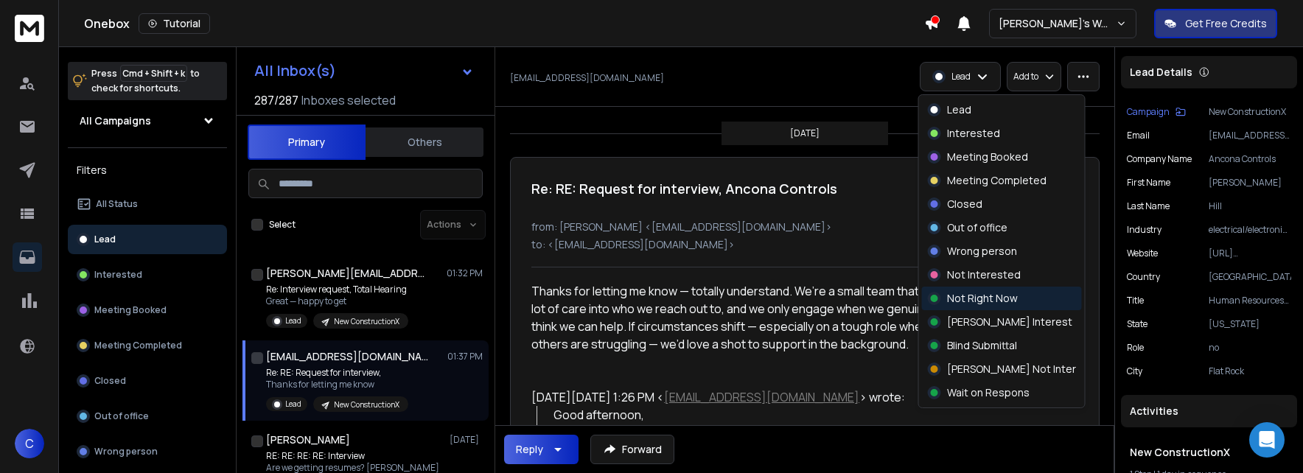
click at [986, 293] on p "Not Right Now" at bounding box center [982, 298] width 71 height 15
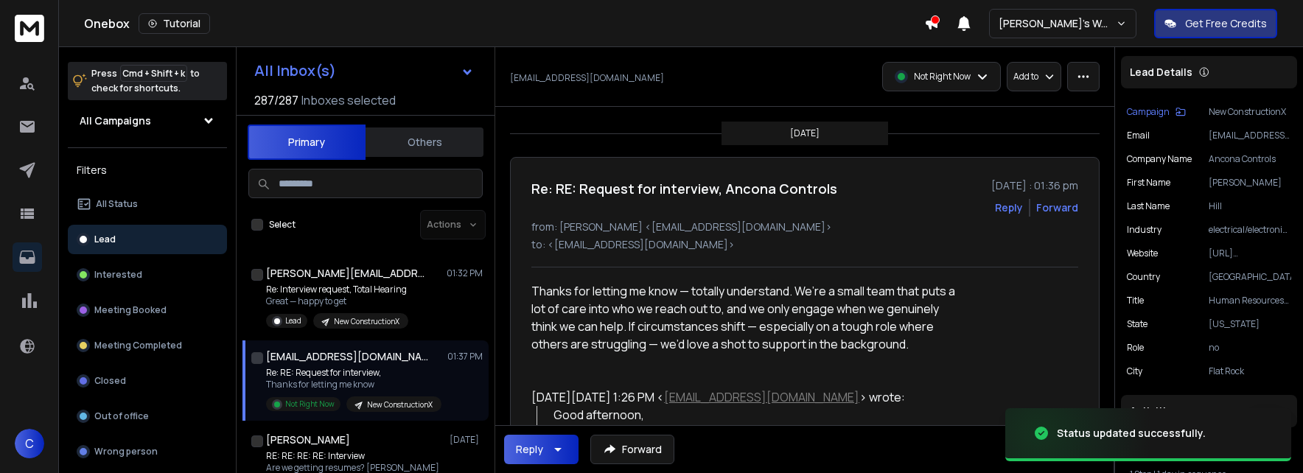
click at [130, 206] on p "All Status" at bounding box center [117, 204] width 42 height 12
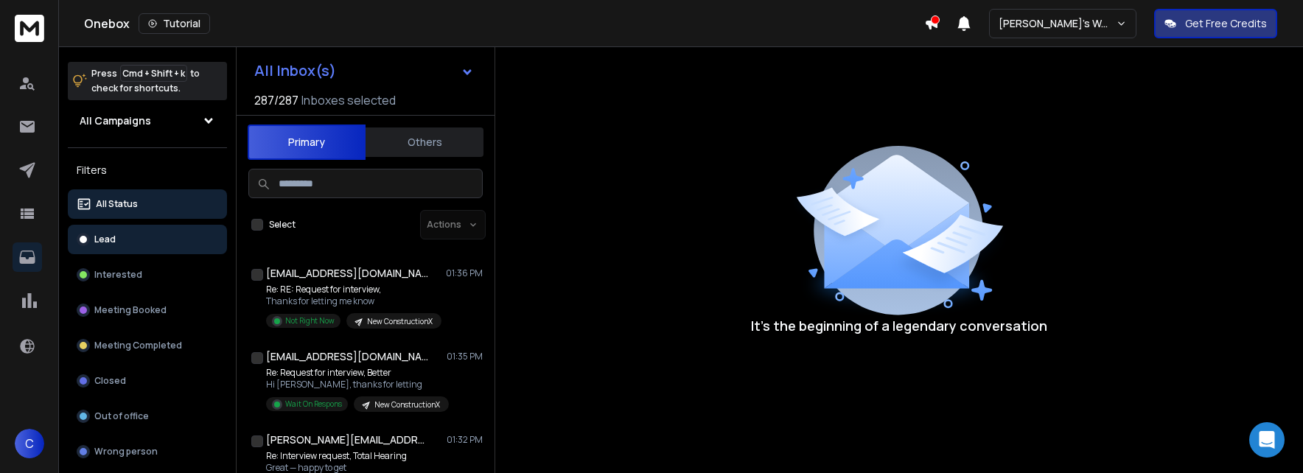
click at [158, 227] on button "Lead" at bounding box center [147, 239] width 159 height 29
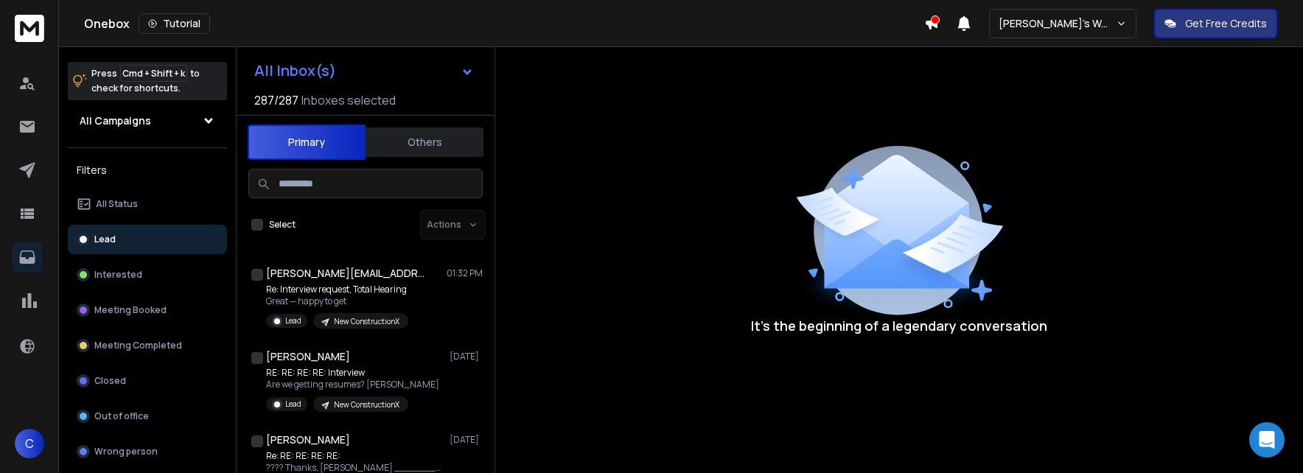
click at [163, 213] on button "All Status" at bounding box center [147, 203] width 159 height 29
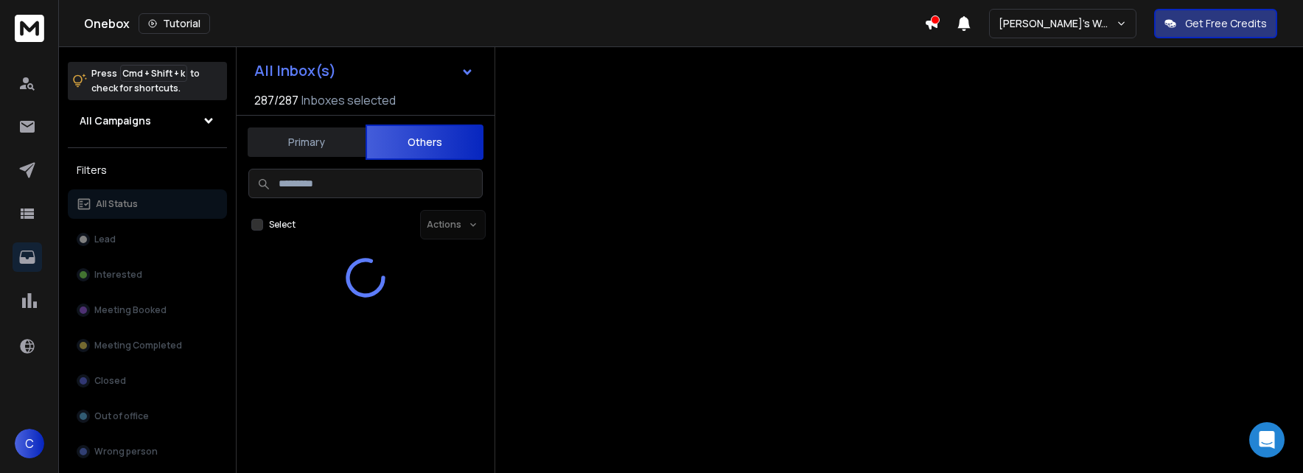
click at [428, 147] on button "Others" at bounding box center [425, 142] width 118 height 35
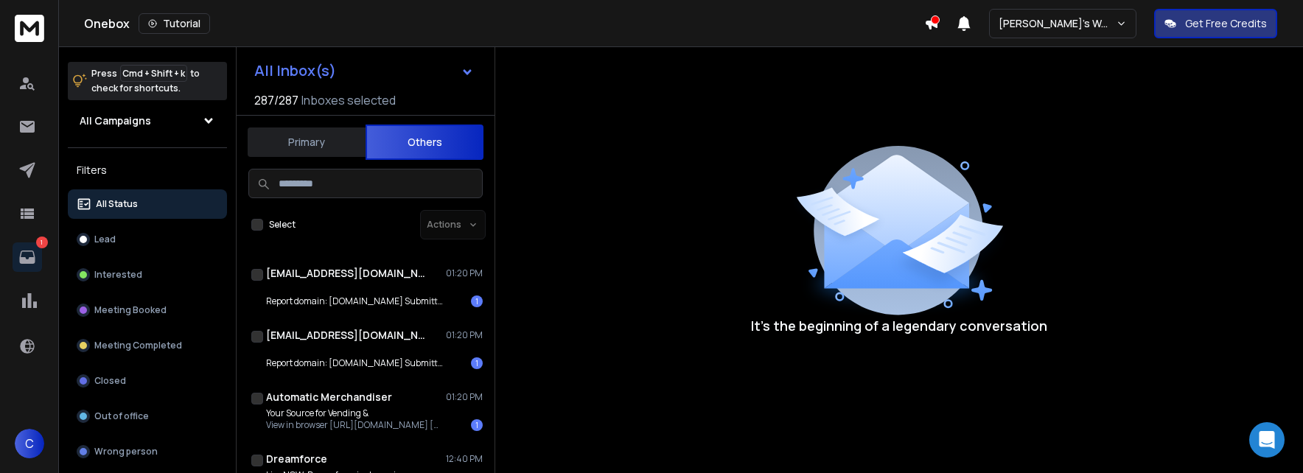
click at [296, 147] on button "Primary" at bounding box center [307, 142] width 118 height 32
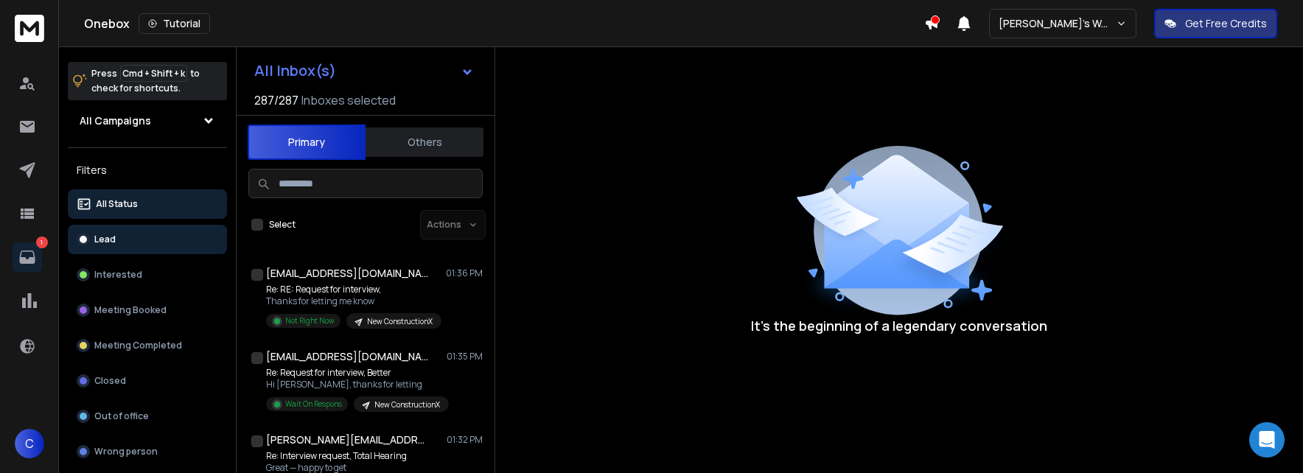
click at [141, 242] on button "Lead" at bounding box center [147, 239] width 159 height 29
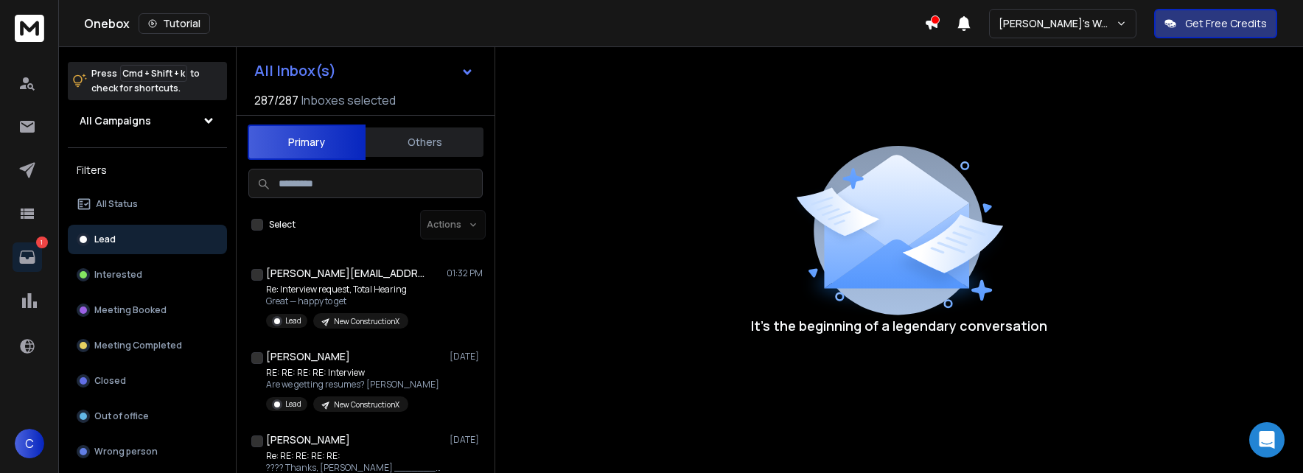
click at [189, 209] on button "All Status" at bounding box center [147, 203] width 159 height 29
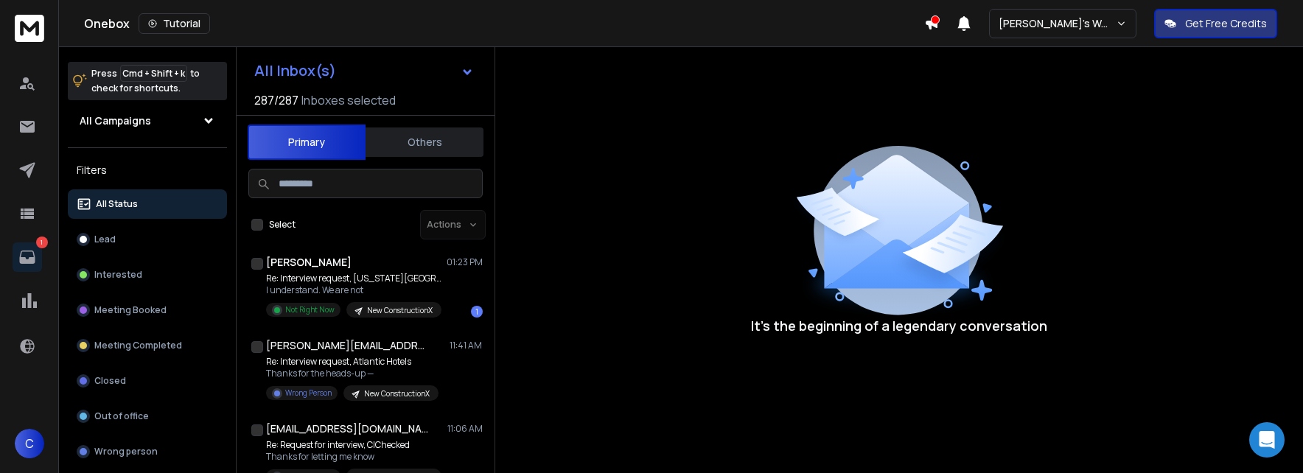
scroll to position [756, 0]
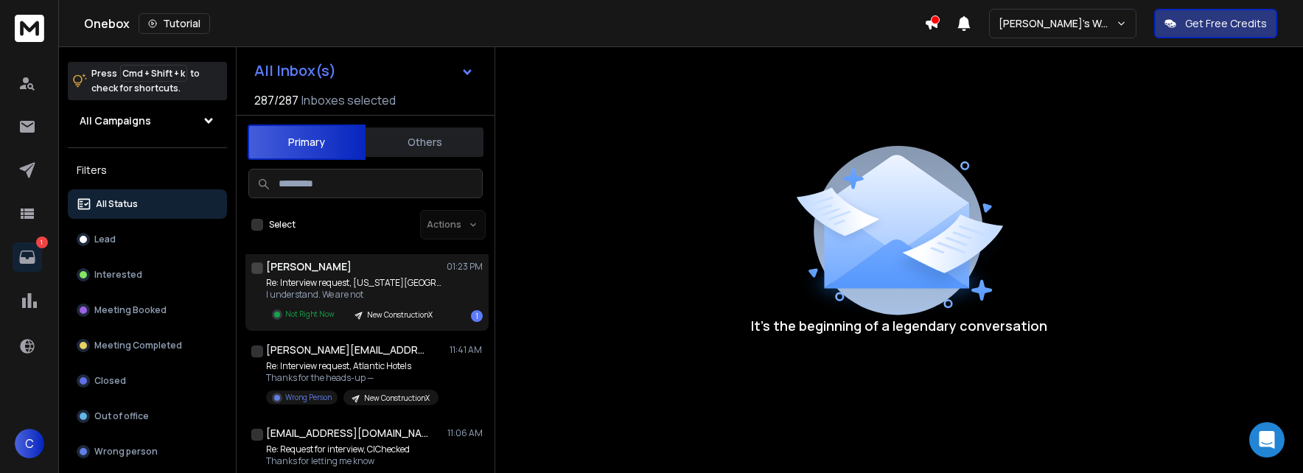
click at [400, 299] on p "I understand. We are not" at bounding box center [354, 295] width 177 height 12
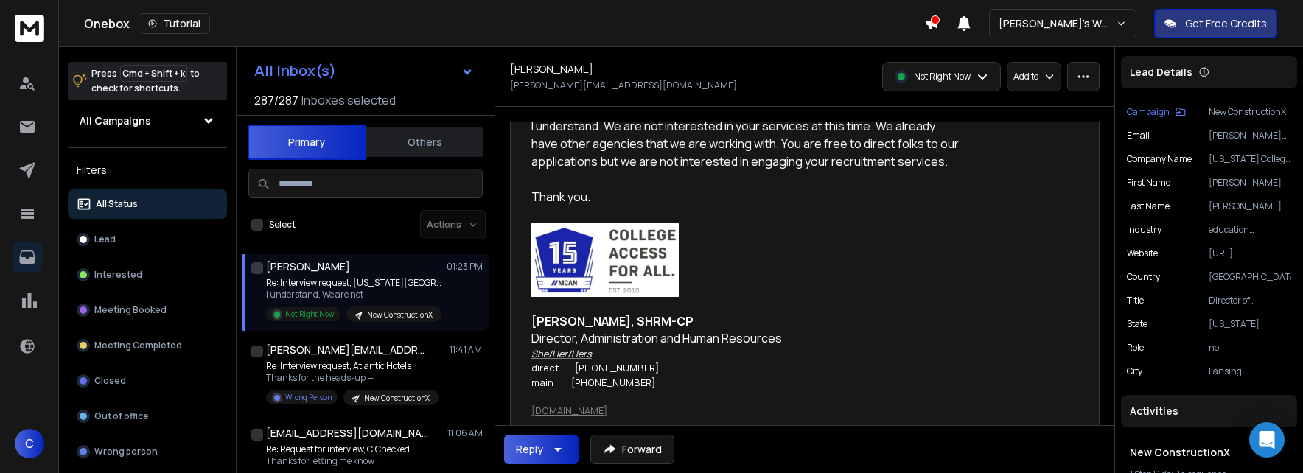
scroll to position [104, 0]
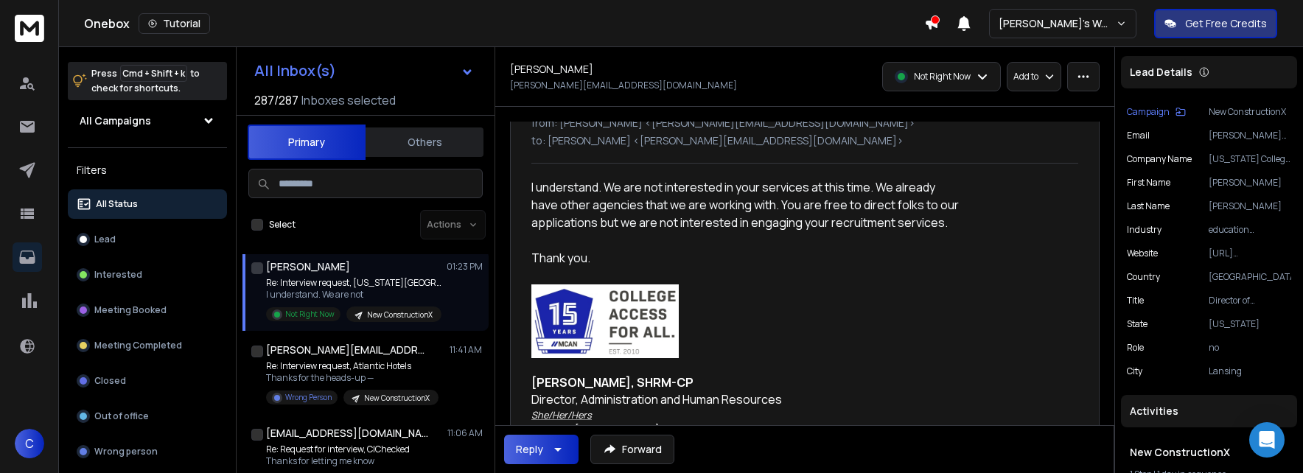
click at [135, 243] on button "Lead" at bounding box center [147, 239] width 159 height 29
